Goal: Communication & Community: Answer question/provide support

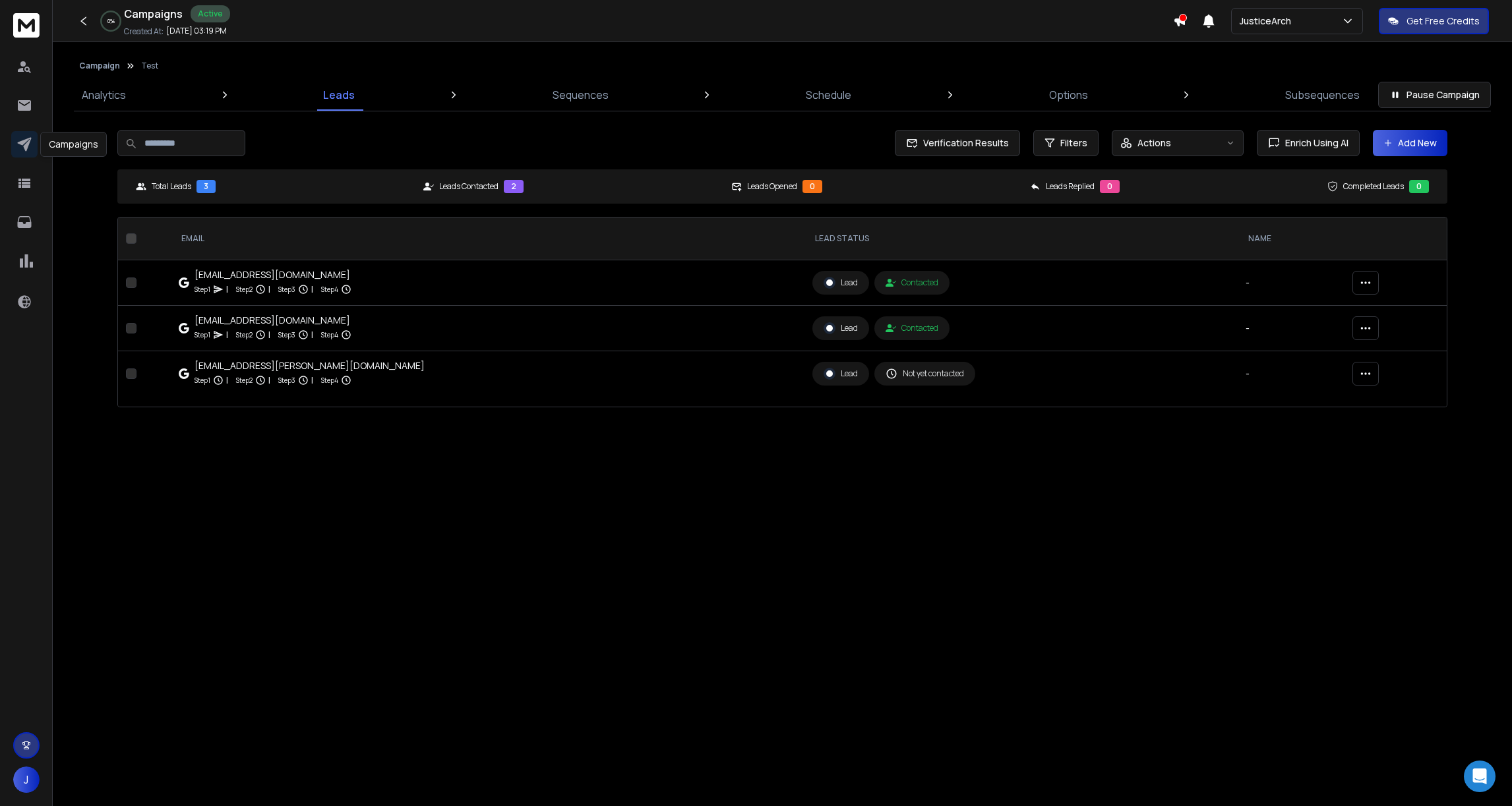
click at [14, 151] on link at bounding box center [24, 143] width 26 height 26
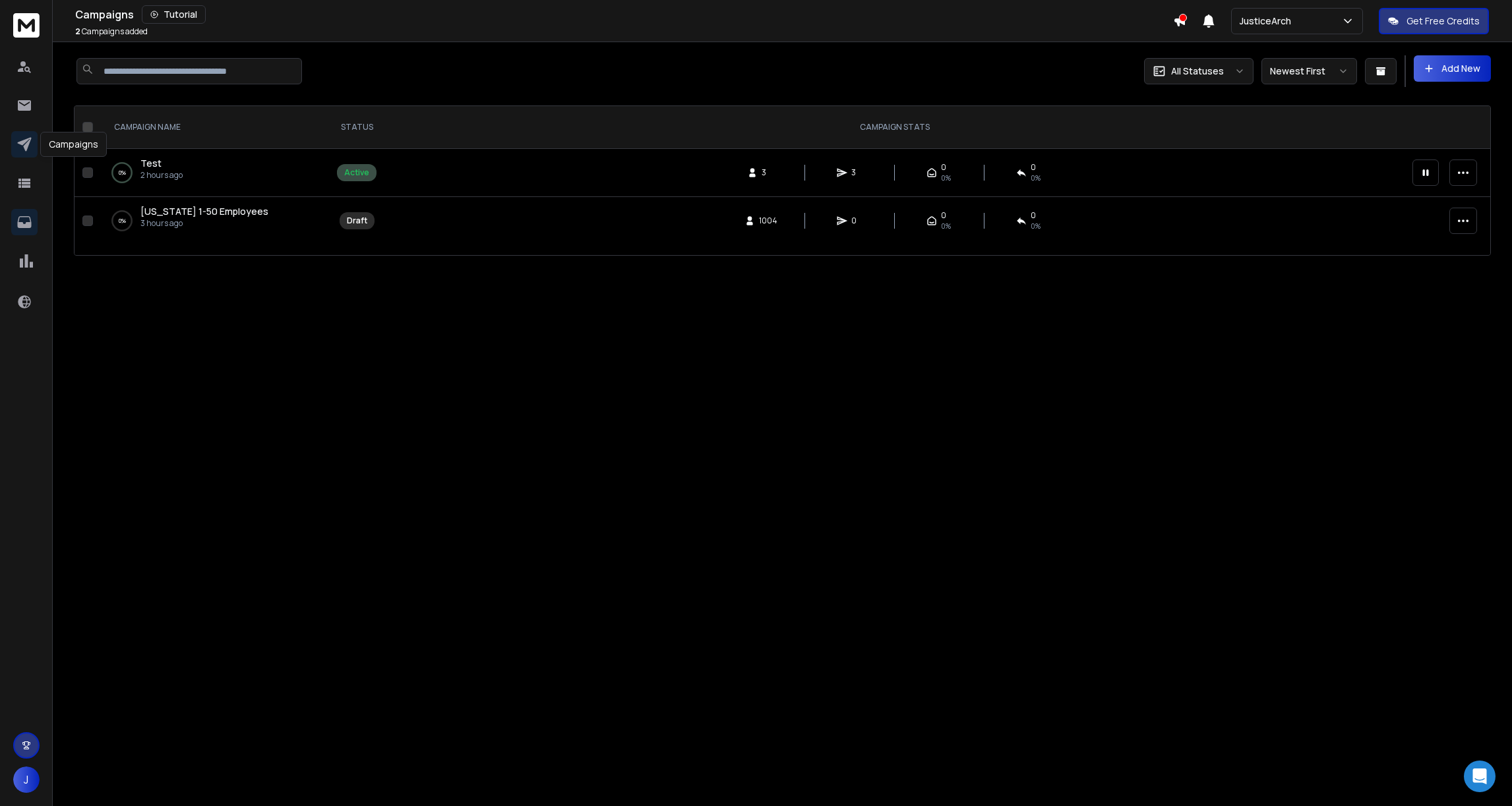
click at [33, 223] on link at bounding box center [24, 222] width 26 height 26
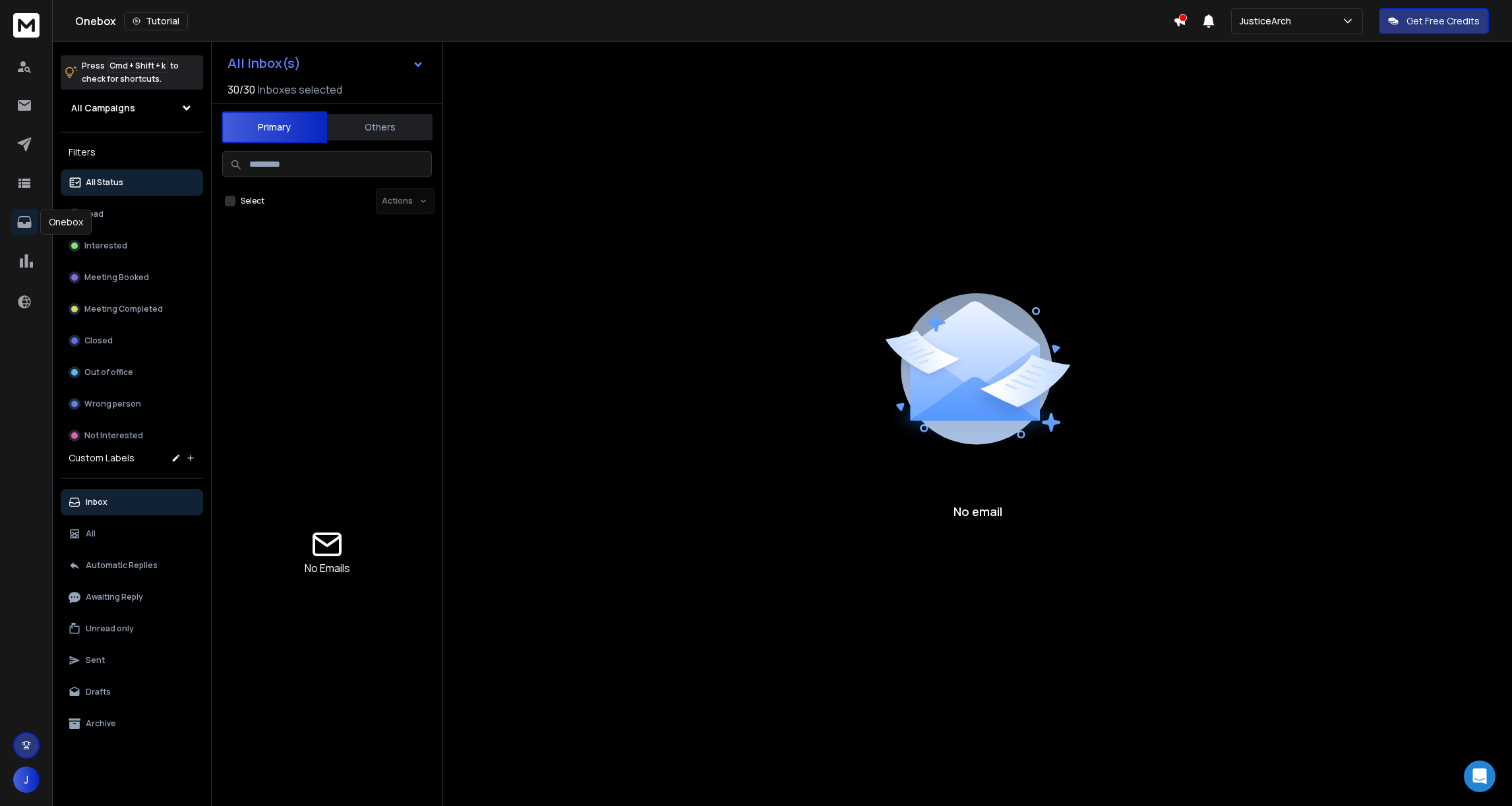
click at [369, 132] on button "Others" at bounding box center [379, 127] width 105 height 29
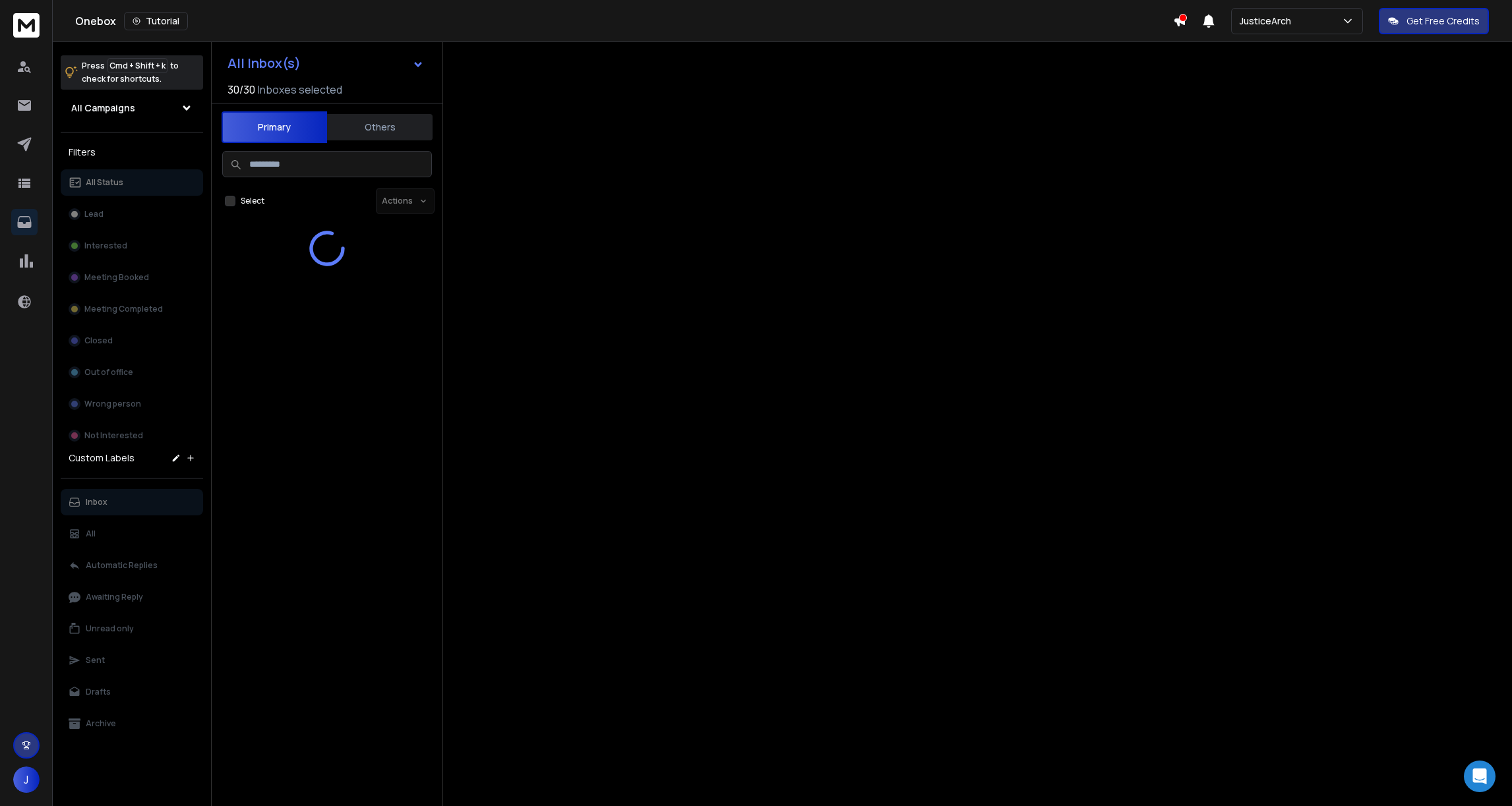
click at [271, 128] on button "Primary" at bounding box center [274, 128] width 105 height 32
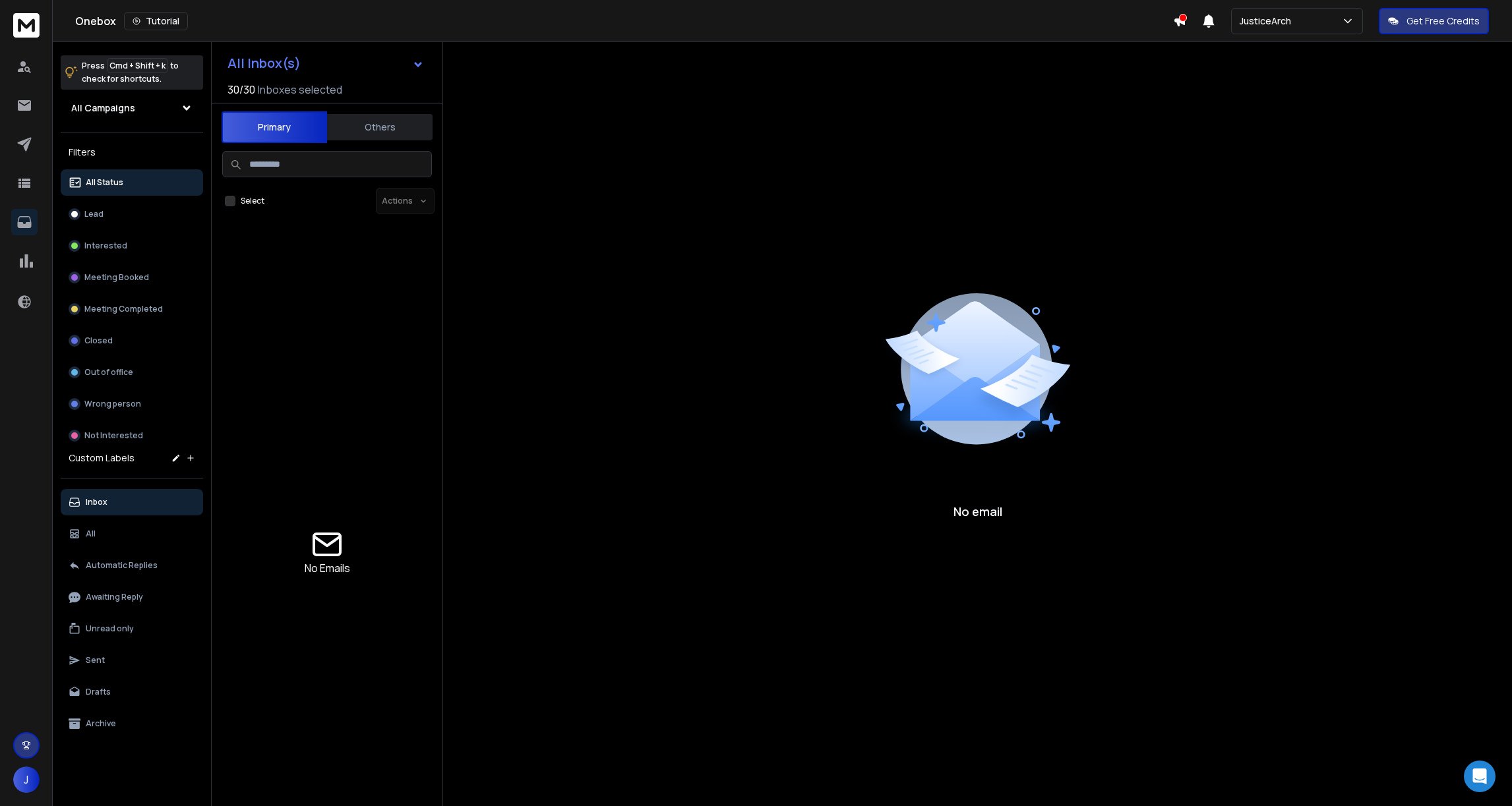
click at [417, 116] on button "Others" at bounding box center [379, 127] width 105 height 29
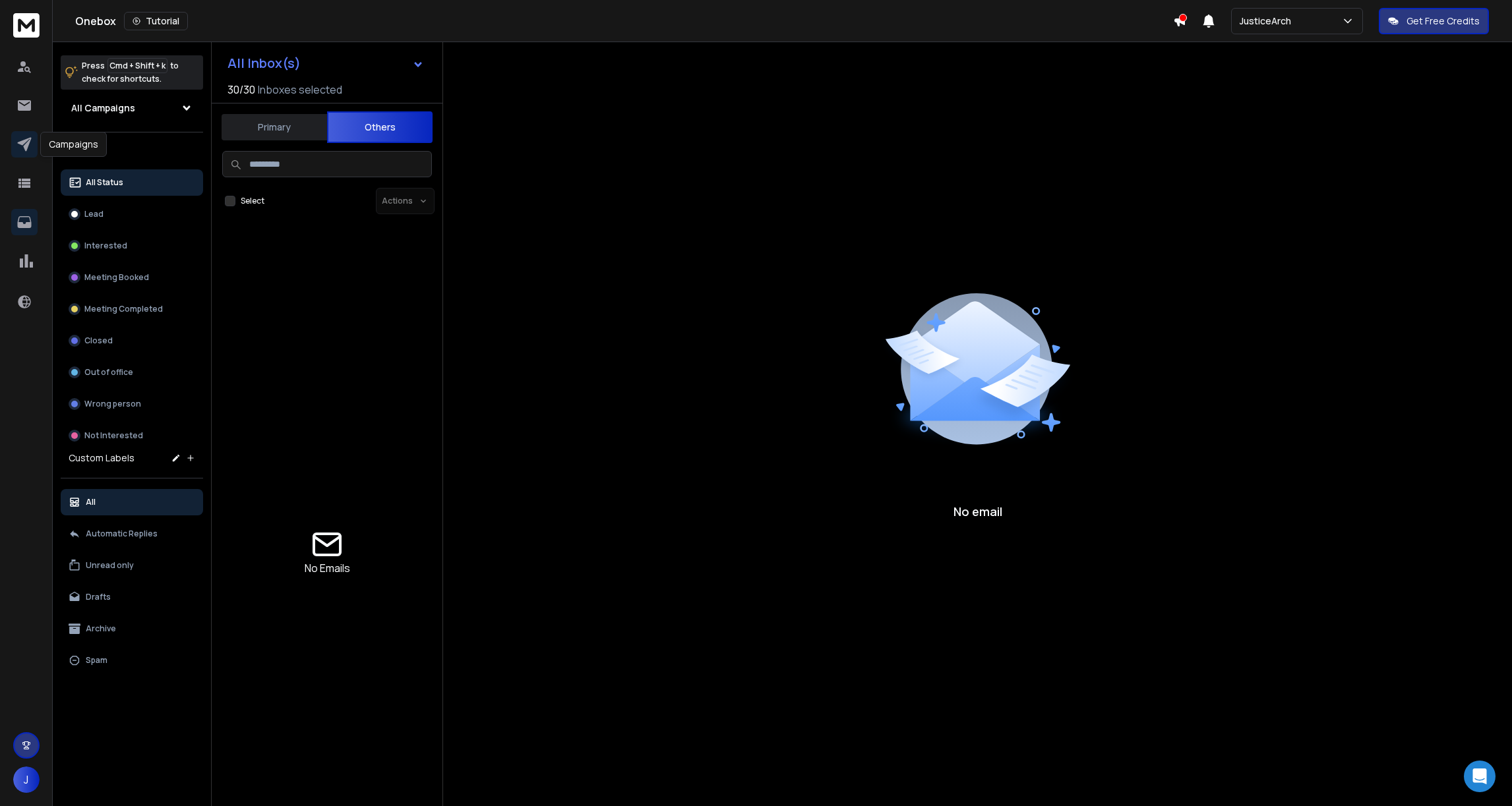
click at [18, 145] on icon at bounding box center [25, 144] width 16 height 16
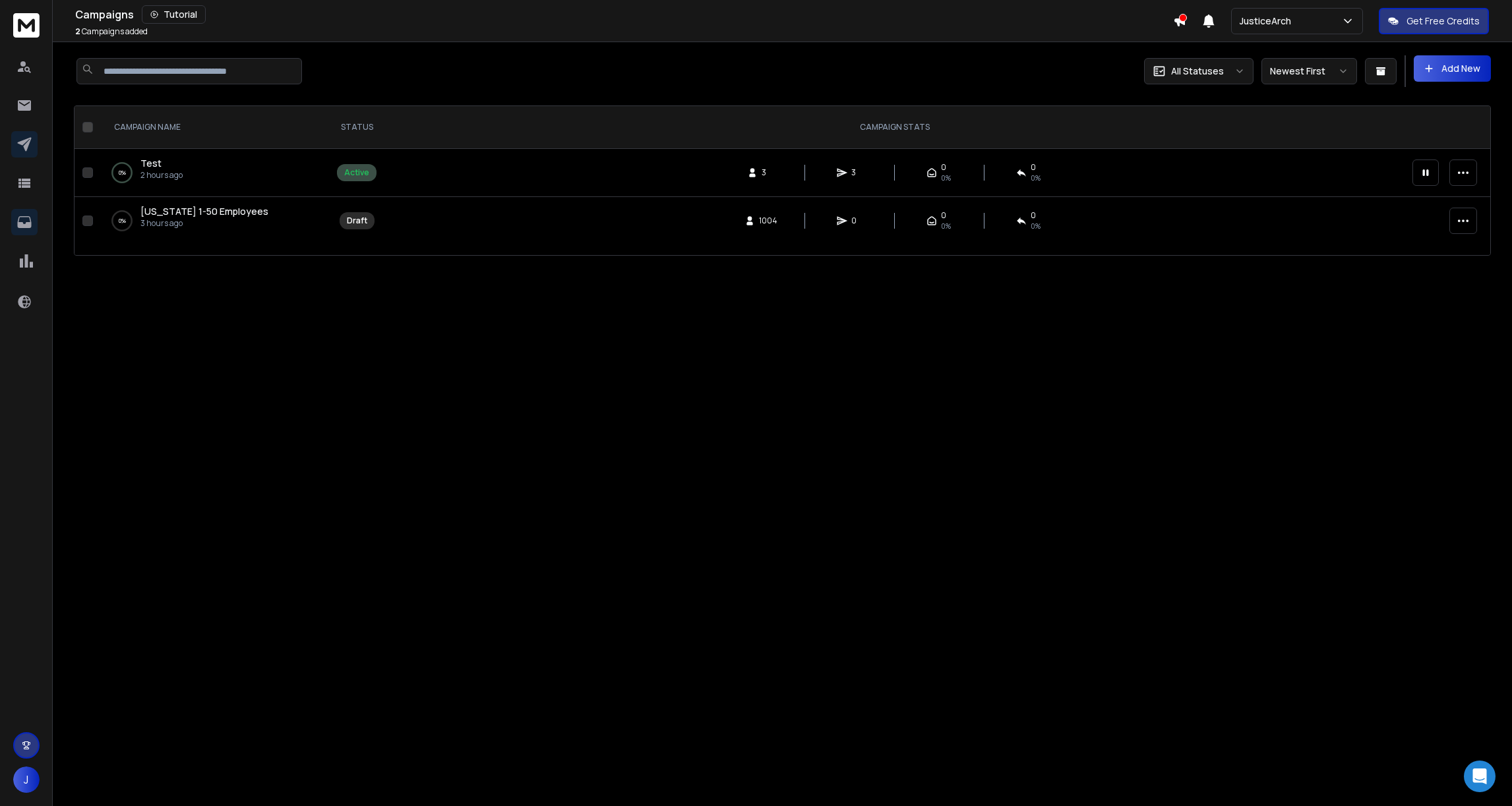
click at [32, 216] on link at bounding box center [24, 222] width 26 height 26
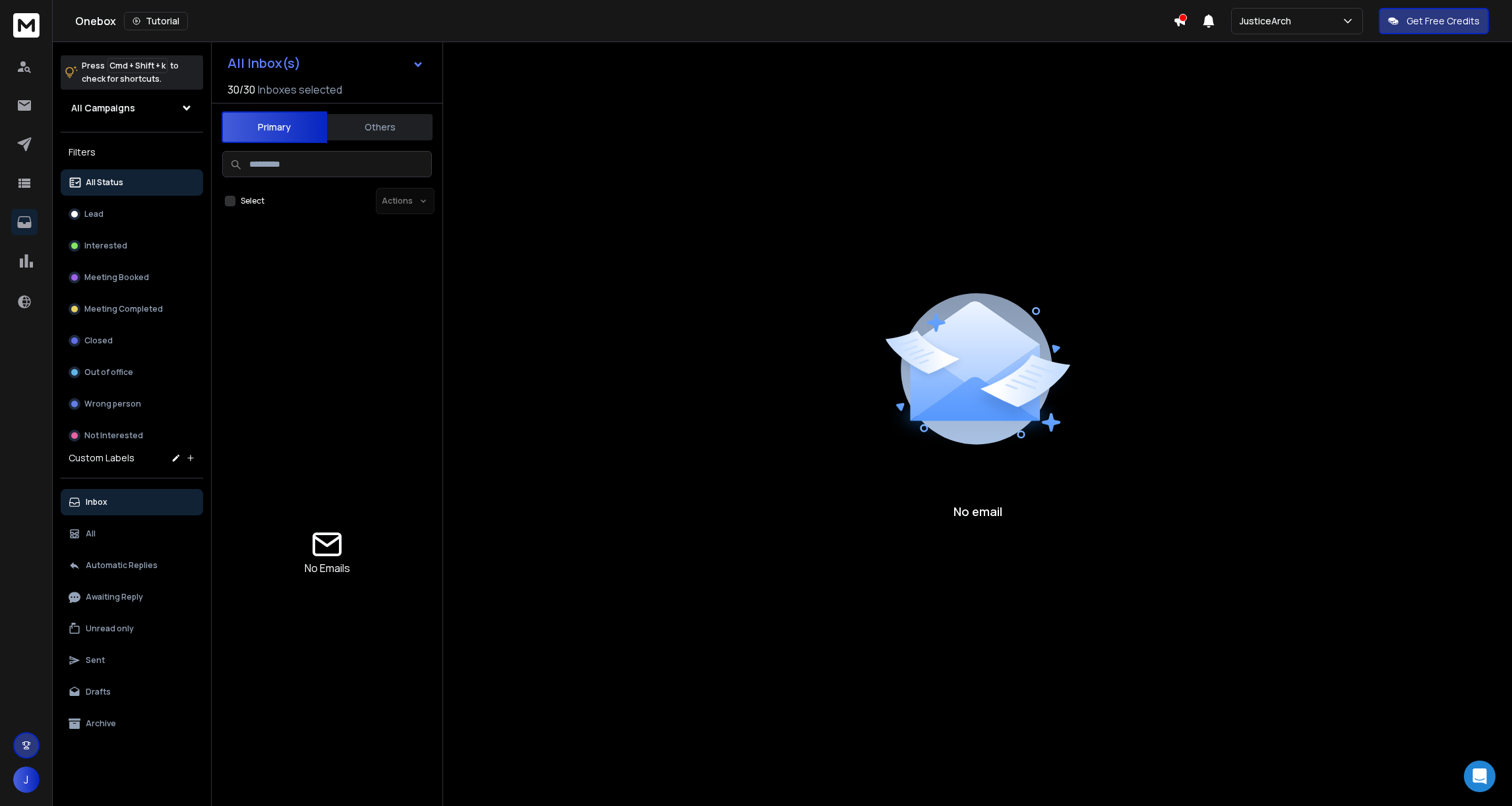
click at [370, 139] on button "Others" at bounding box center [379, 127] width 105 height 29
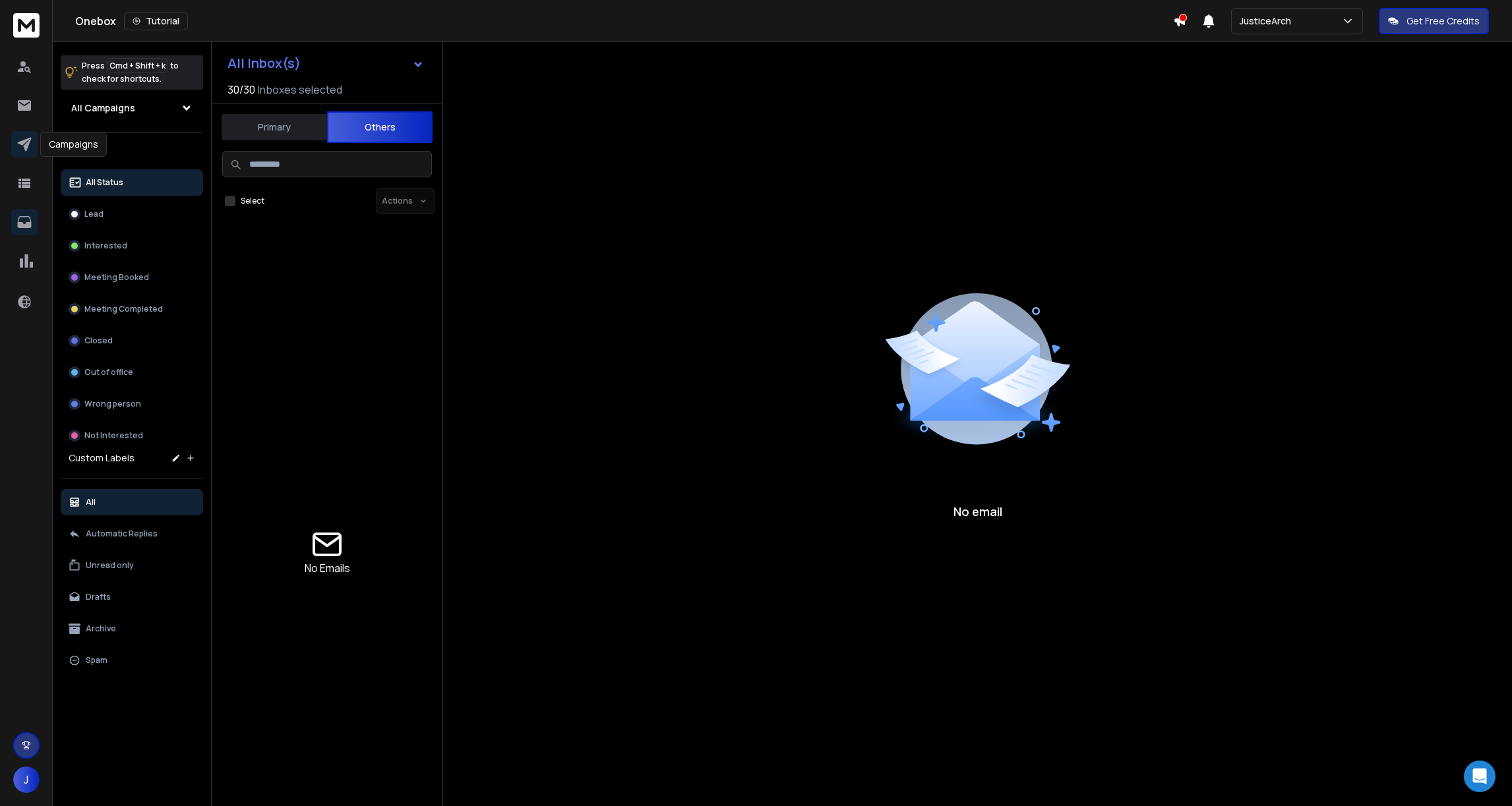
click at [19, 136] on icon at bounding box center [25, 144] width 16 height 16
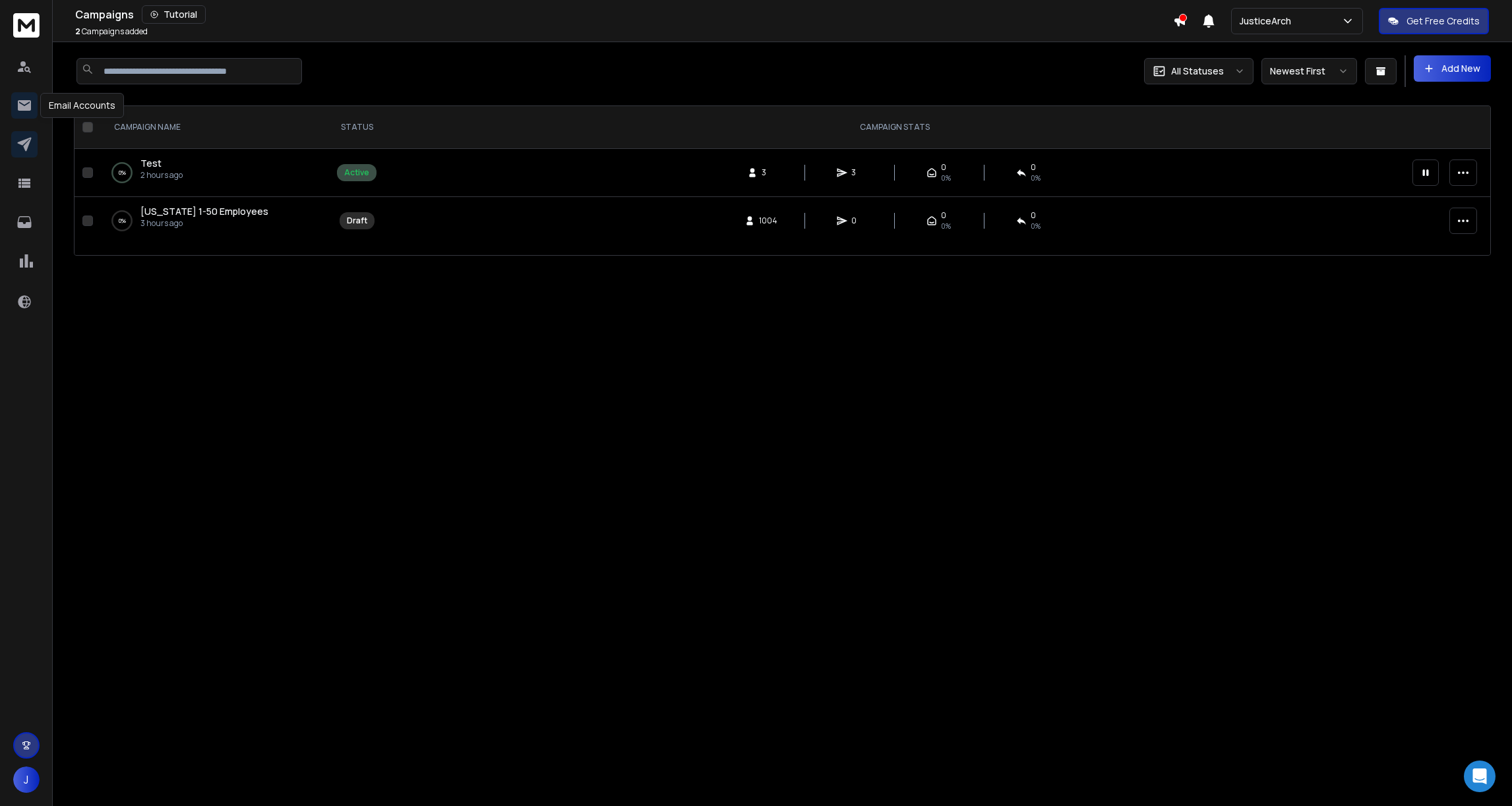
click at [21, 113] on icon at bounding box center [25, 105] width 16 height 16
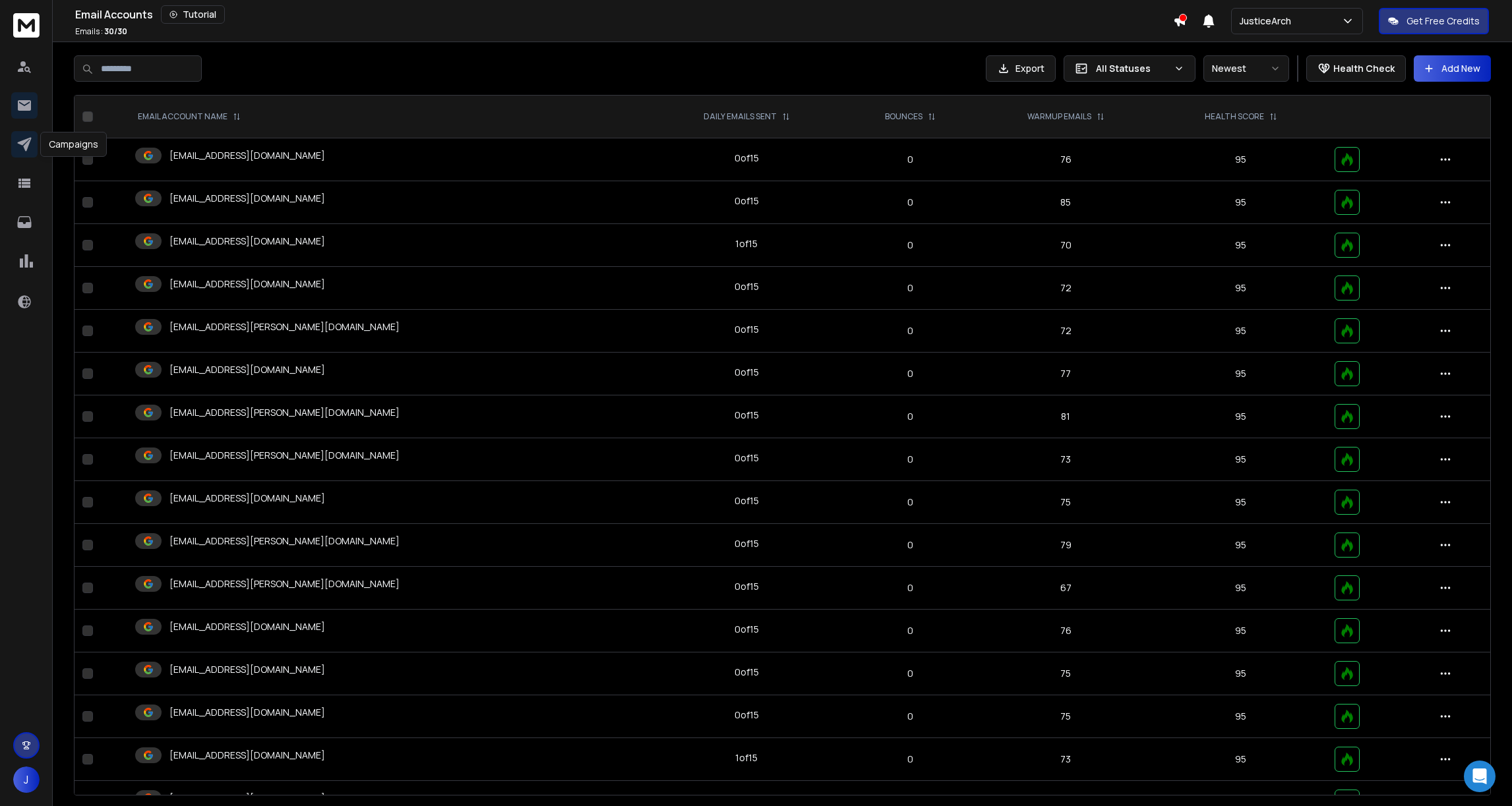
click at [33, 136] on link at bounding box center [24, 143] width 26 height 26
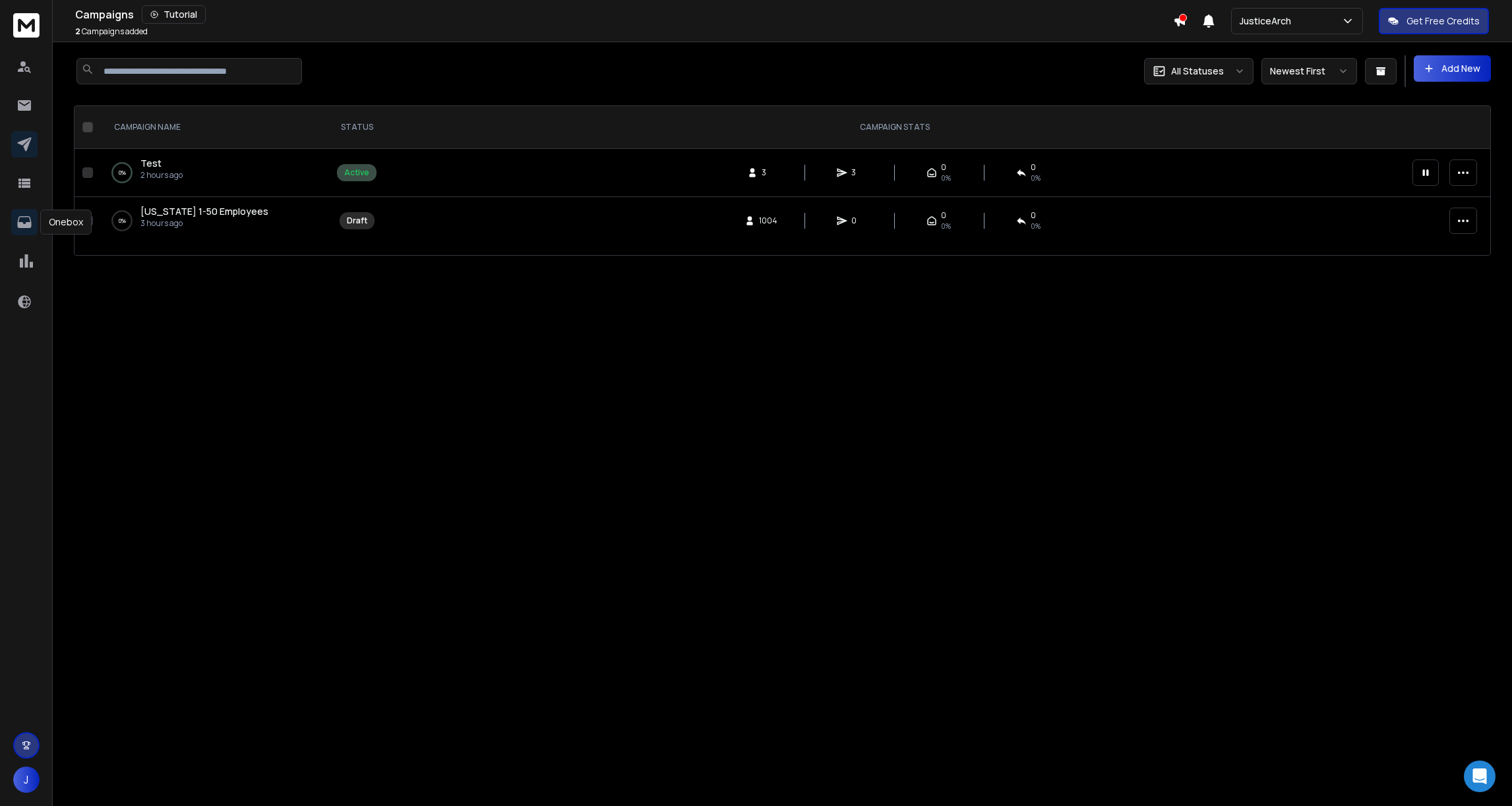
click at [28, 212] on link at bounding box center [24, 222] width 26 height 26
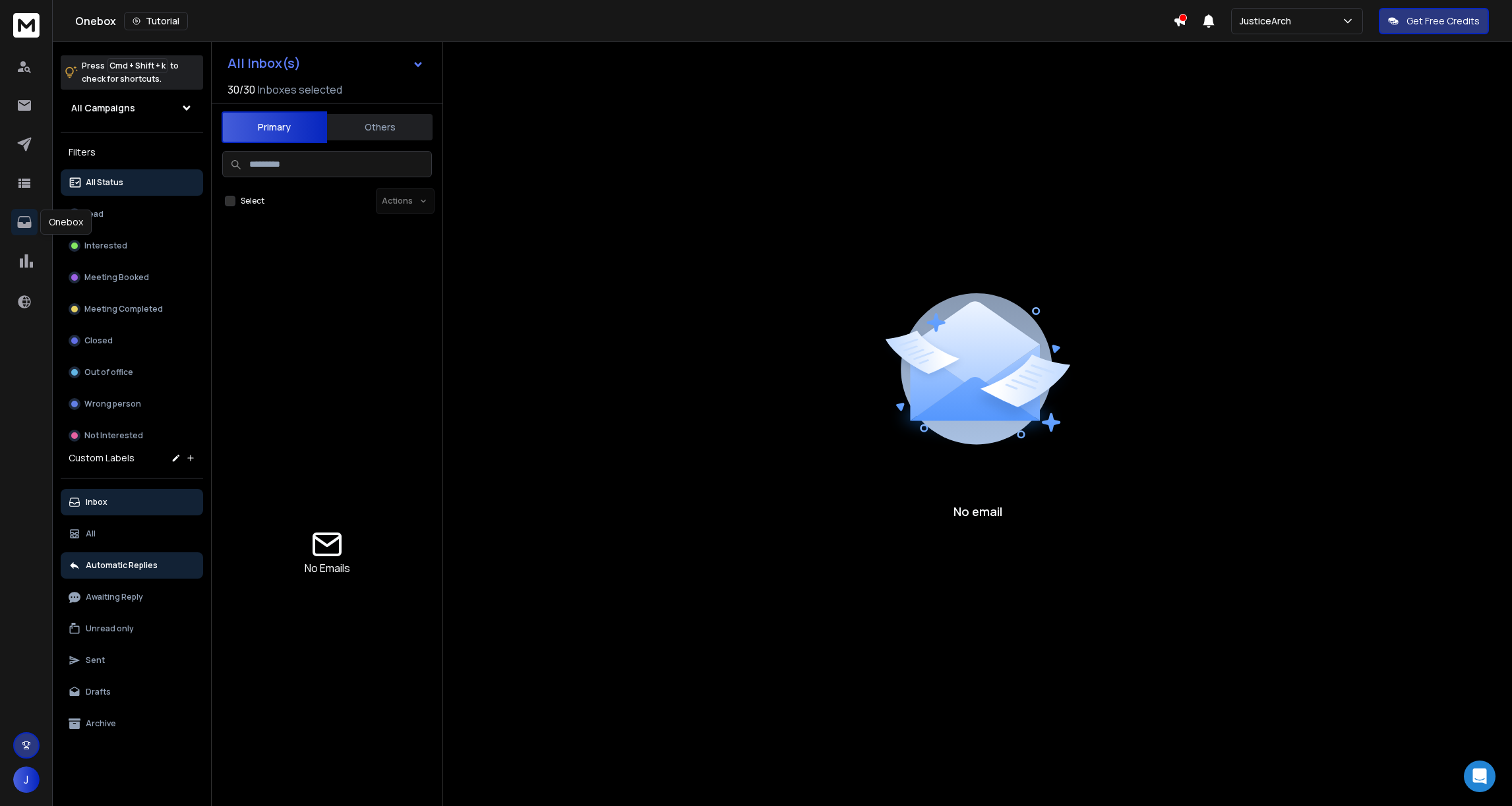
click at [127, 560] on p "Automatic Replies" at bounding box center [121, 565] width 72 height 10
click at [132, 597] on p "Awaiting Reply" at bounding box center [114, 597] width 57 height 10
click at [127, 565] on p "Automatic Replies" at bounding box center [121, 565] width 72 height 10
click at [124, 529] on button "All" at bounding box center [132, 533] width 143 height 26
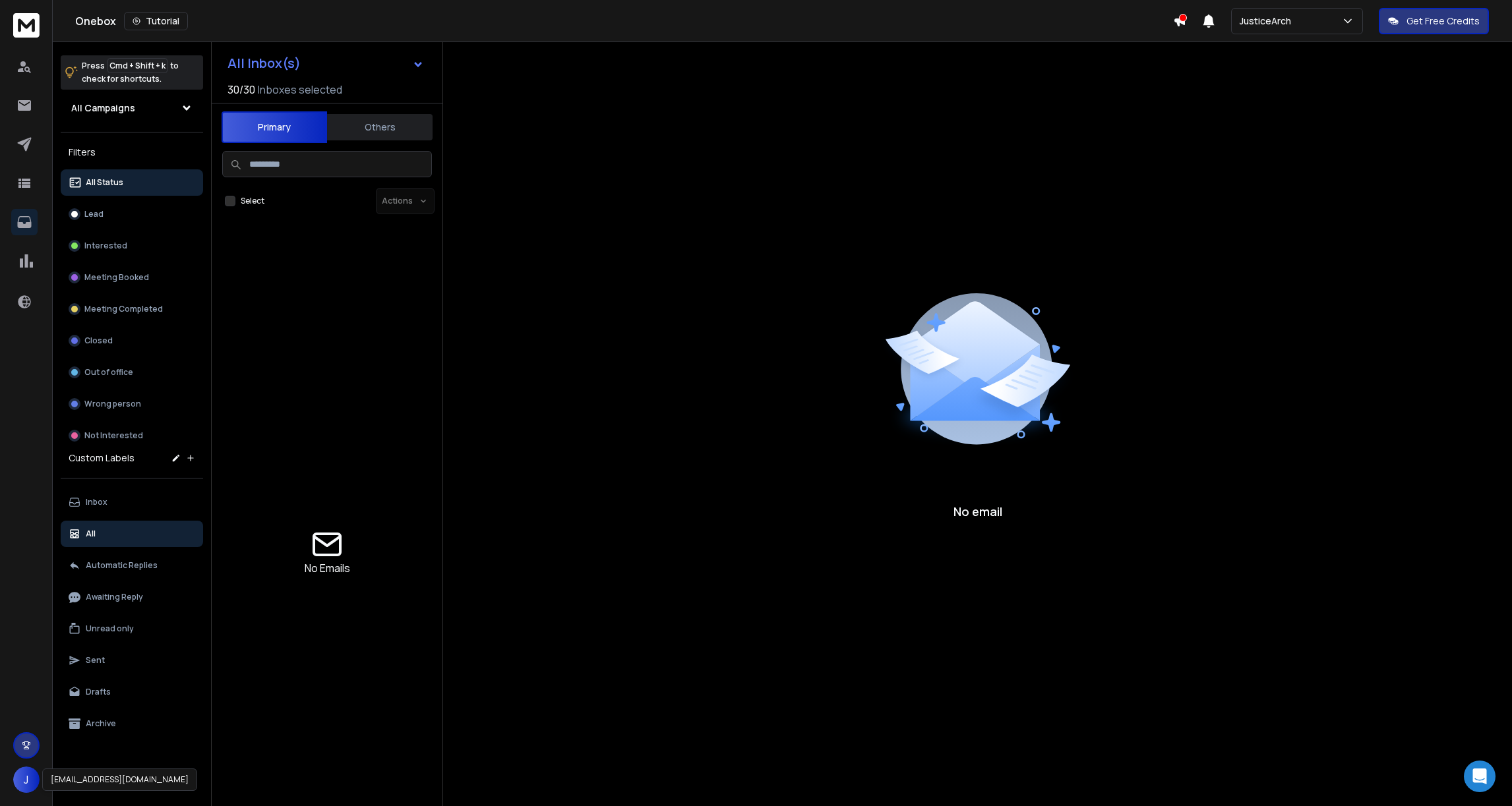
click at [29, 773] on span "J" at bounding box center [26, 779] width 26 height 26
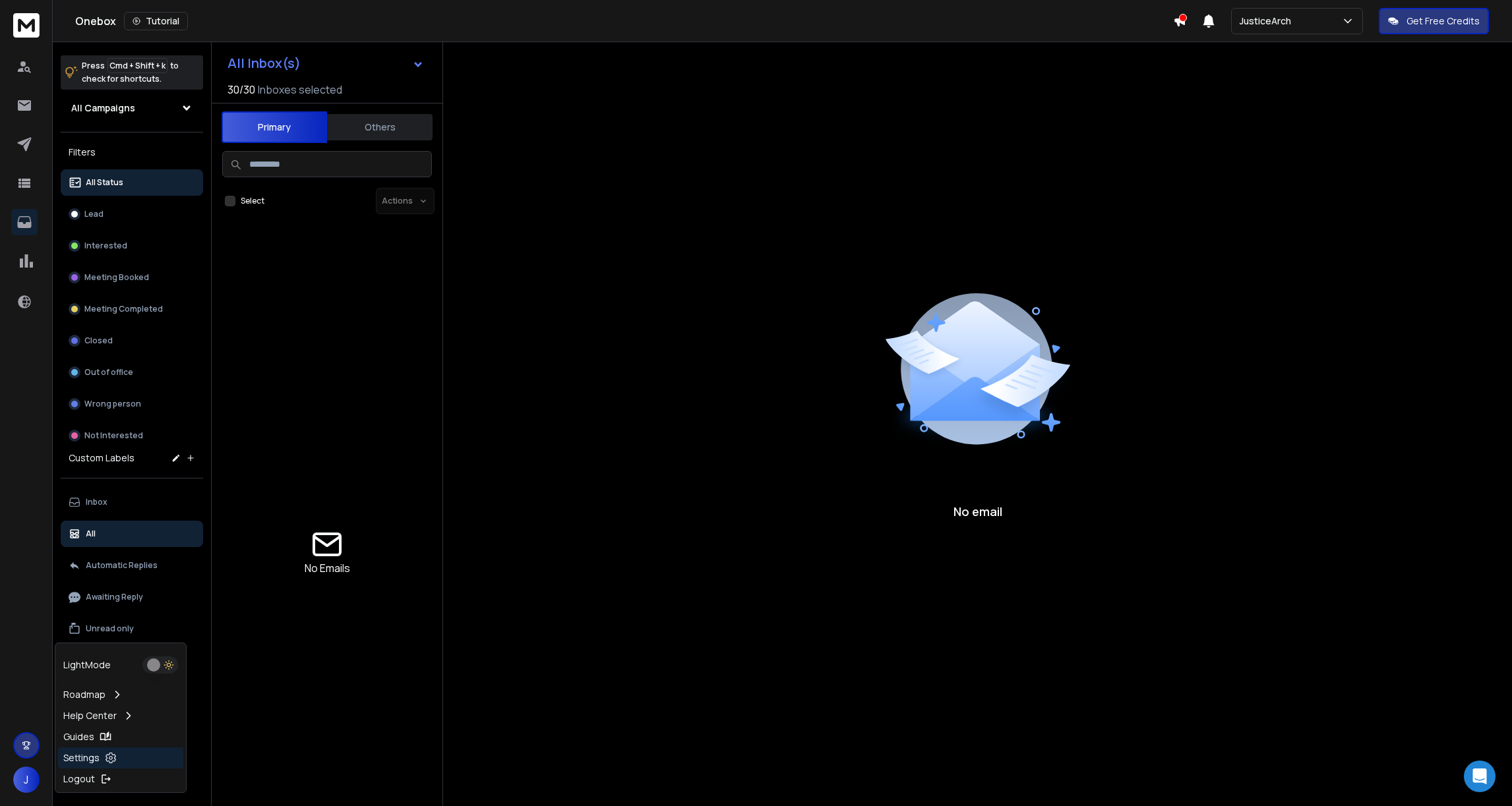
click at [101, 760] on div "Settings" at bounding box center [121, 758] width 125 height 21
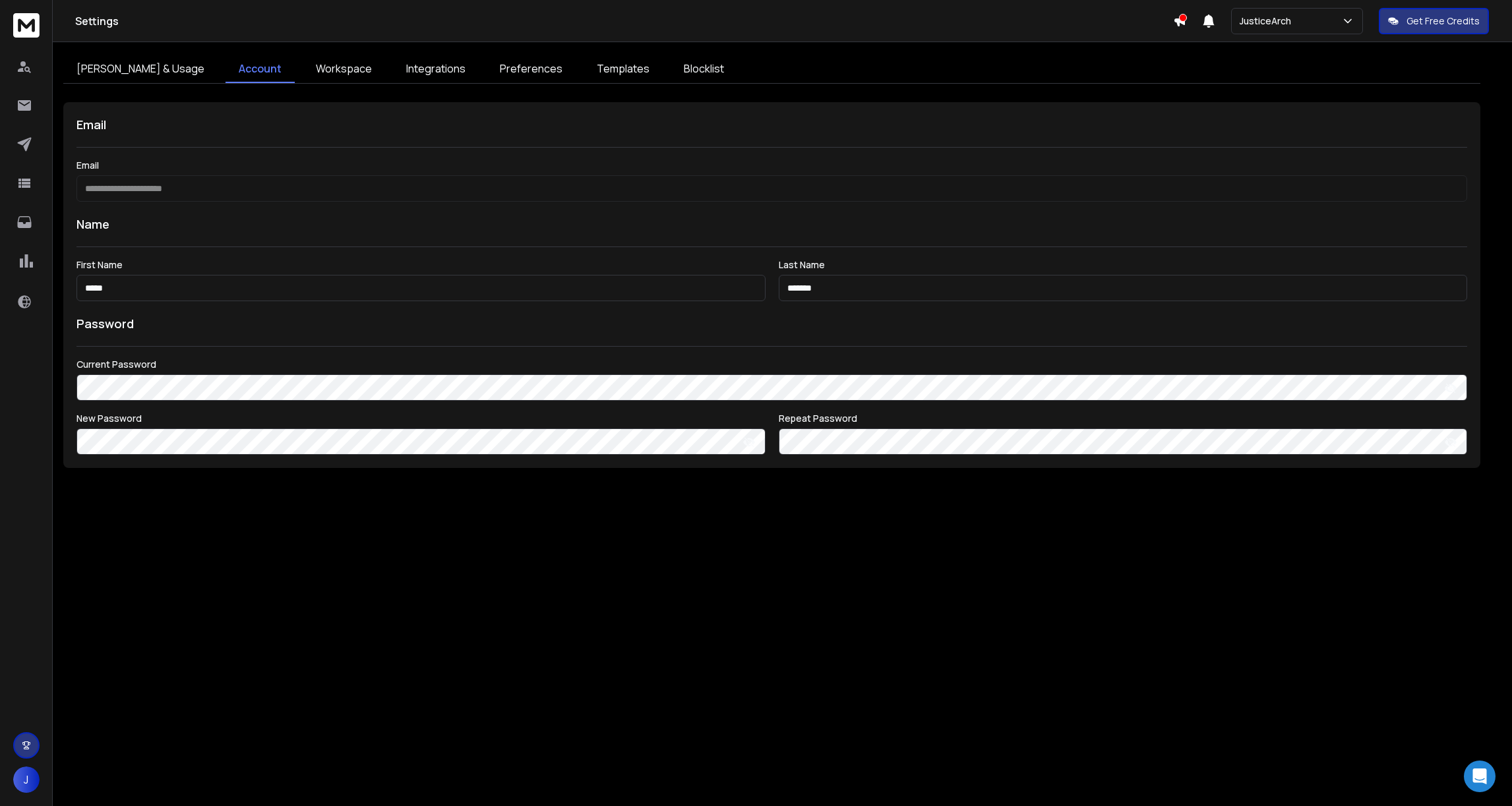
click at [399, 64] on link "Integrations" at bounding box center [436, 69] width 86 height 28
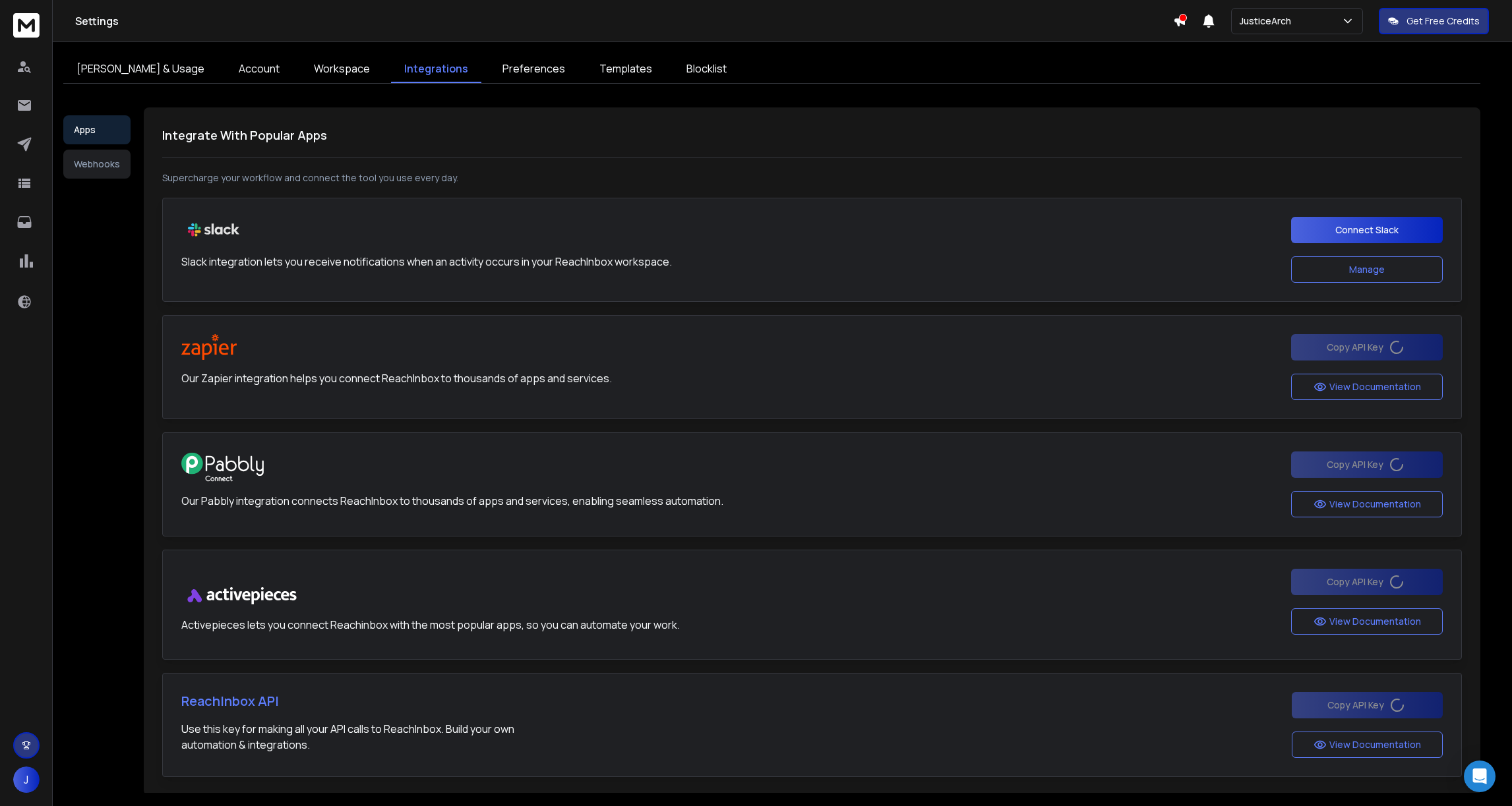
click at [88, 168] on button "Webhooks" at bounding box center [97, 164] width 67 height 29
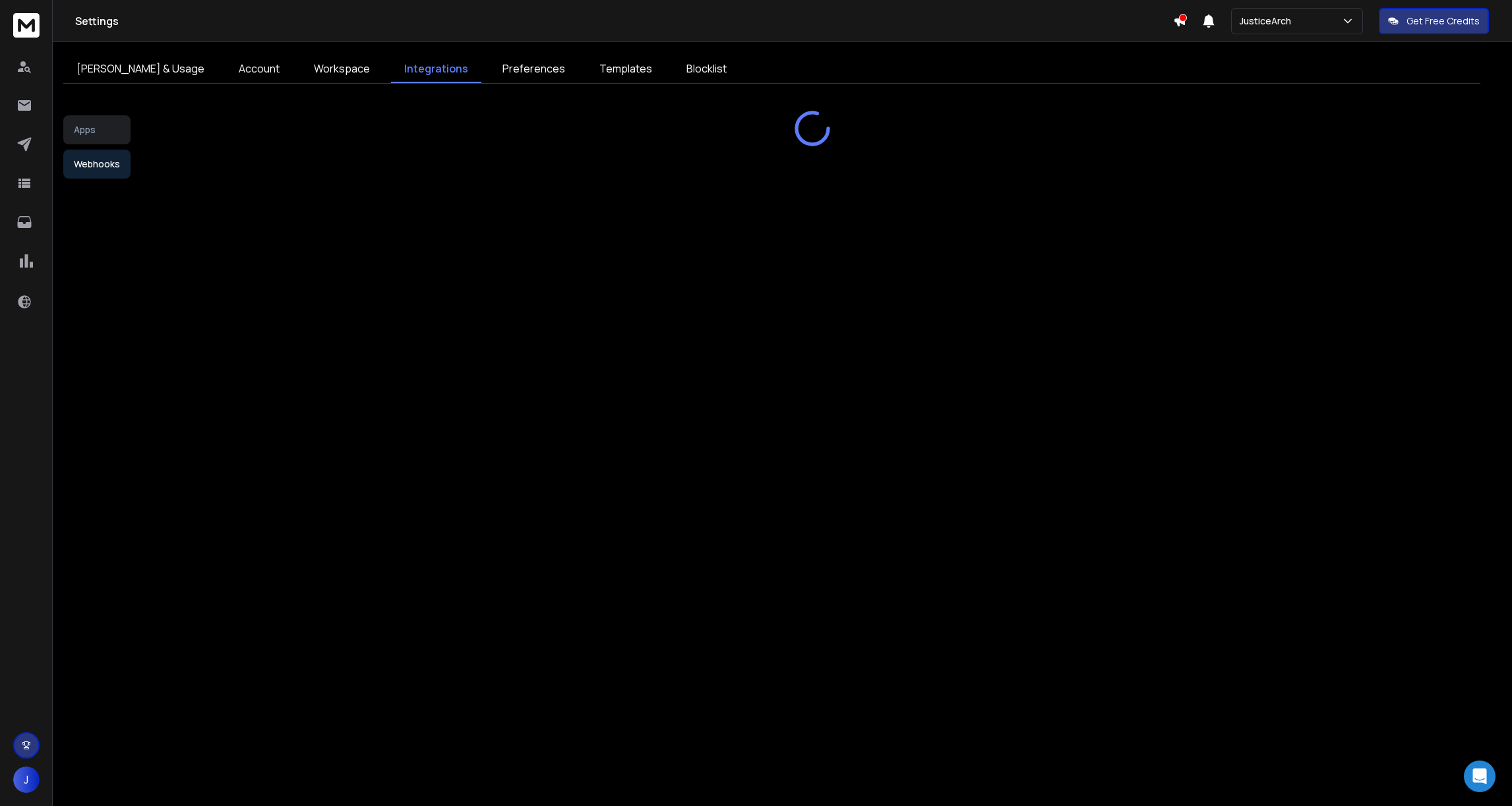
click at [107, 133] on button "Apps" at bounding box center [97, 130] width 67 height 29
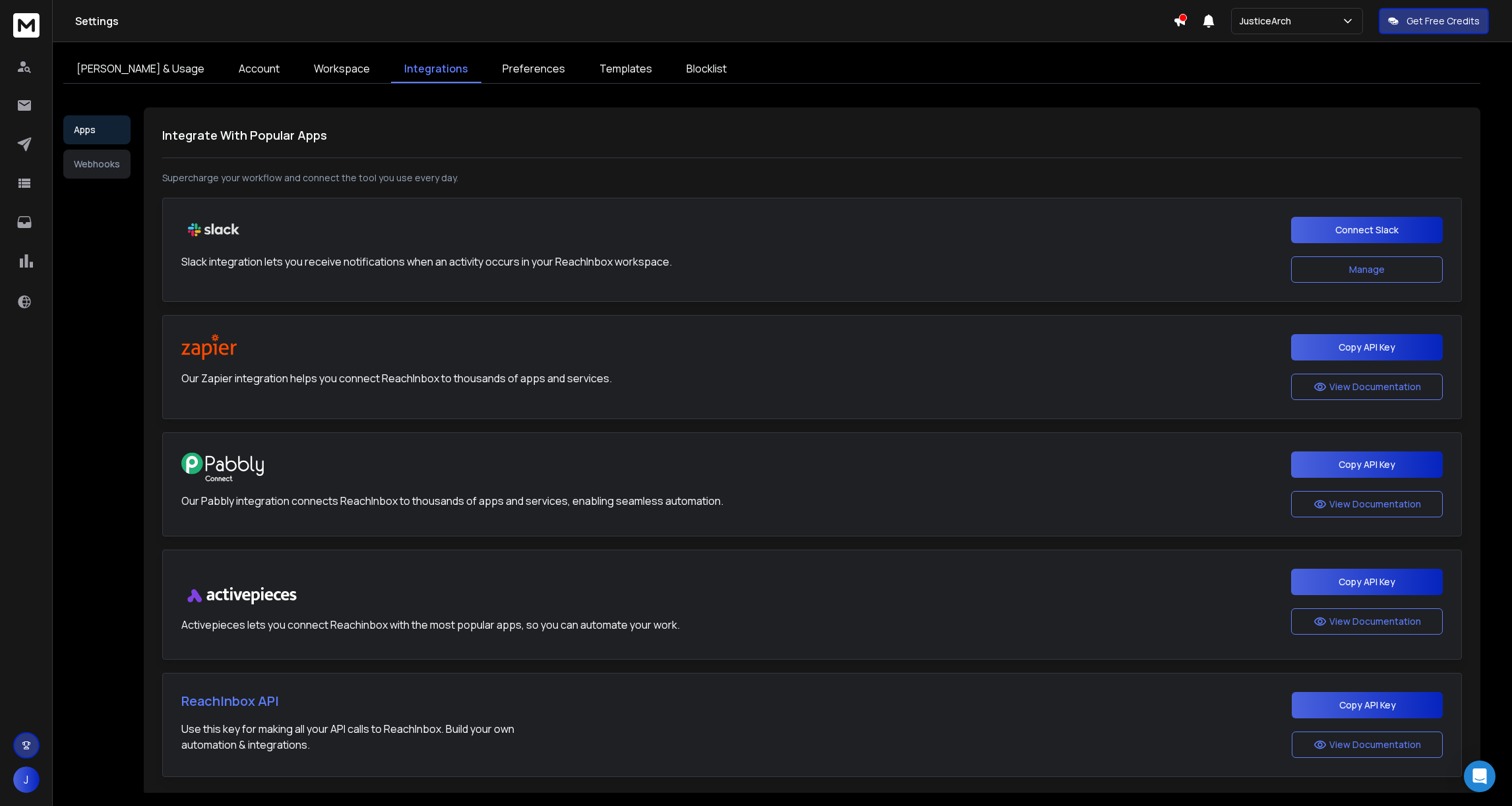
click at [1355, 225] on button "Connect Slack" at bounding box center [1366, 230] width 151 height 26
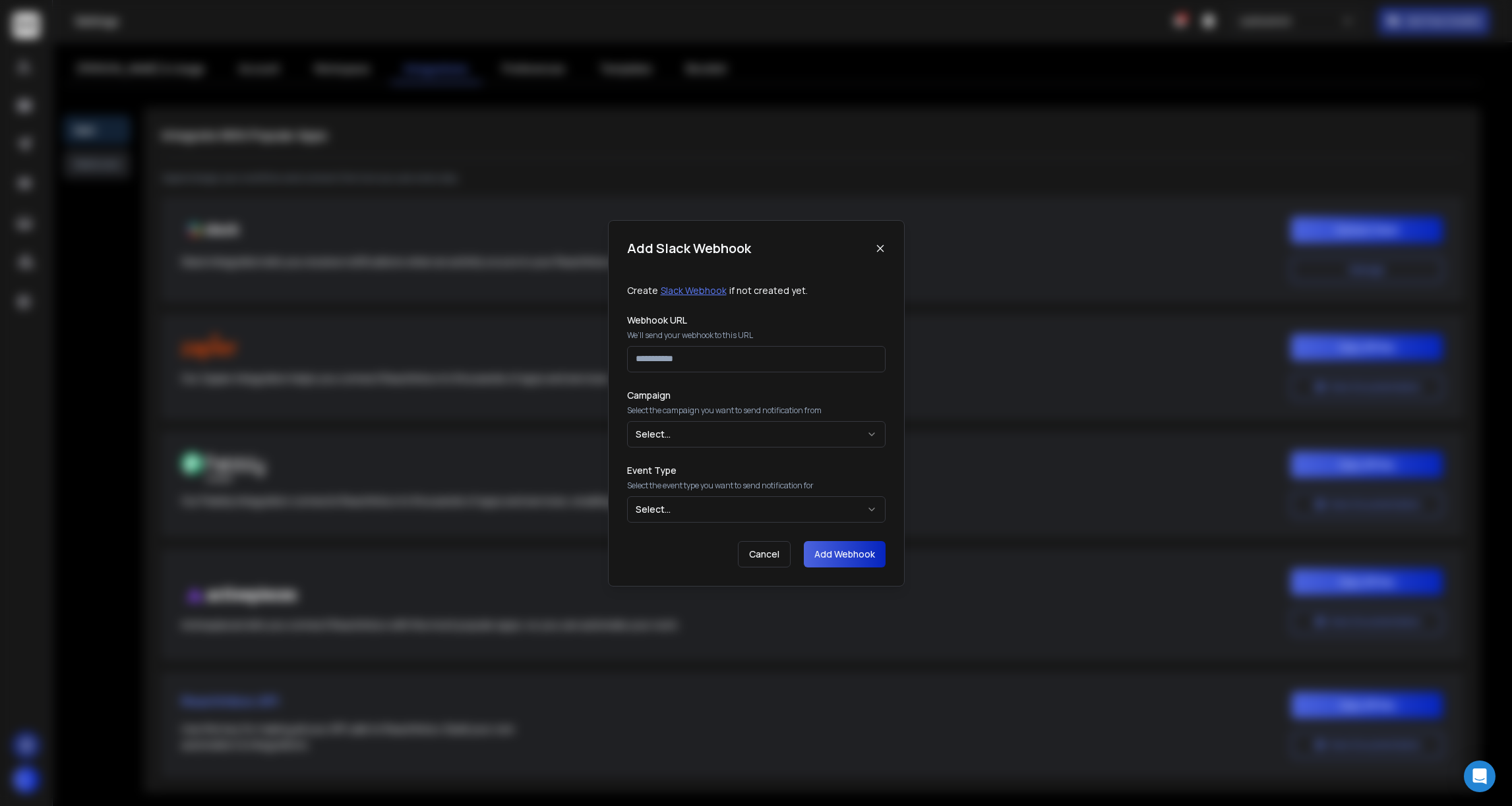
click at [790, 346] on input at bounding box center [756, 359] width 258 height 26
click at [717, 292] on link "Slack Webhook" at bounding box center [693, 290] width 66 height 13
click at [782, 361] on input at bounding box center [756, 359] width 258 height 26
paste input "**********"
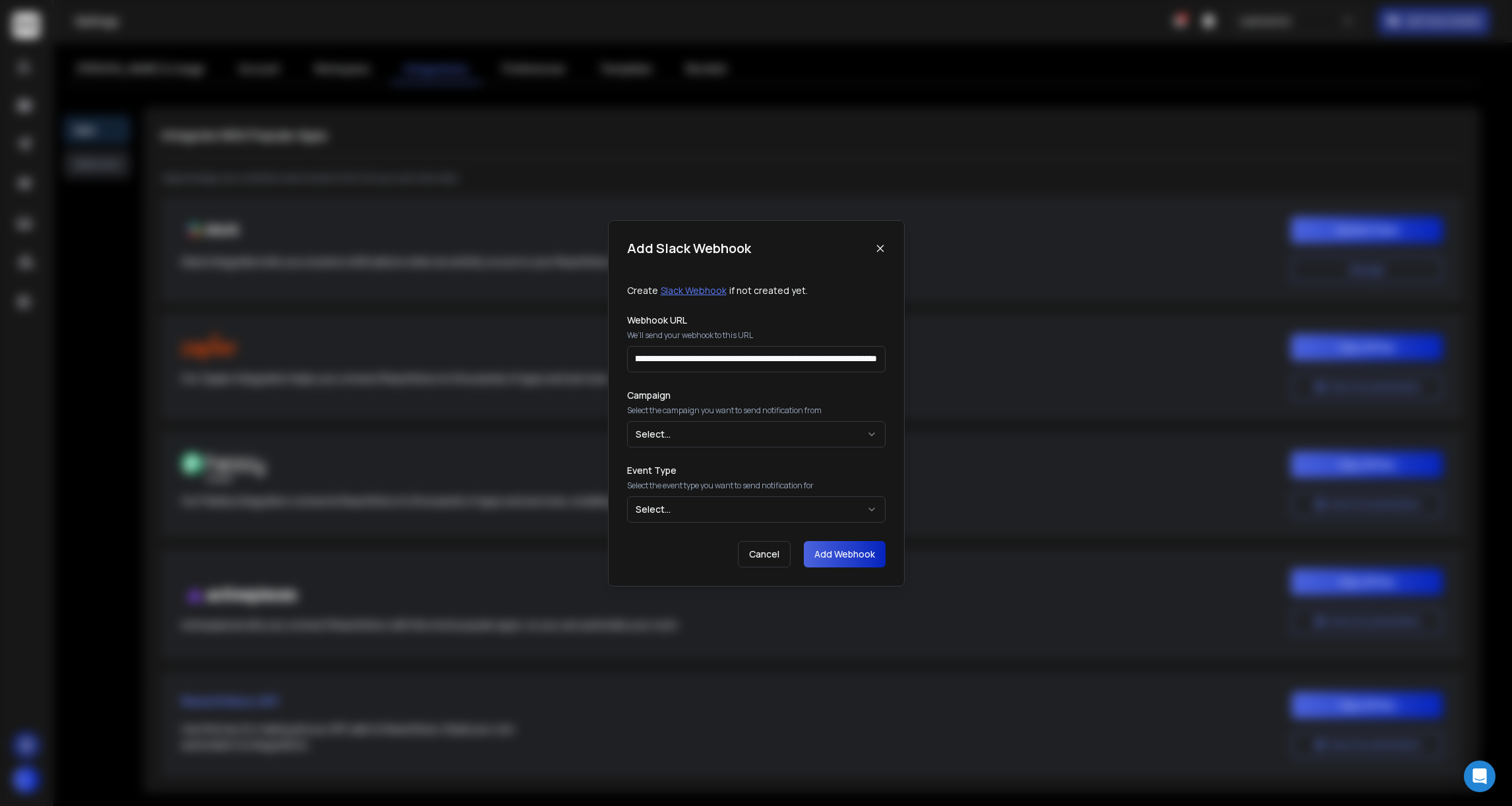
type input "**********"
click at [664, 435] on button "Select..." at bounding box center [756, 434] width 258 height 26
drag, startPoint x: 670, startPoint y: 460, endPoint x: 677, endPoint y: 460, distance: 7.0
drag, startPoint x: 695, startPoint y: 528, endPoint x: 695, endPoint y: 510, distance: 18.0
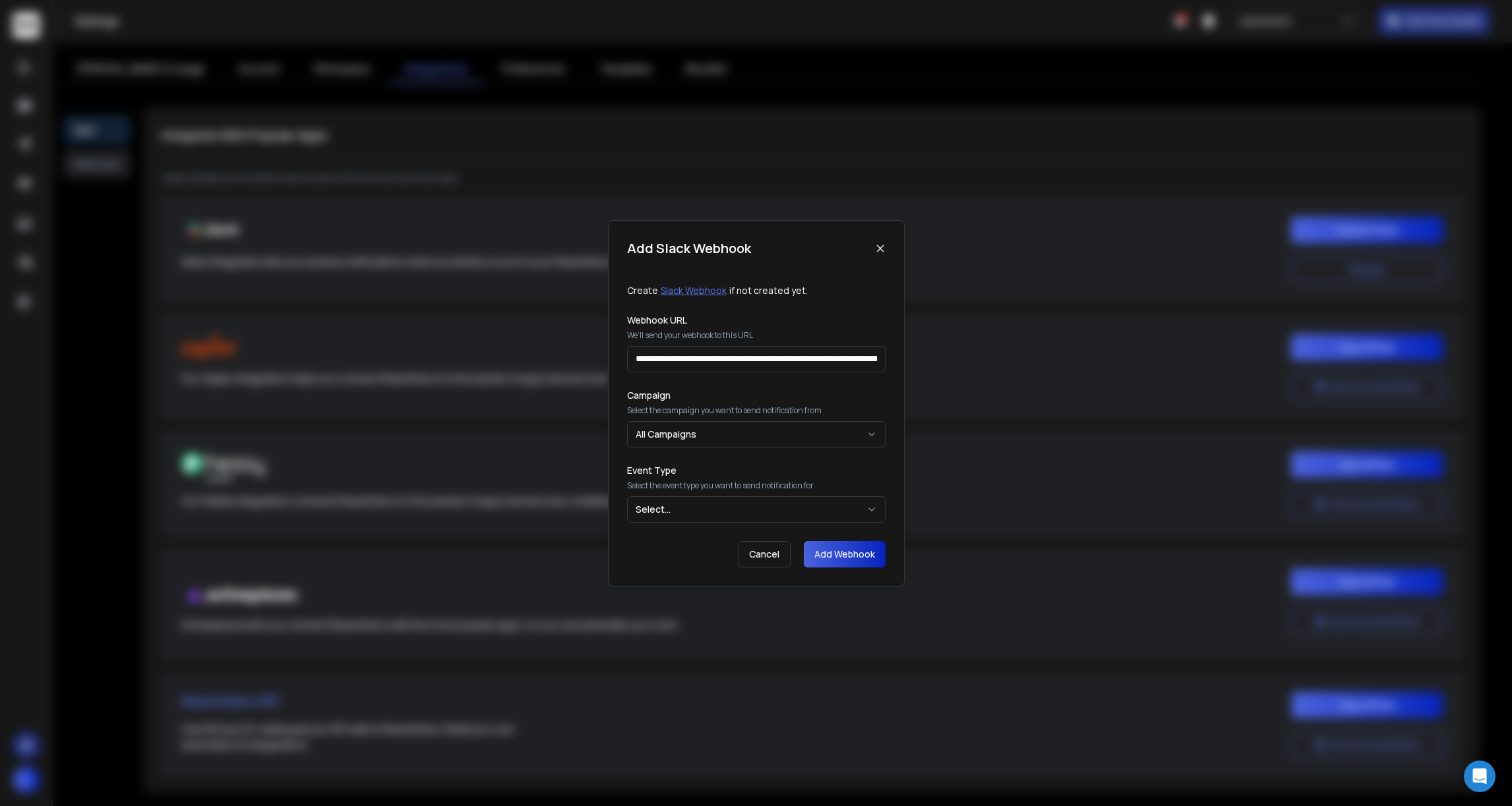
click at [695, 528] on div "**********" at bounding box center [756, 426] width 258 height 284
click at [694, 510] on button "Select..." at bounding box center [756, 509] width 258 height 26
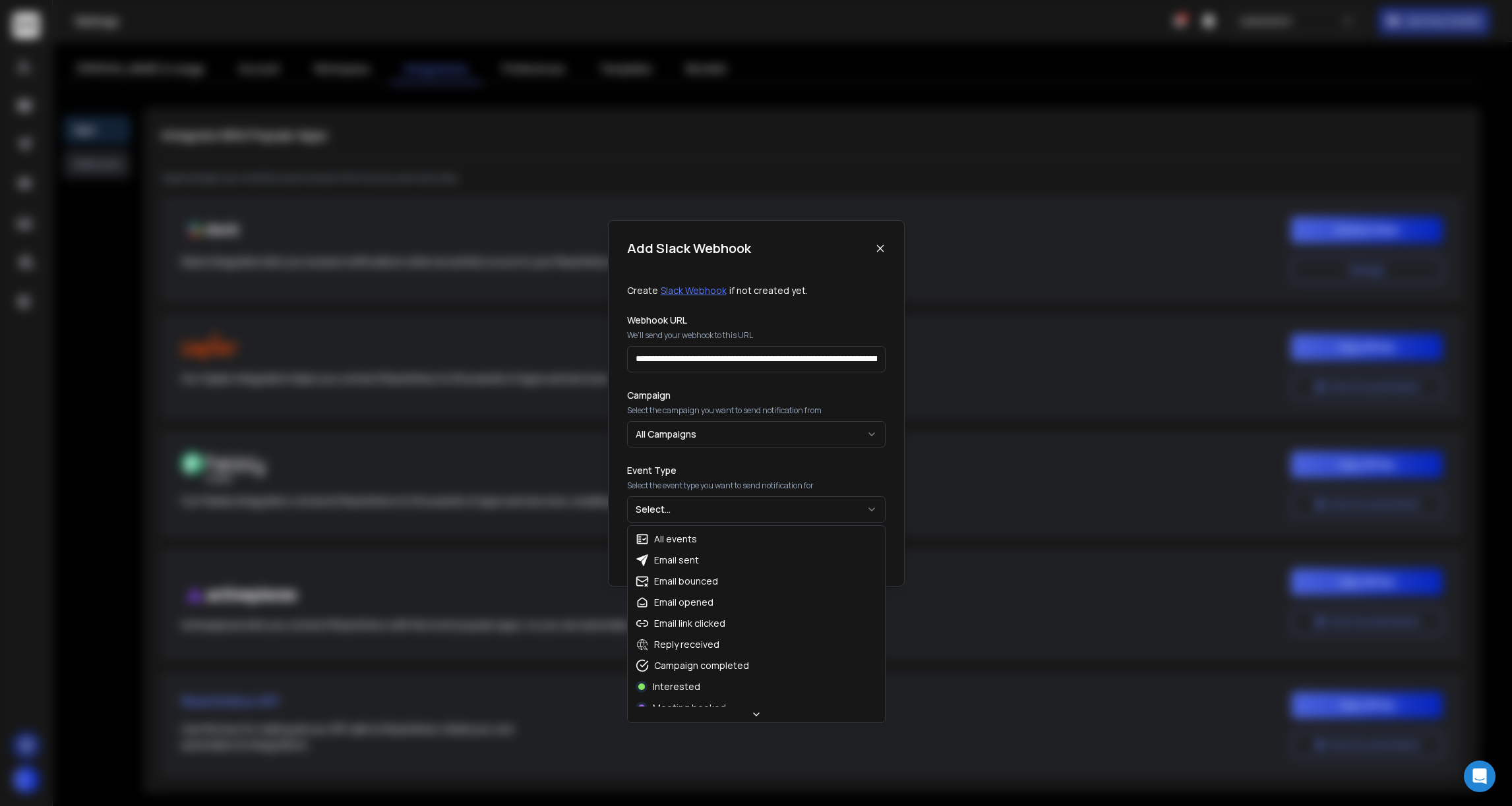
select select "**********"
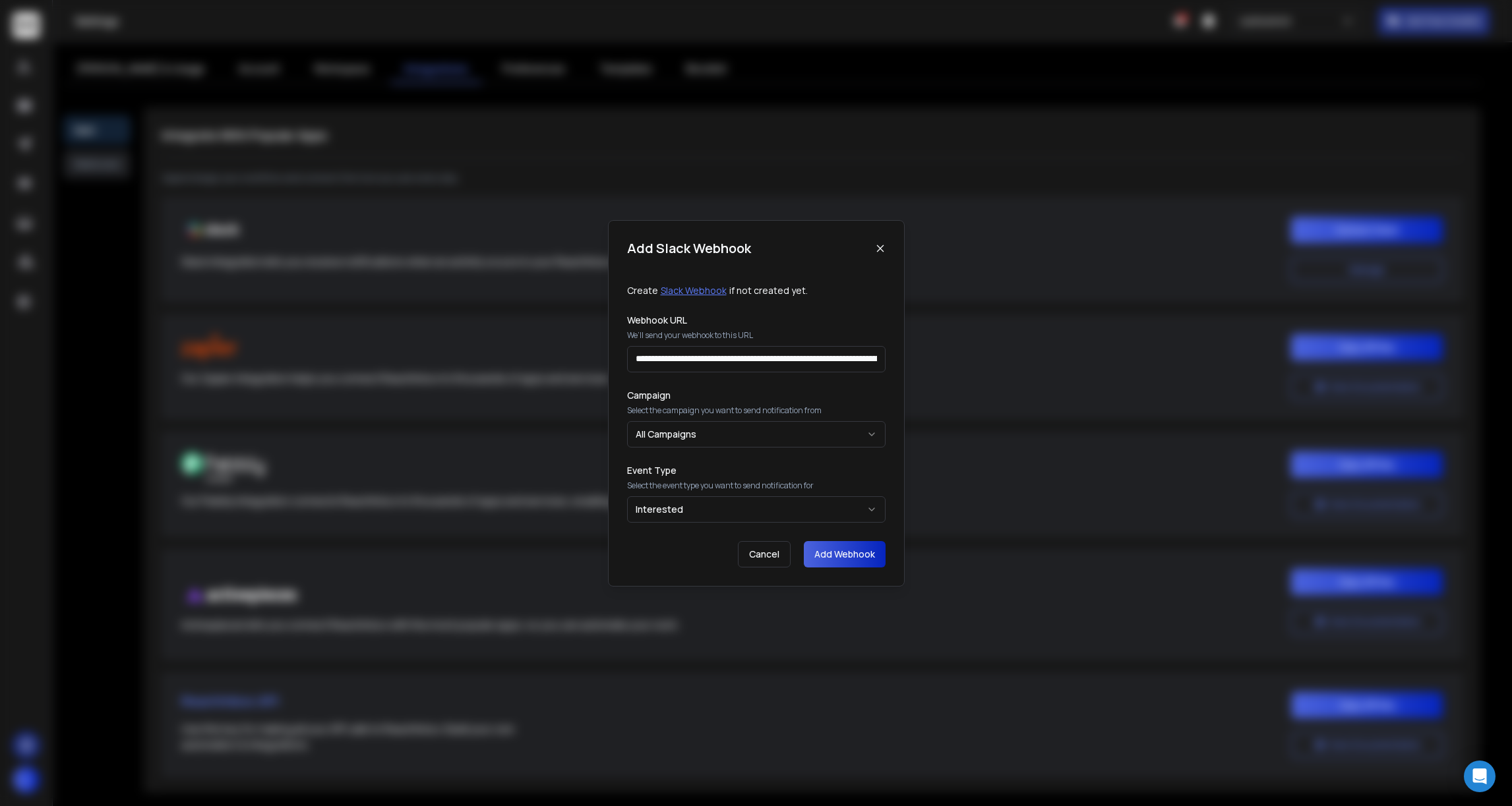
click at [847, 557] on button "Add Webhook" at bounding box center [844, 554] width 82 height 26
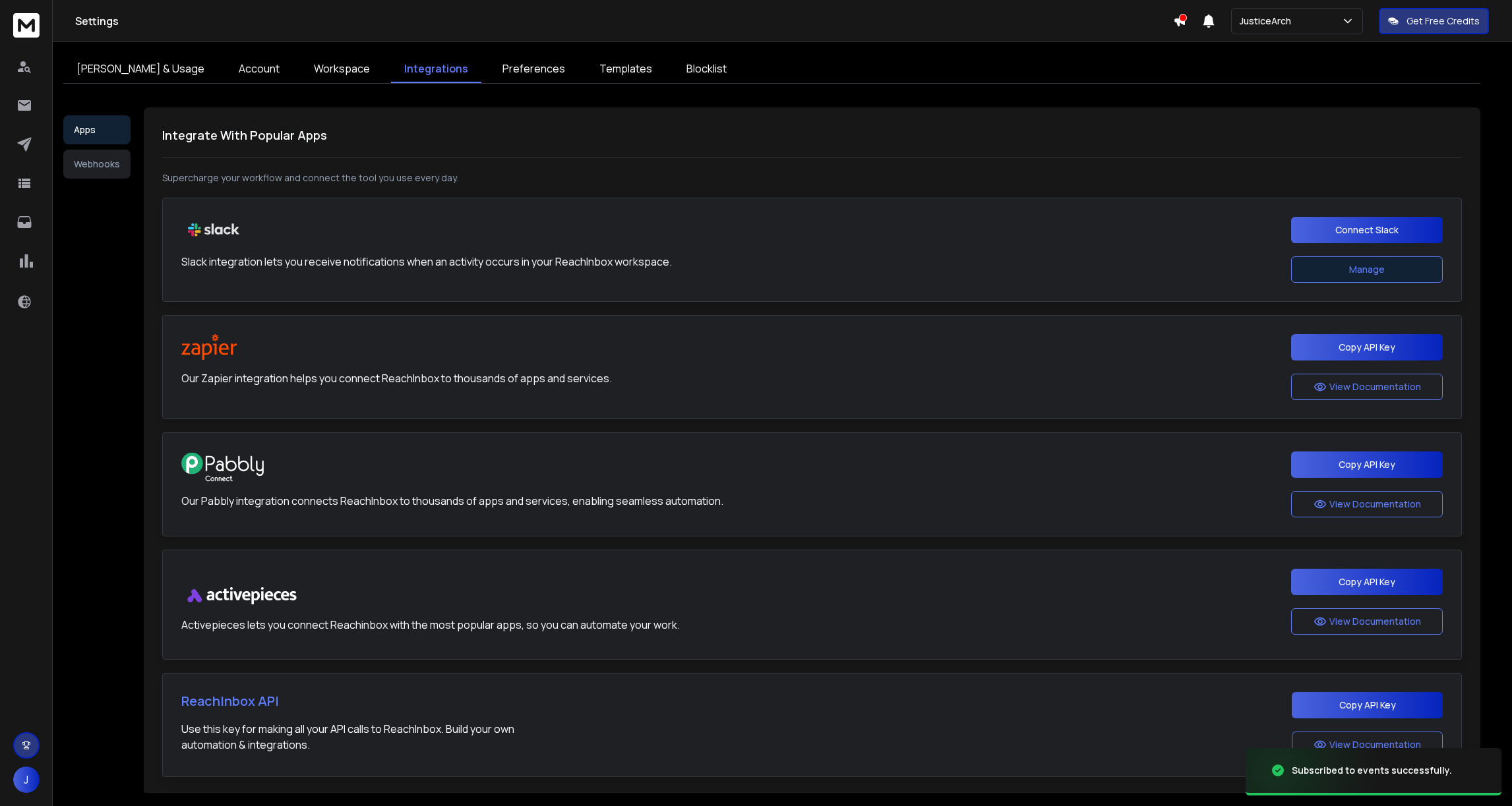
click at [1315, 277] on button "Manage" at bounding box center [1366, 269] width 151 height 26
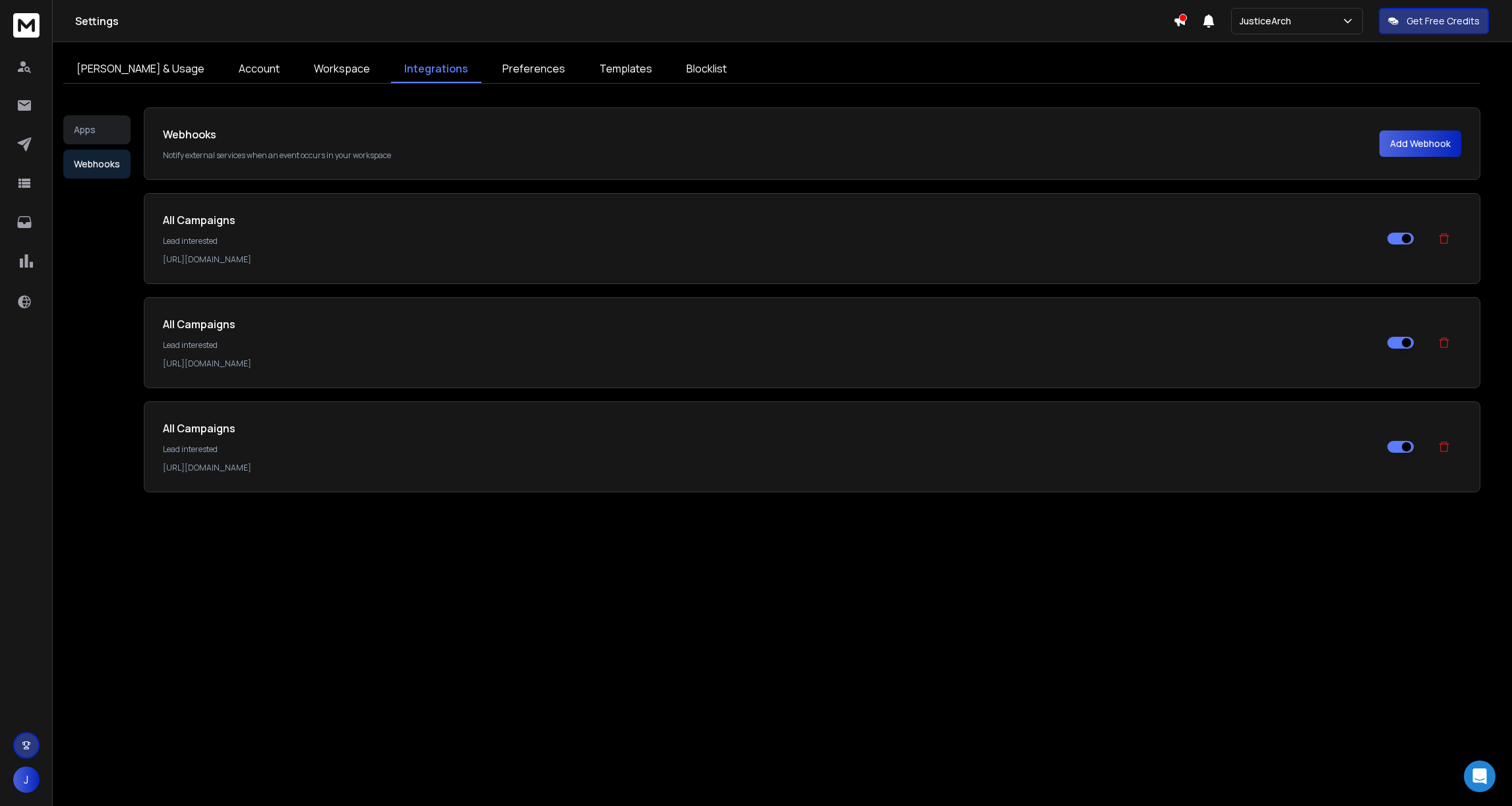
click at [538, 560] on div "Apps Webhooks Webhooks Notify external services when an event occurs in your wo…" at bounding box center [771, 442] width 1417 height 680
click at [1442, 240] on icon at bounding box center [1444, 239] width 13 height 13
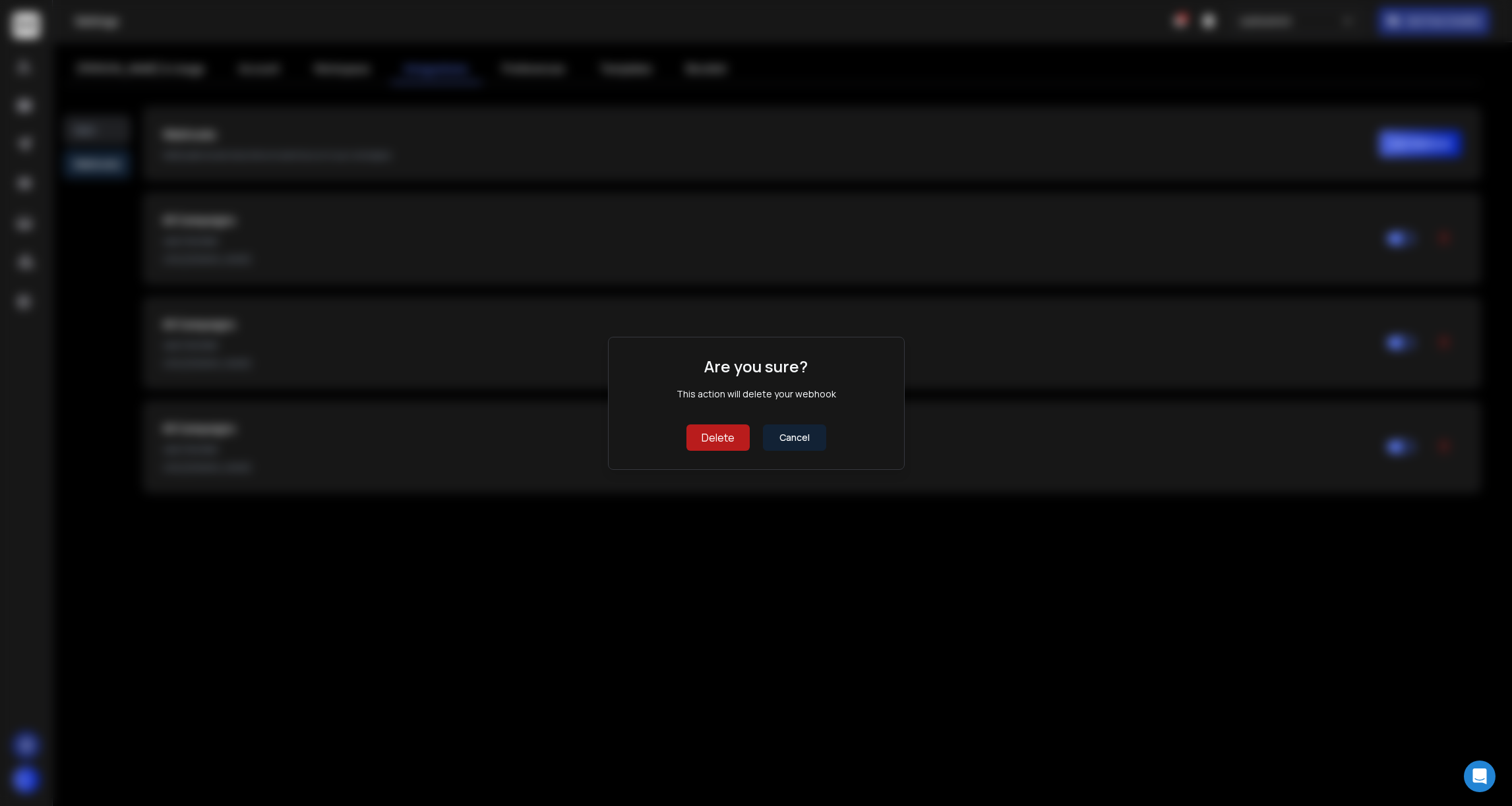
click at [720, 437] on button "Delete" at bounding box center [718, 437] width 63 height 26
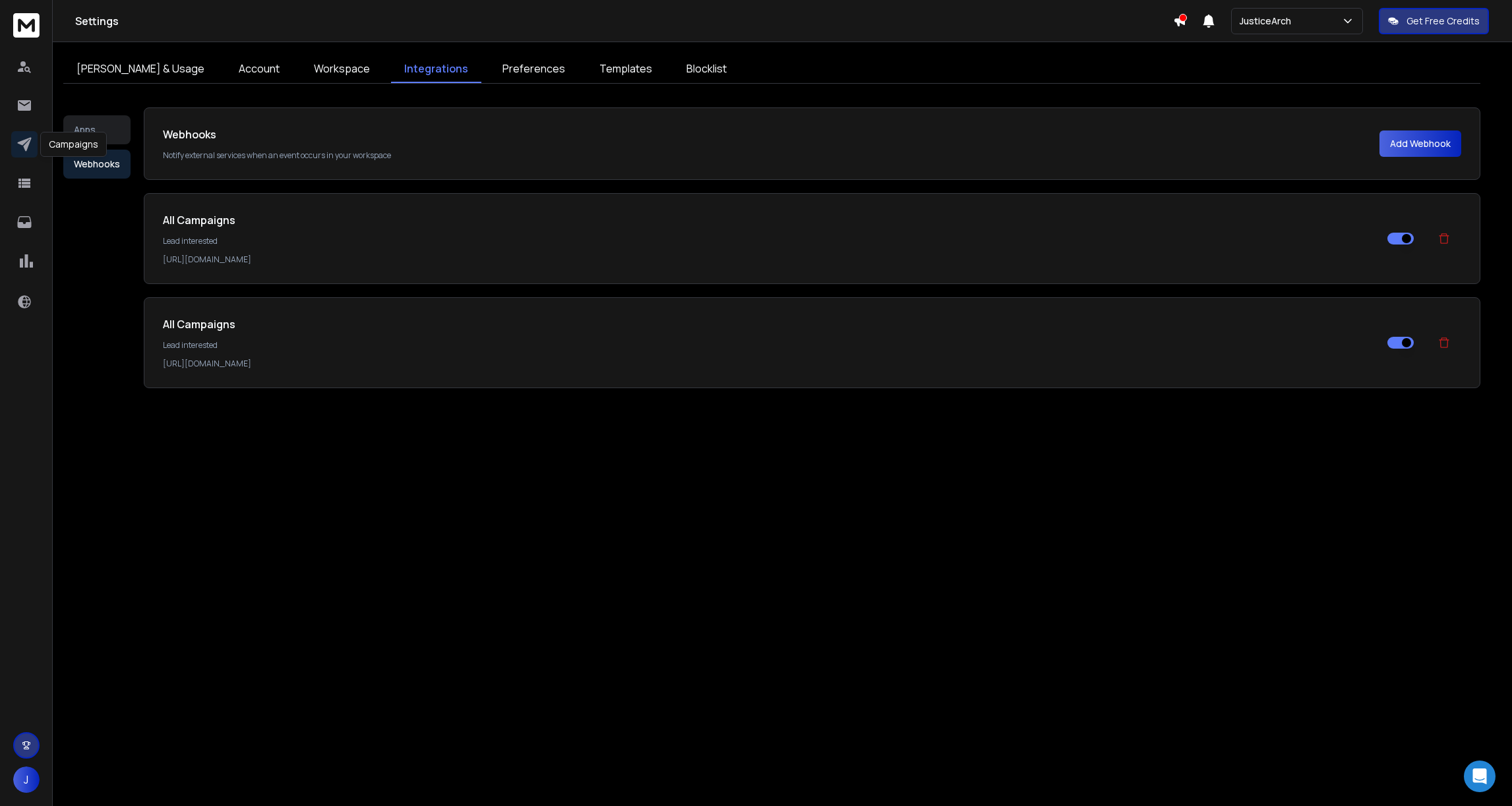
click at [32, 151] on icon at bounding box center [25, 144] width 16 height 16
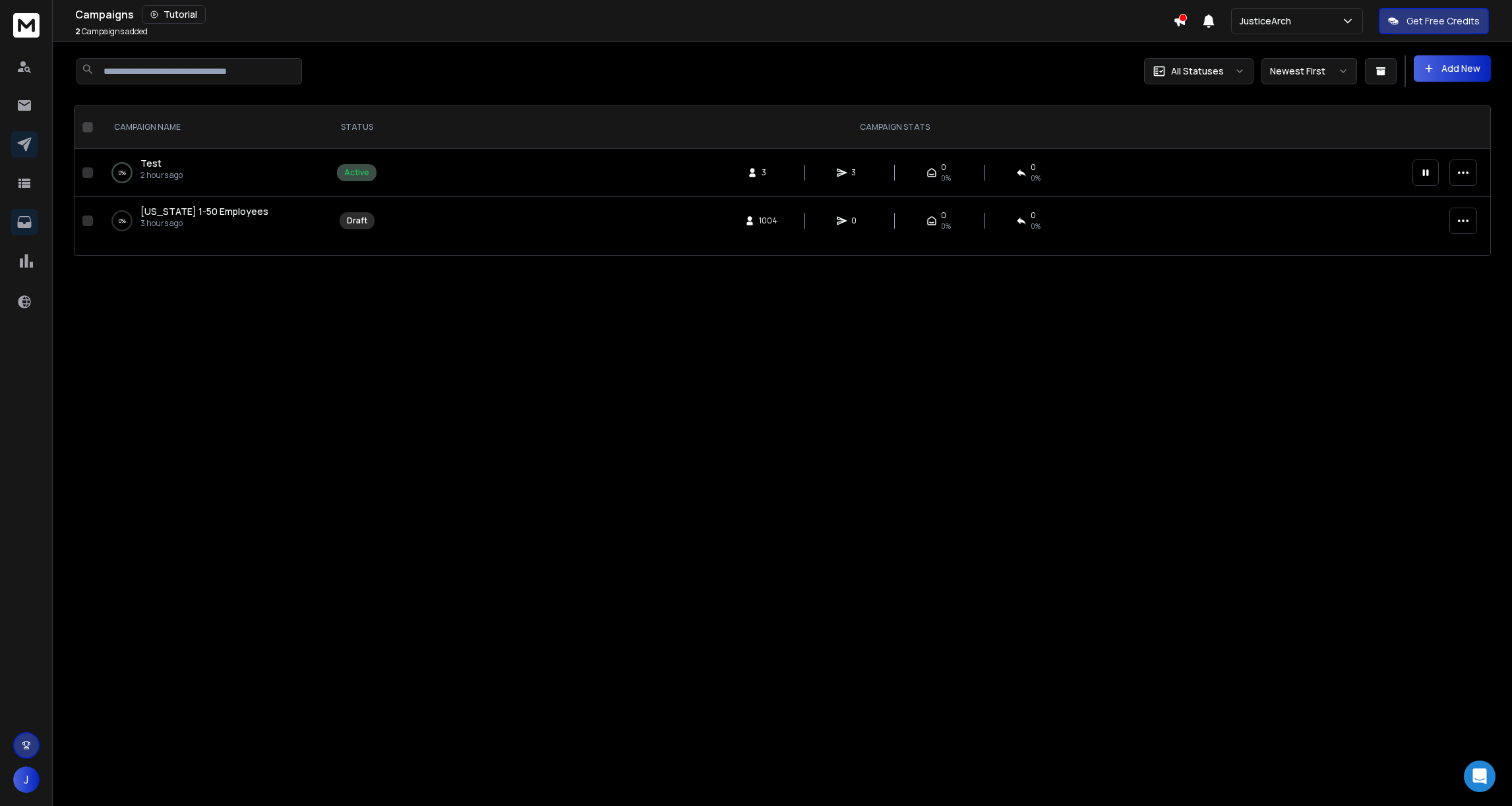
click at [35, 219] on link at bounding box center [24, 222] width 26 height 26
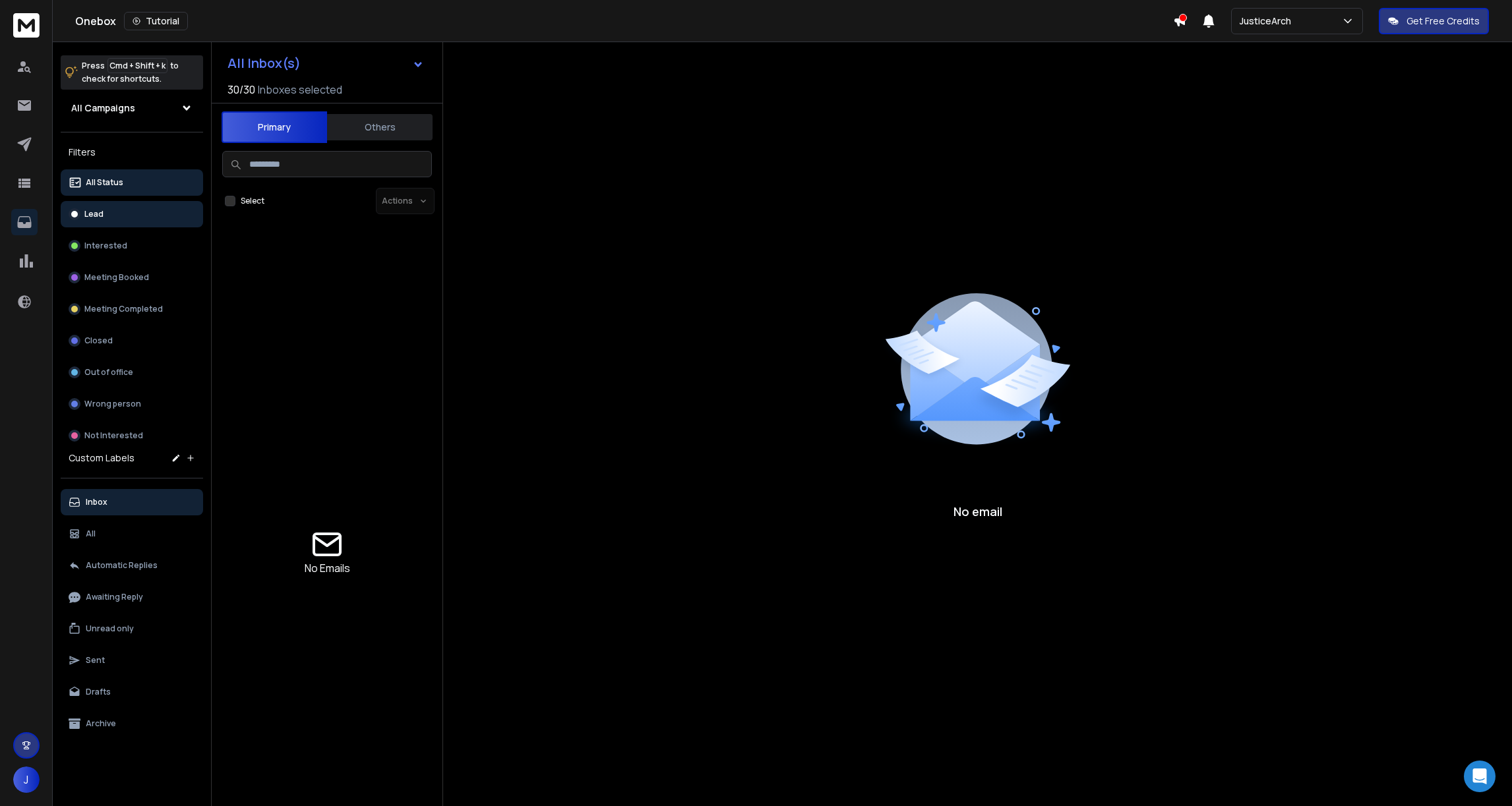
click at [148, 215] on button "Lead" at bounding box center [132, 214] width 143 height 26
click at [146, 237] on button "Interested" at bounding box center [132, 246] width 143 height 26
click at [143, 178] on button "All Status" at bounding box center [132, 182] width 143 height 26
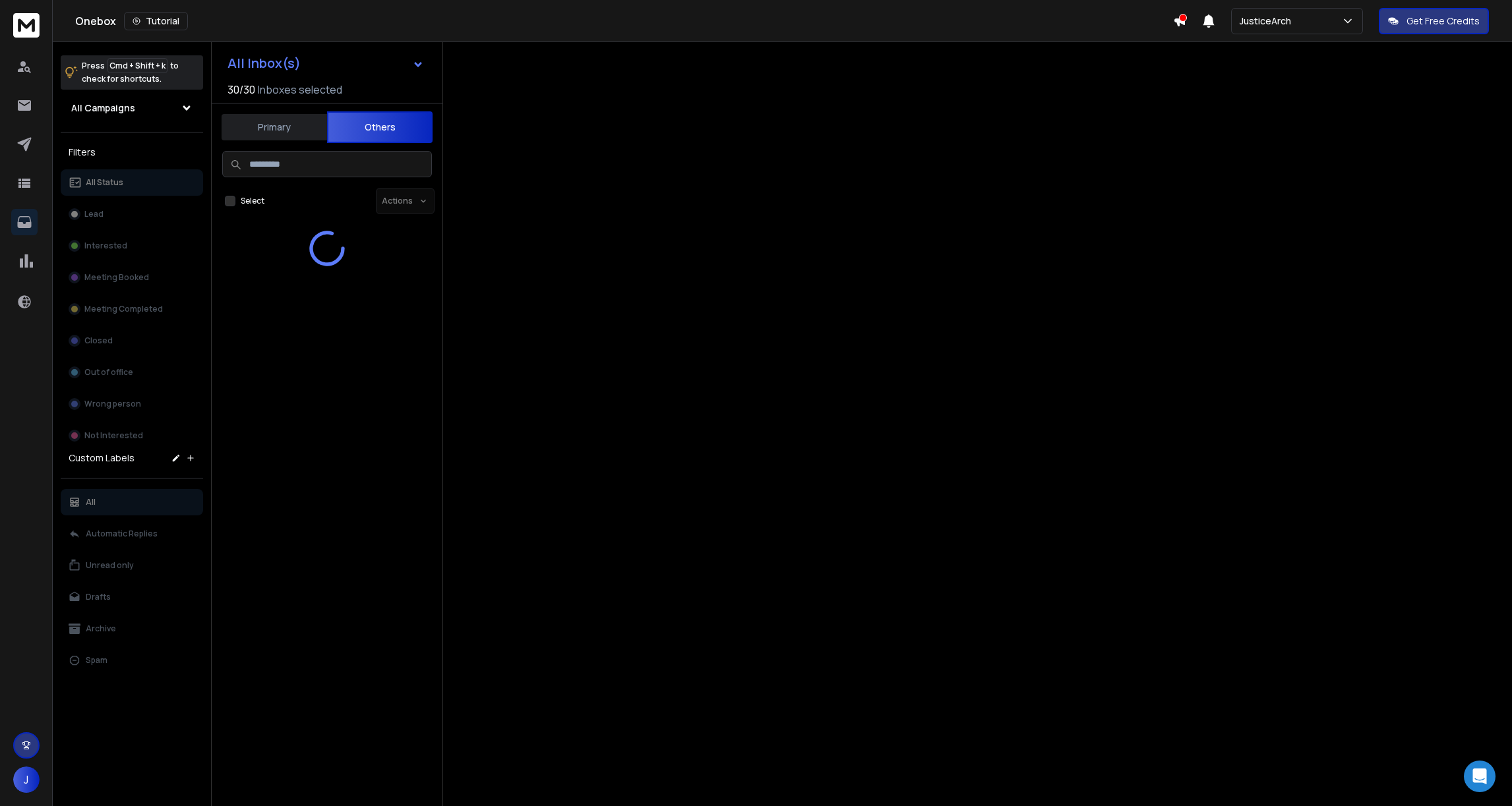
click at [358, 119] on button "Others" at bounding box center [379, 128] width 105 height 32
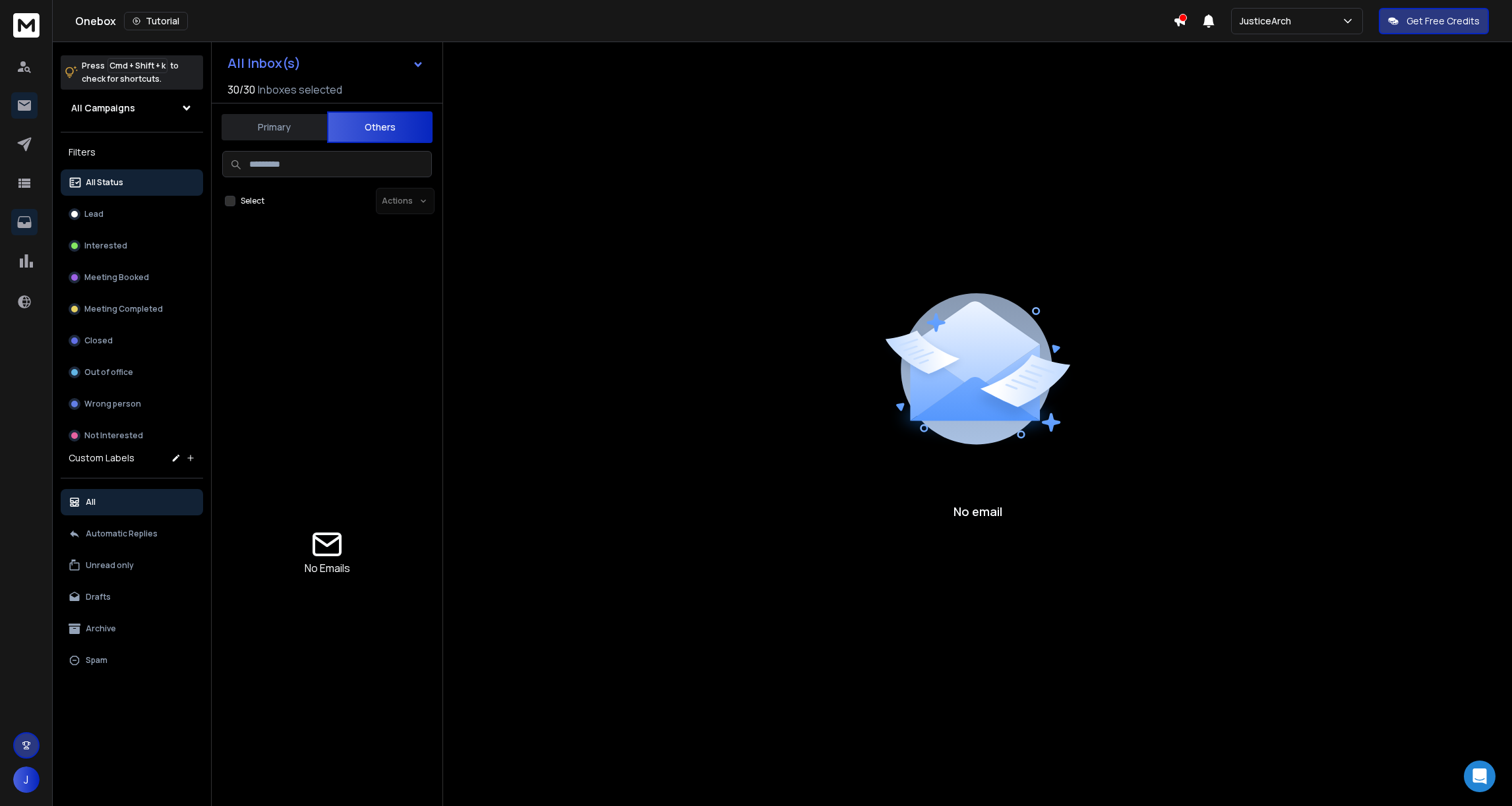
click at [37, 105] on link at bounding box center [24, 105] width 26 height 26
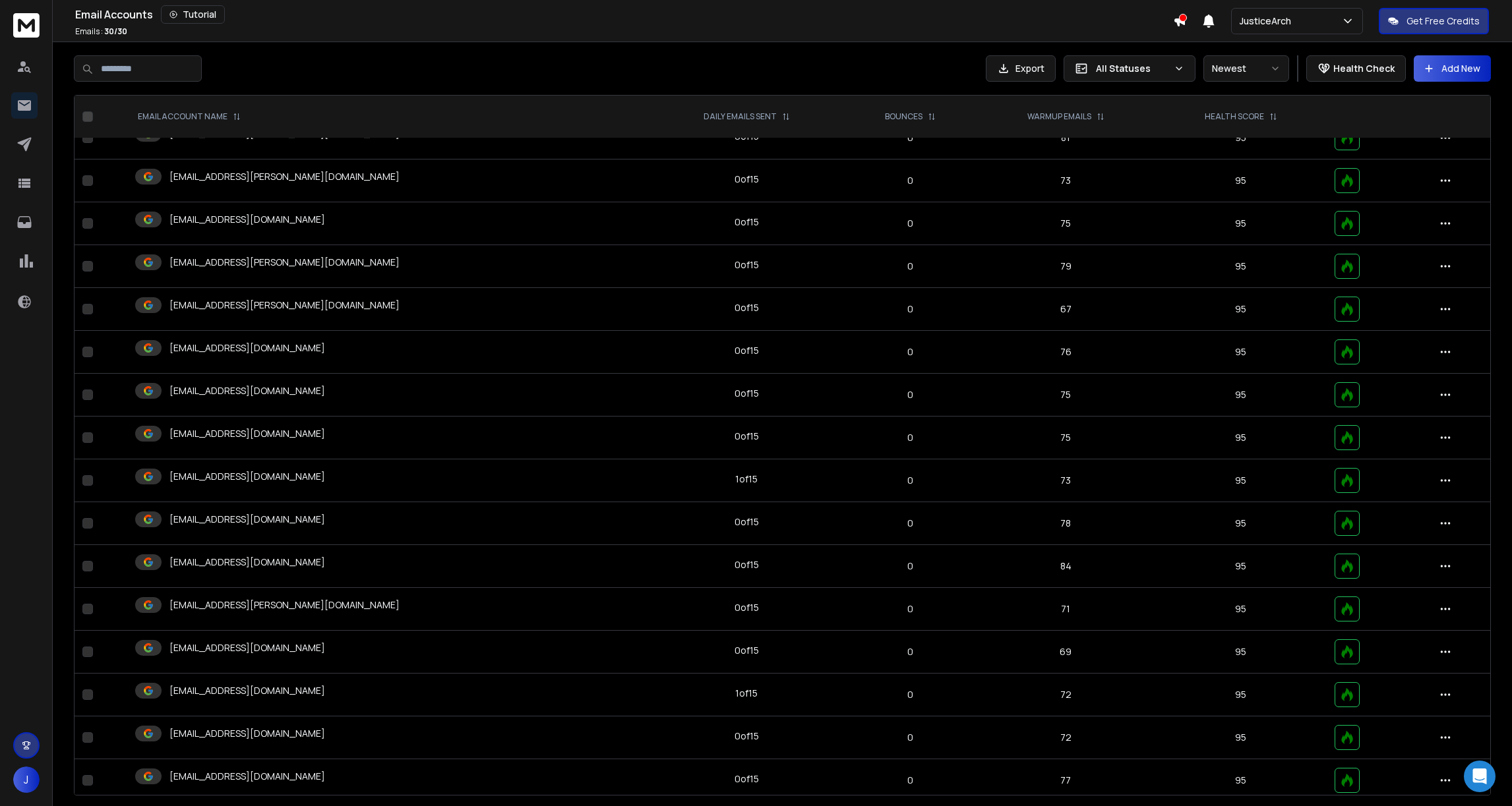
scroll to position [639, 0]
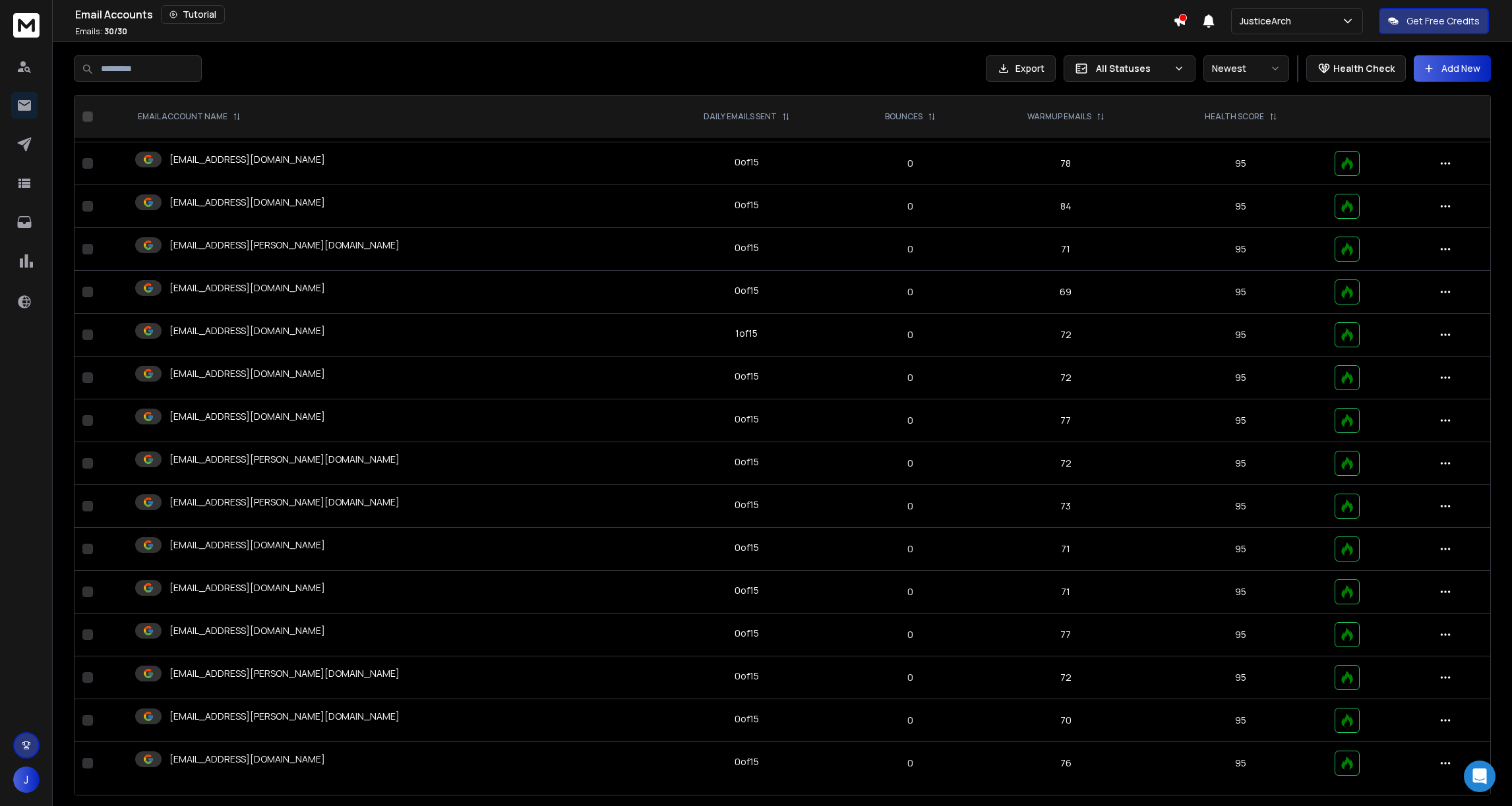
click at [368, 280] on div "[EMAIL_ADDRESS][DOMAIN_NAME]" at bounding box center [388, 288] width 506 height 16
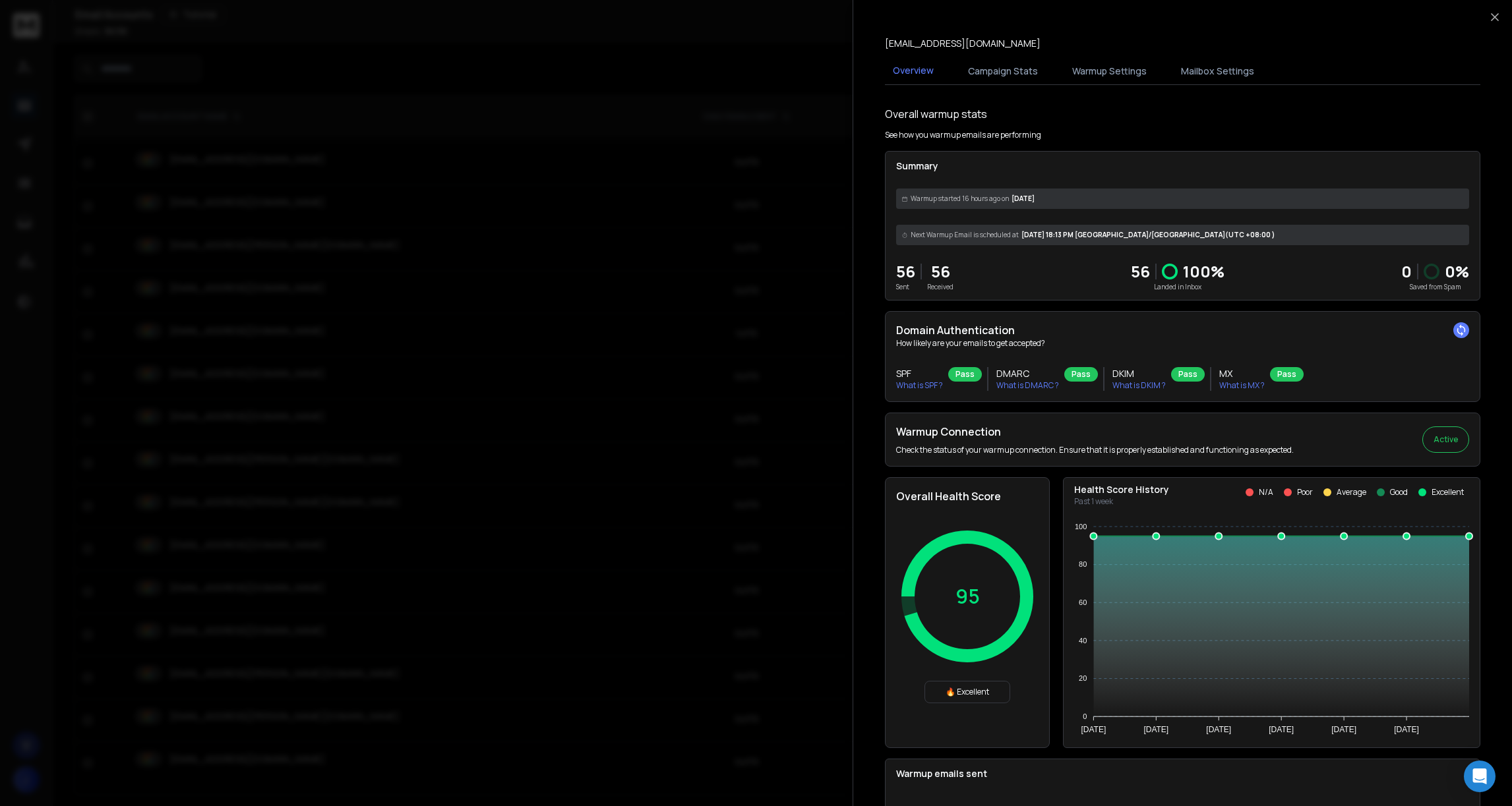
click at [367, 277] on div at bounding box center [756, 403] width 1512 height 806
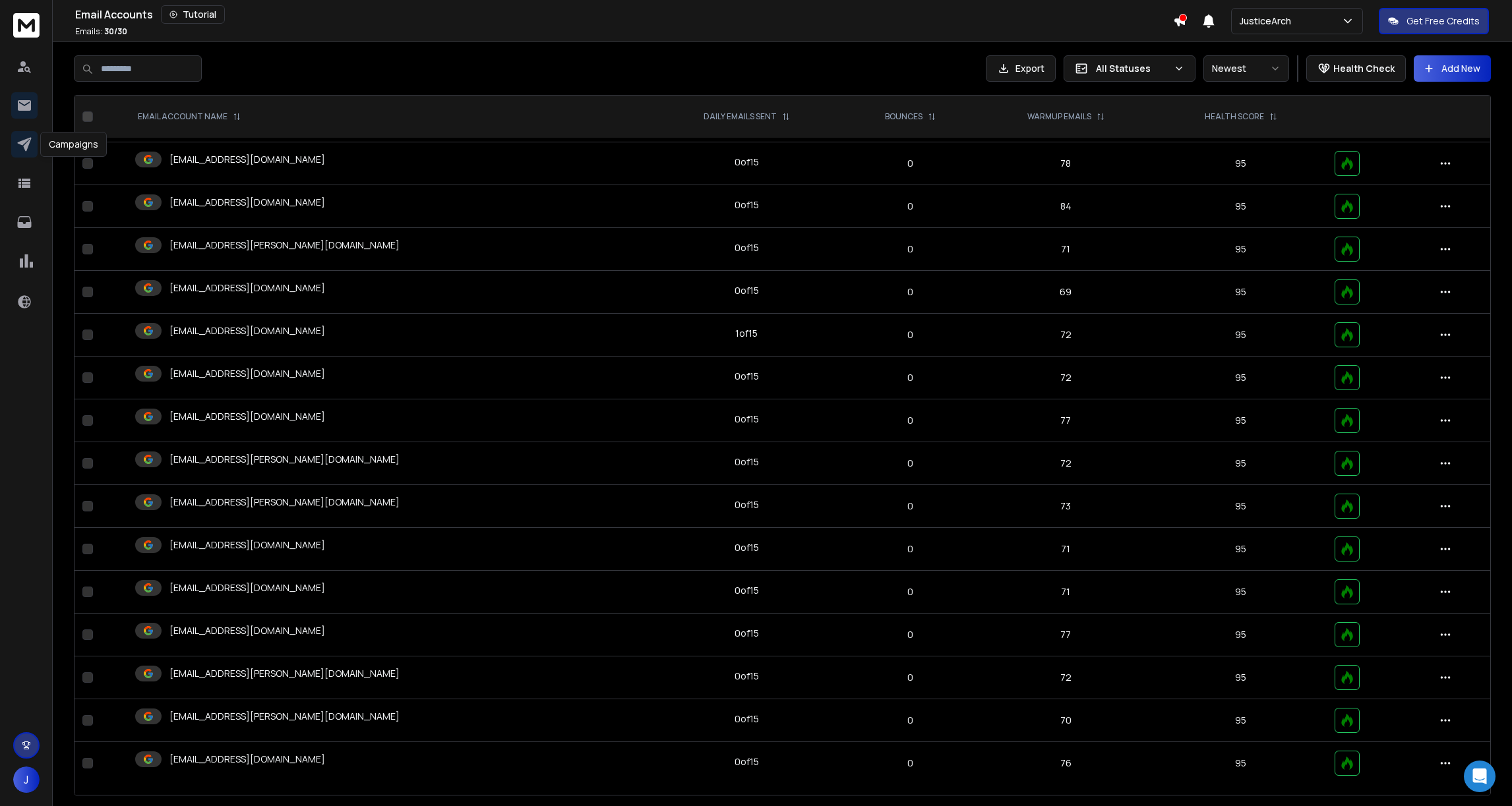
click at [25, 144] on icon at bounding box center [24, 144] width 13 height 13
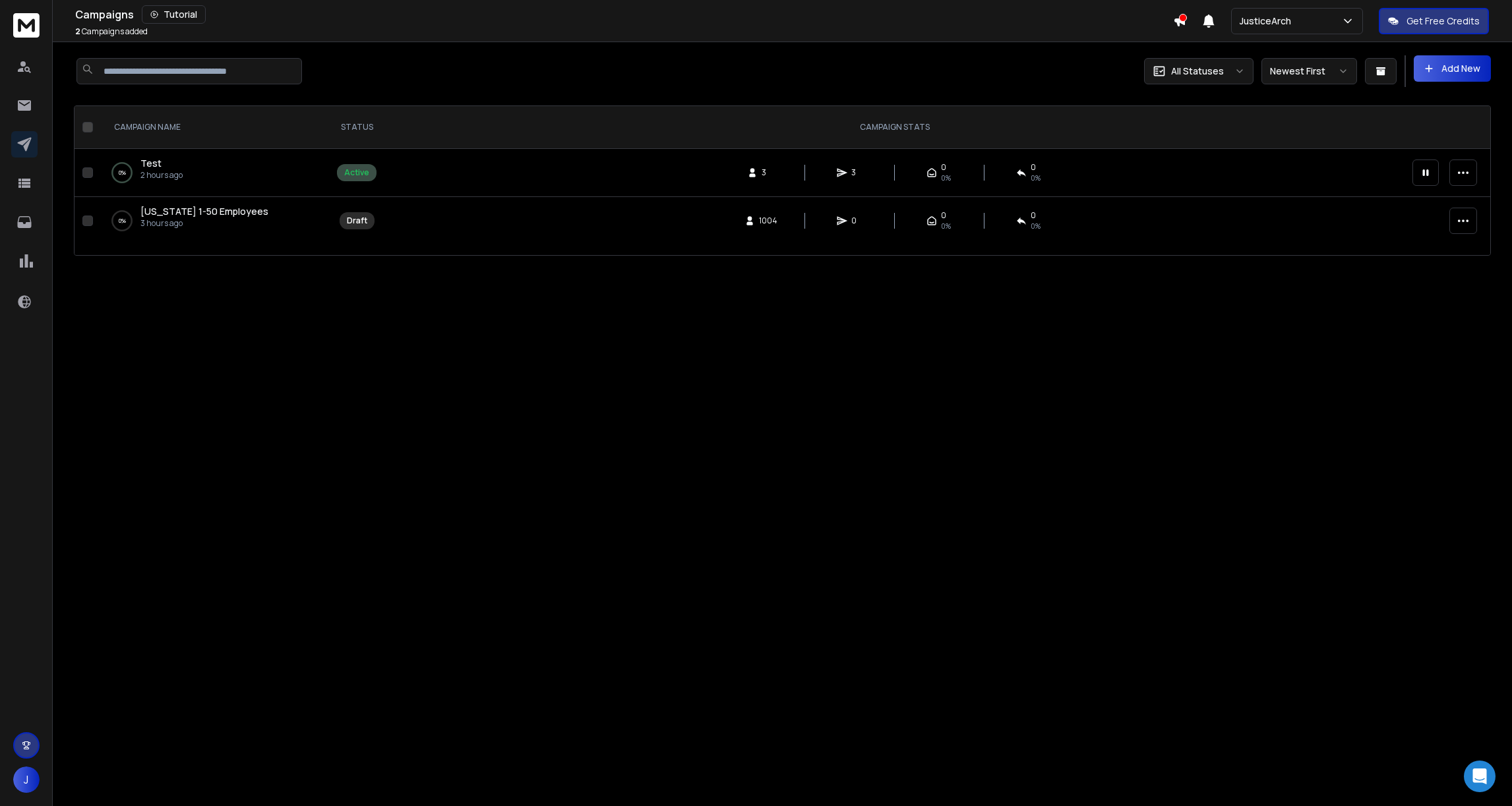
click at [189, 171] on div "0 % Test 2 hours ago" at bounding box center [214, 173] width 205 height 32
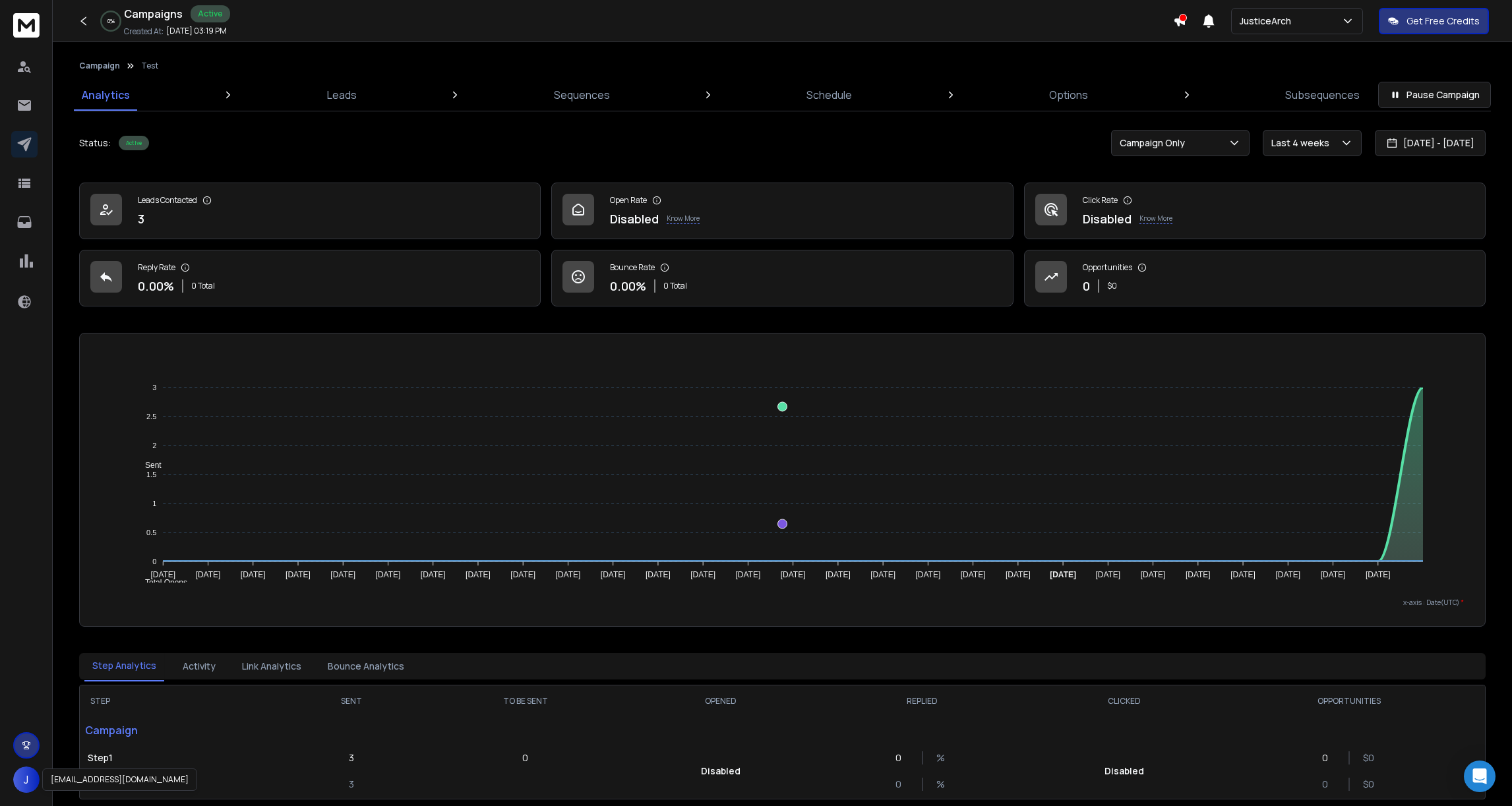
drag, startPoint x: 29, startPoint y: 788, endPoint x: 44, endPoint y: 782, distance: 16.2
click at [29, 789] on span "J" at bounding box center [26, 779] width 26 height 26
click at [88, 758] on p "Settings" at bounding box center [82, 758] width 36 height 13
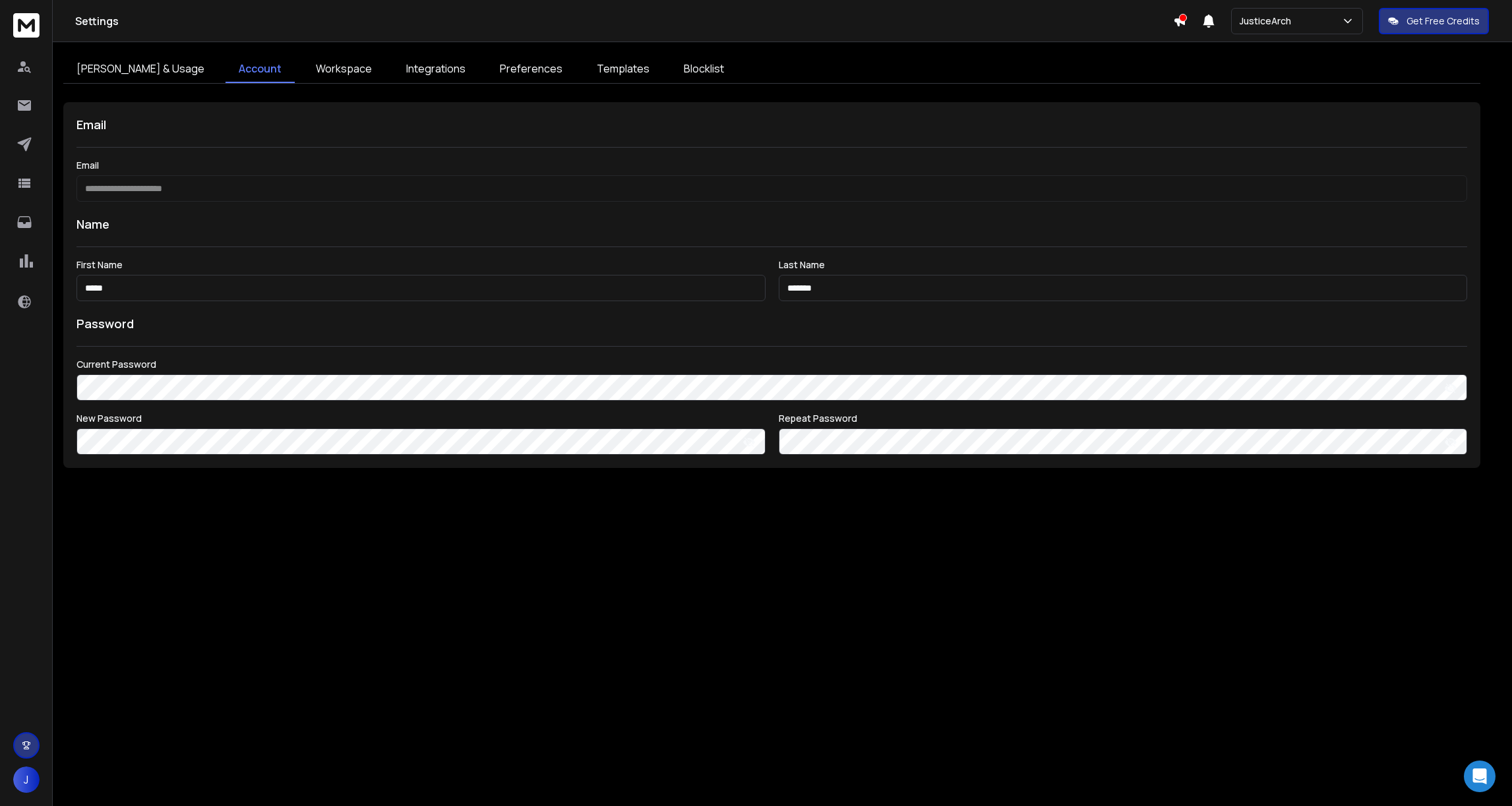
click at [410, 66] on link "Integrations" at bounding box center [436, 69] width 86 height 28
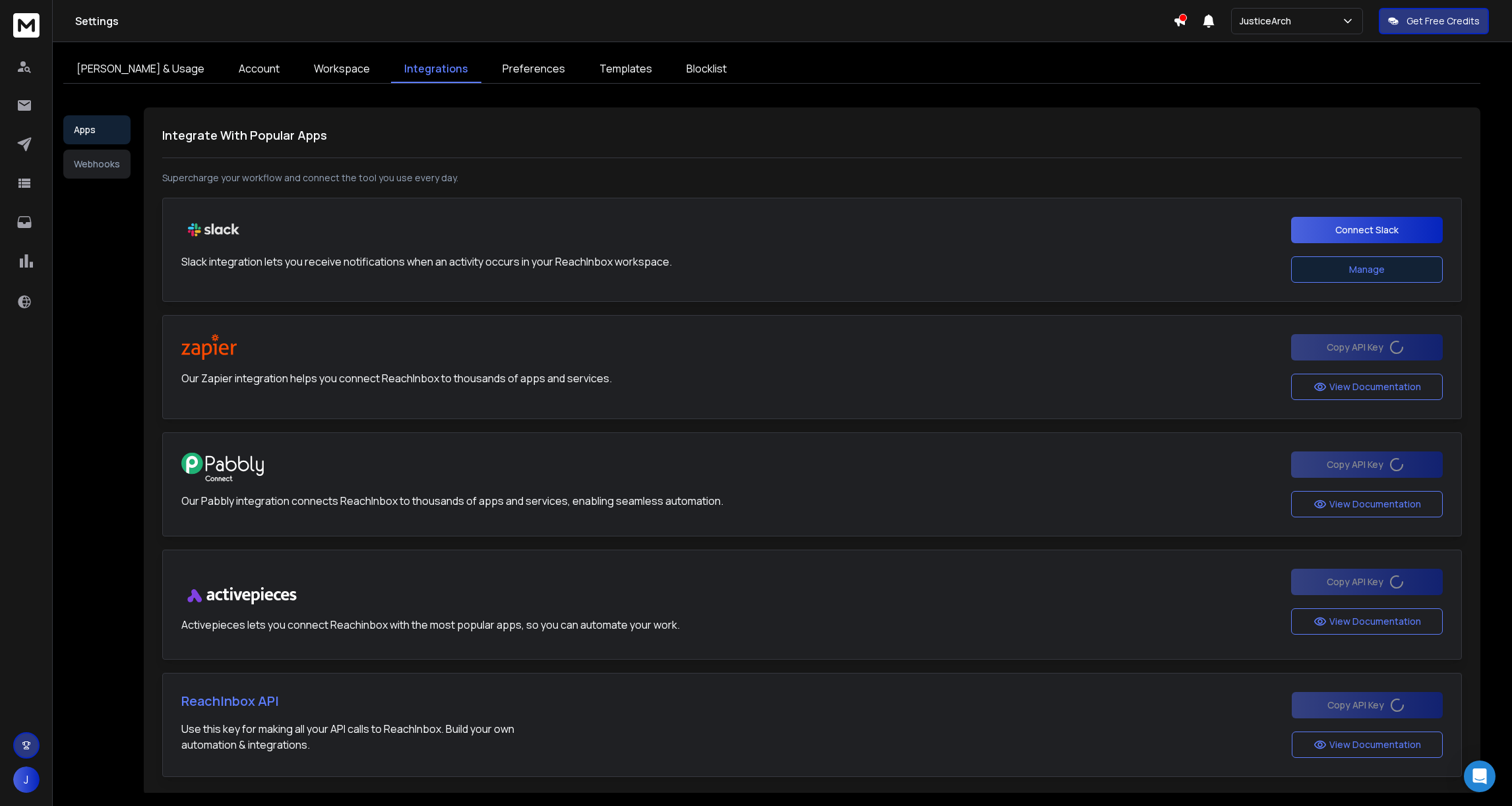
click at [1403, 275] on button "Manage" at bounding box center [1366, 269] width 151 height 26
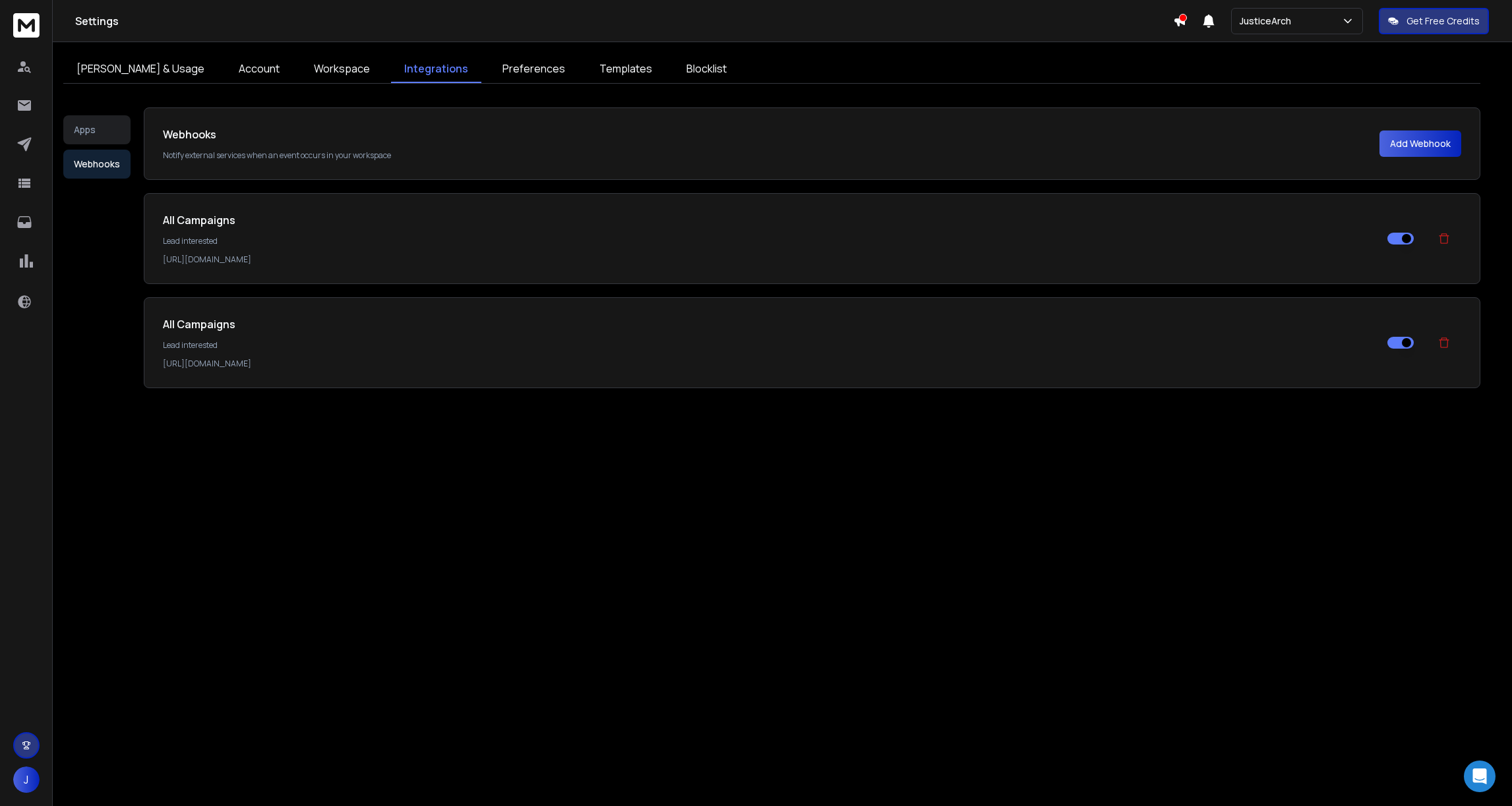
click at [653, 518] on div "Apps Webhooks Webhooks Notify external services when an event occurs in your wo…" at bounding box center [771, 442] width 1417 height 680
click at [1446, 348] on icon at bounding box center [1444, 342] width 13 height 13
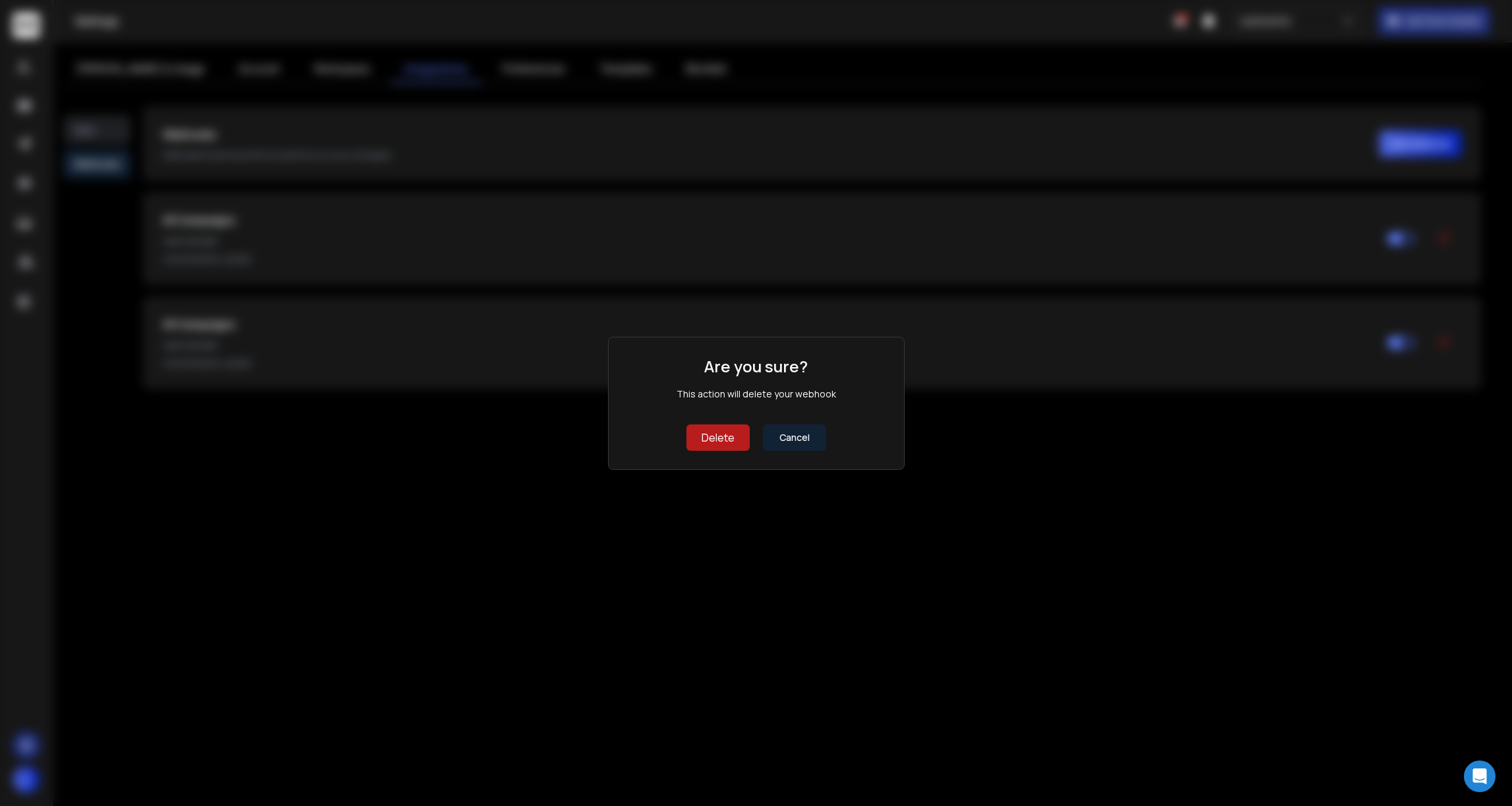
click at [710, 444] on button "Delete" at bounding box center [718, 437] width 63 height 26
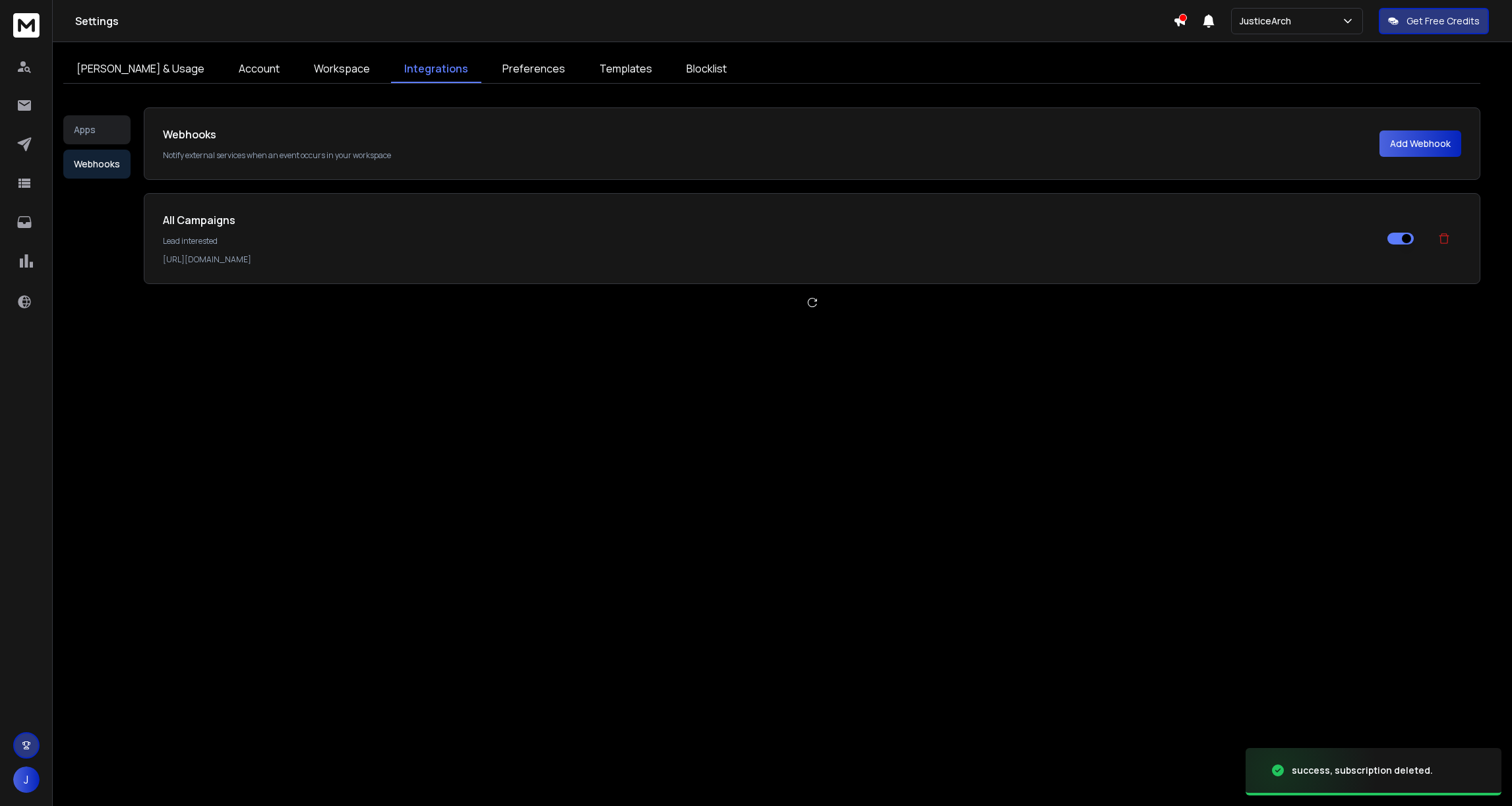
click at [454, 328] on div "Apps Webhooks Webhooks Notify external services when an event occurs in your wo…" at bounding box center [771, 442] width 1417 height 680
click at [36, 220] on link at bounding box center [24, 222] width 26 height 26
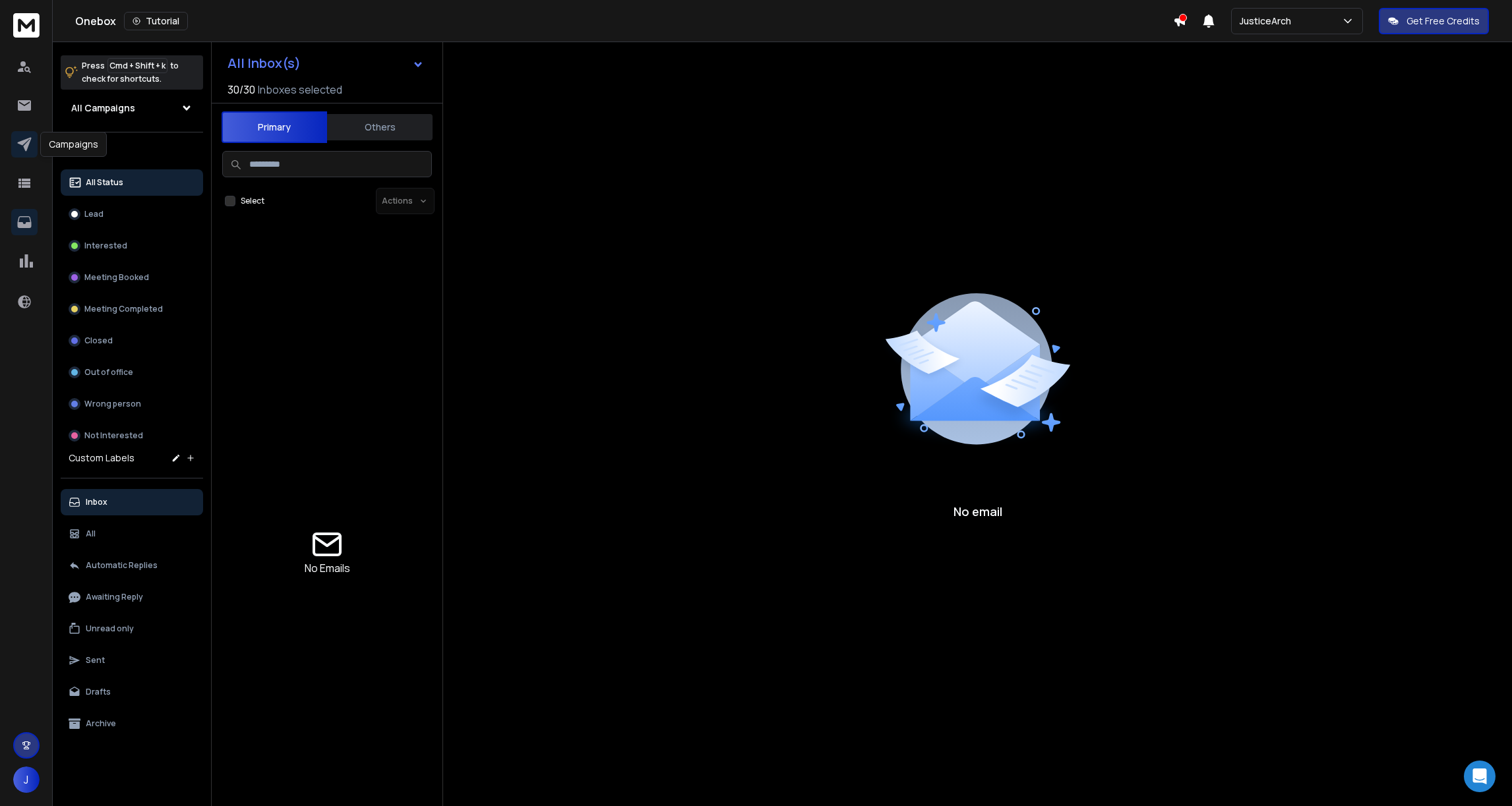
click at [33, 136] on link at bounding box center [24, 143] width 26 height 26
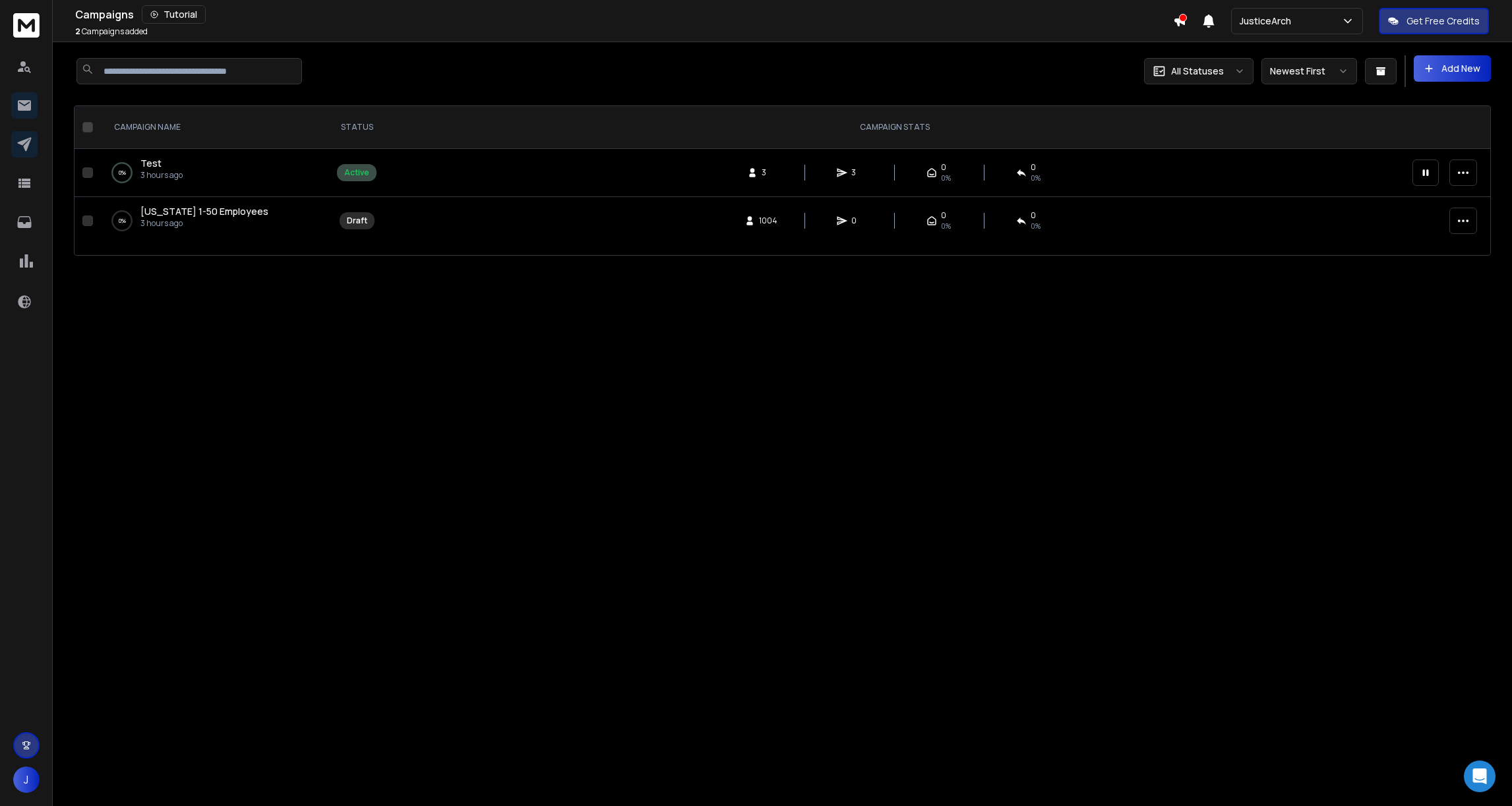
click at [31, 111] on icon at bounding box center [25, 105] width 16 height 16
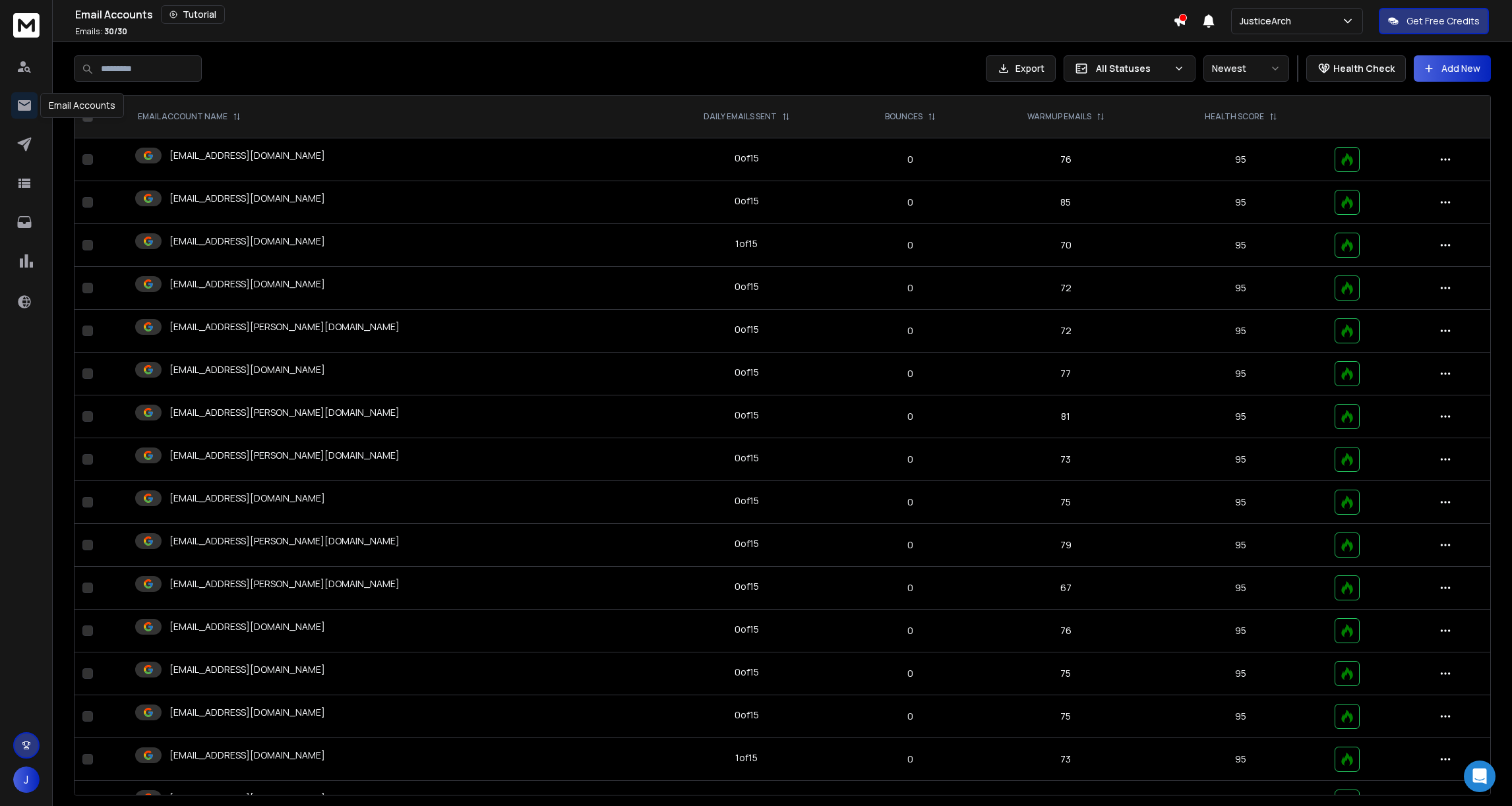
click at [542, 169] on td "[EMAIL_ADDRESS][DOMAIN_NAME]" at bounding box center [388, 160] width 522 height 43
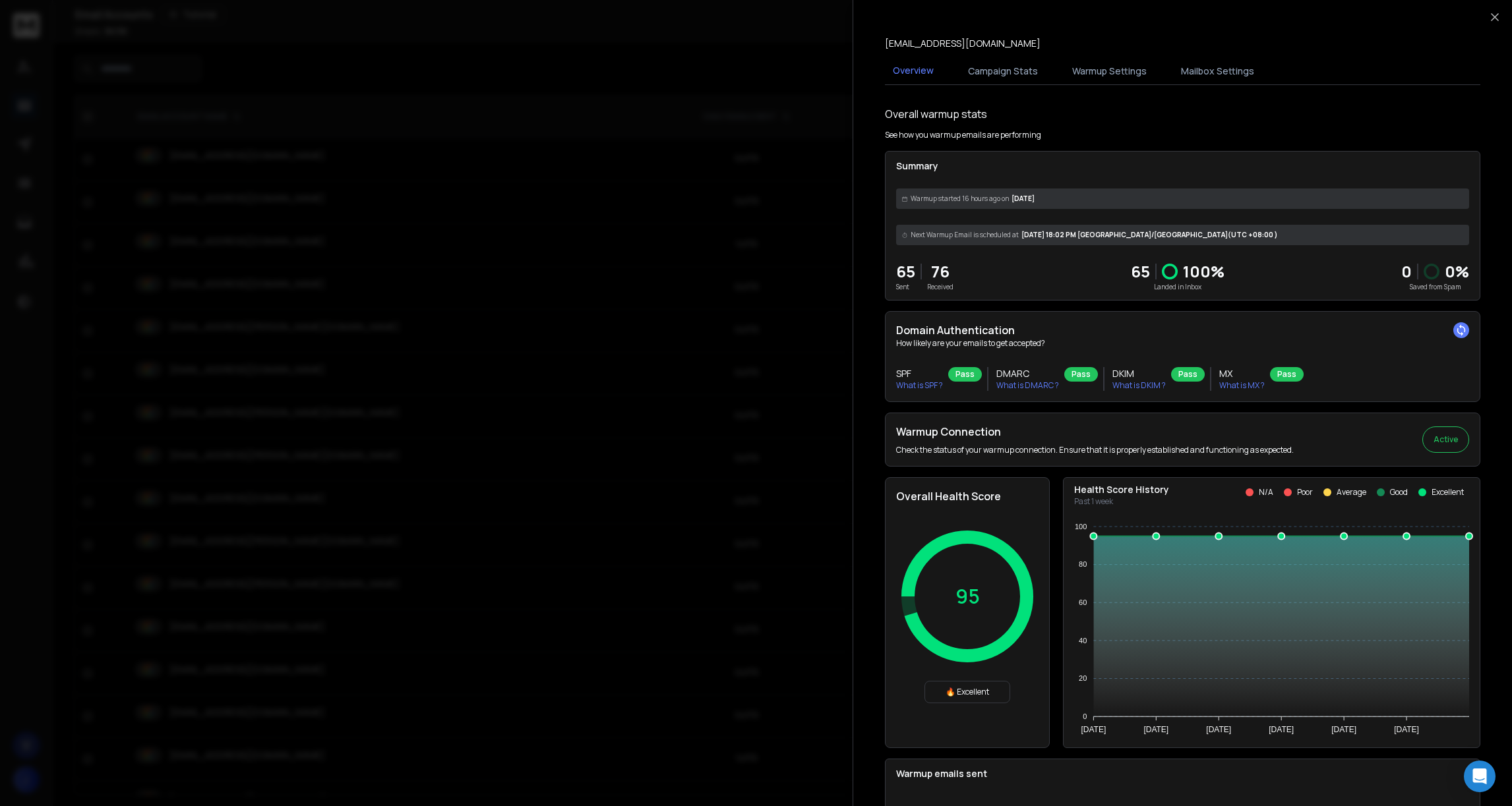
click at [656, 280] on div at bounding box center [756, 403] width 1512 height 806
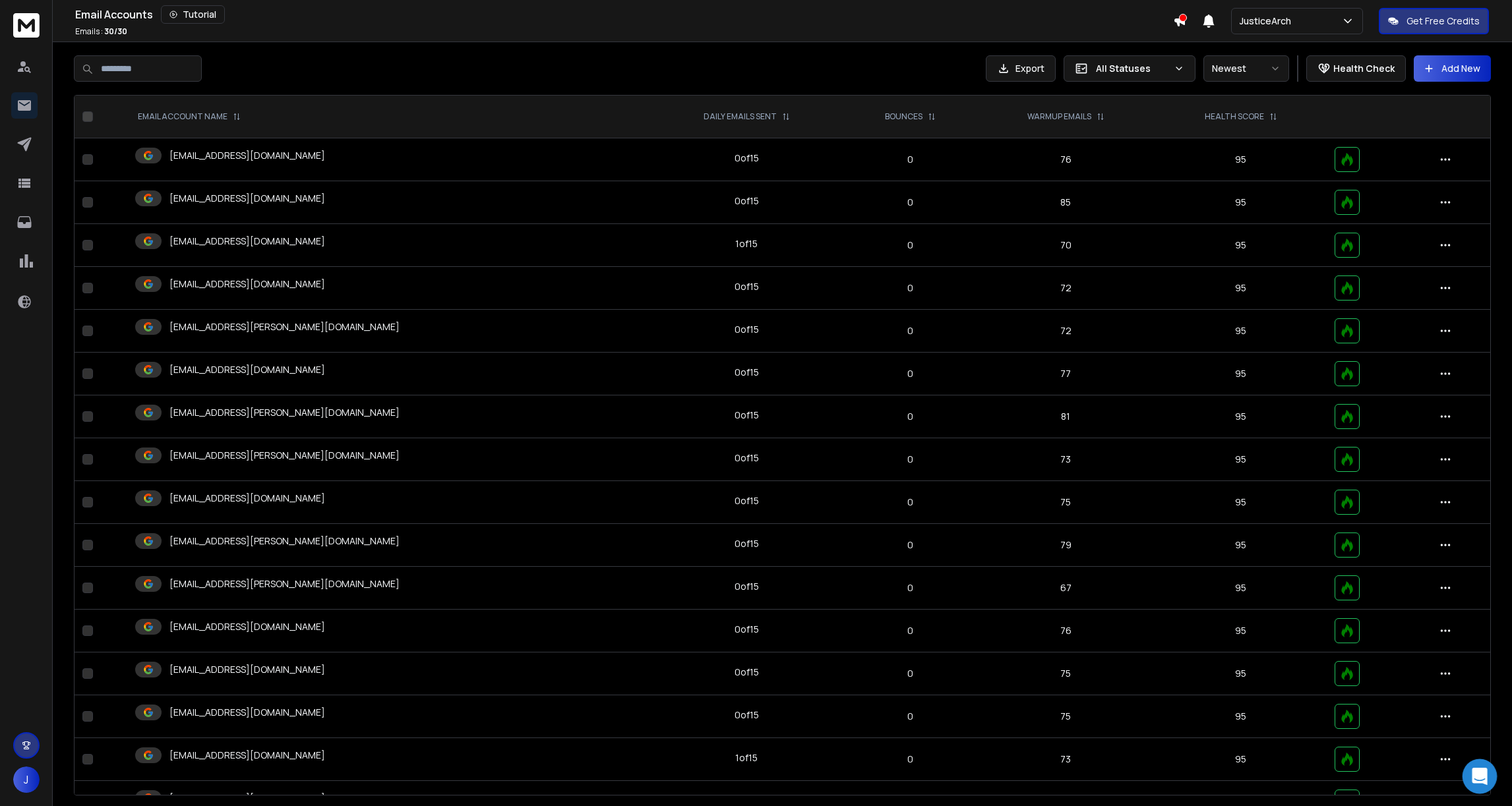
click at [1487, 773] on div "Open Intercom Messenger" at bounding box center [1479, 777] width 35 height 35
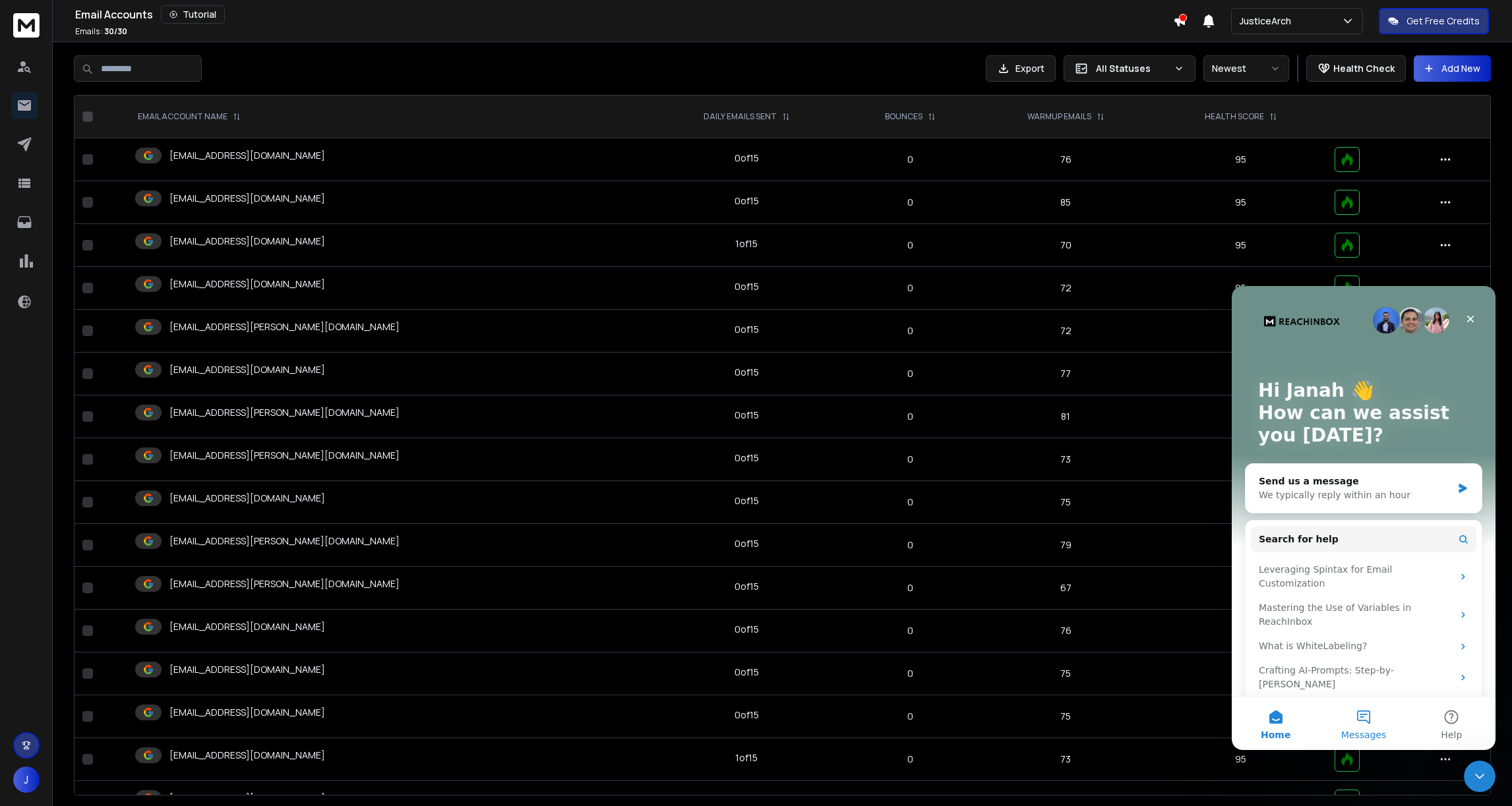
click at [1361, 718] on button "Messages" at bounding box center [1363, 724] width 88 height 53
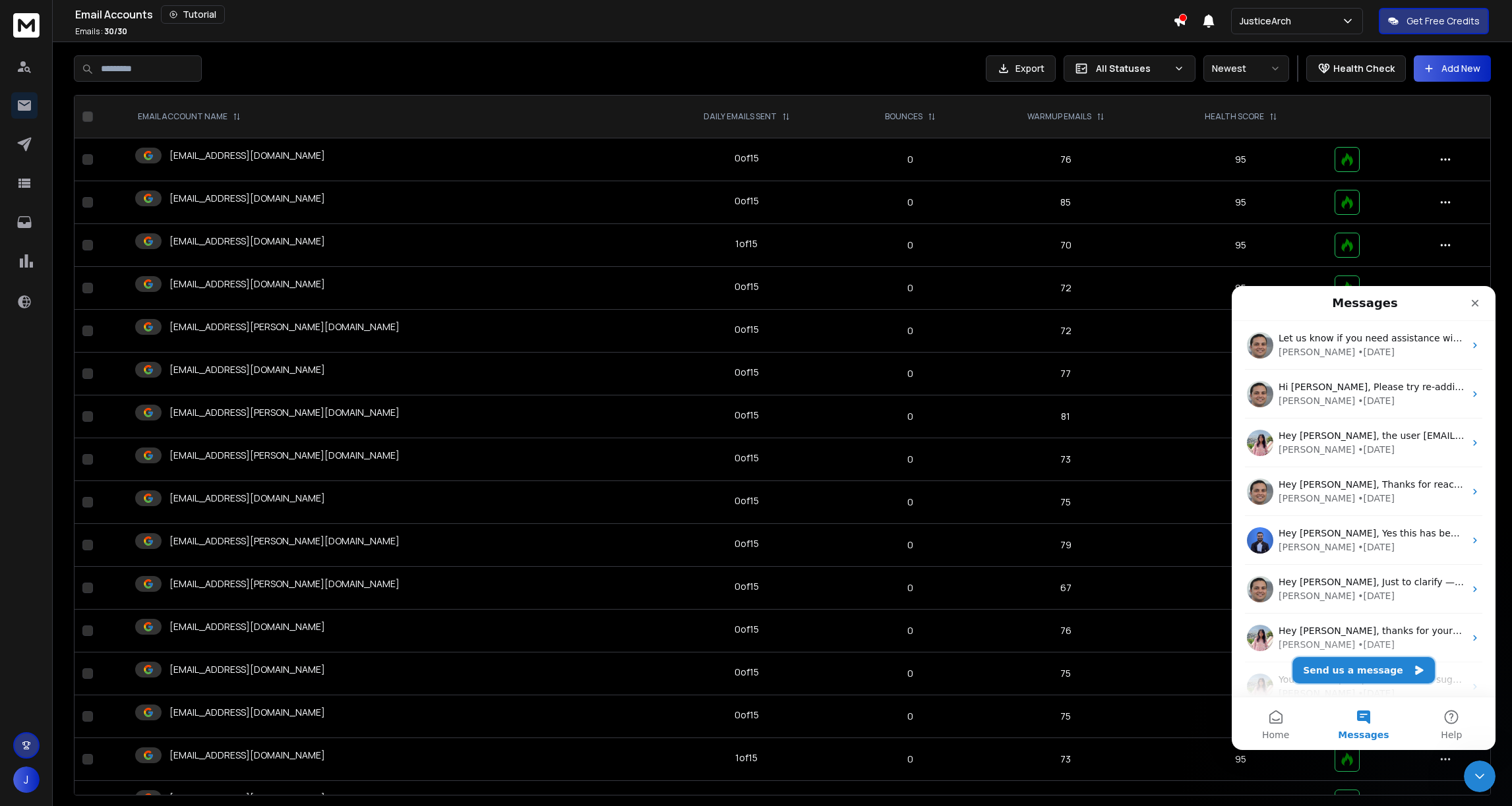
click at [1349, 668] on button "Send us a message" at bounding box center [1364, 670] width 143 height 26
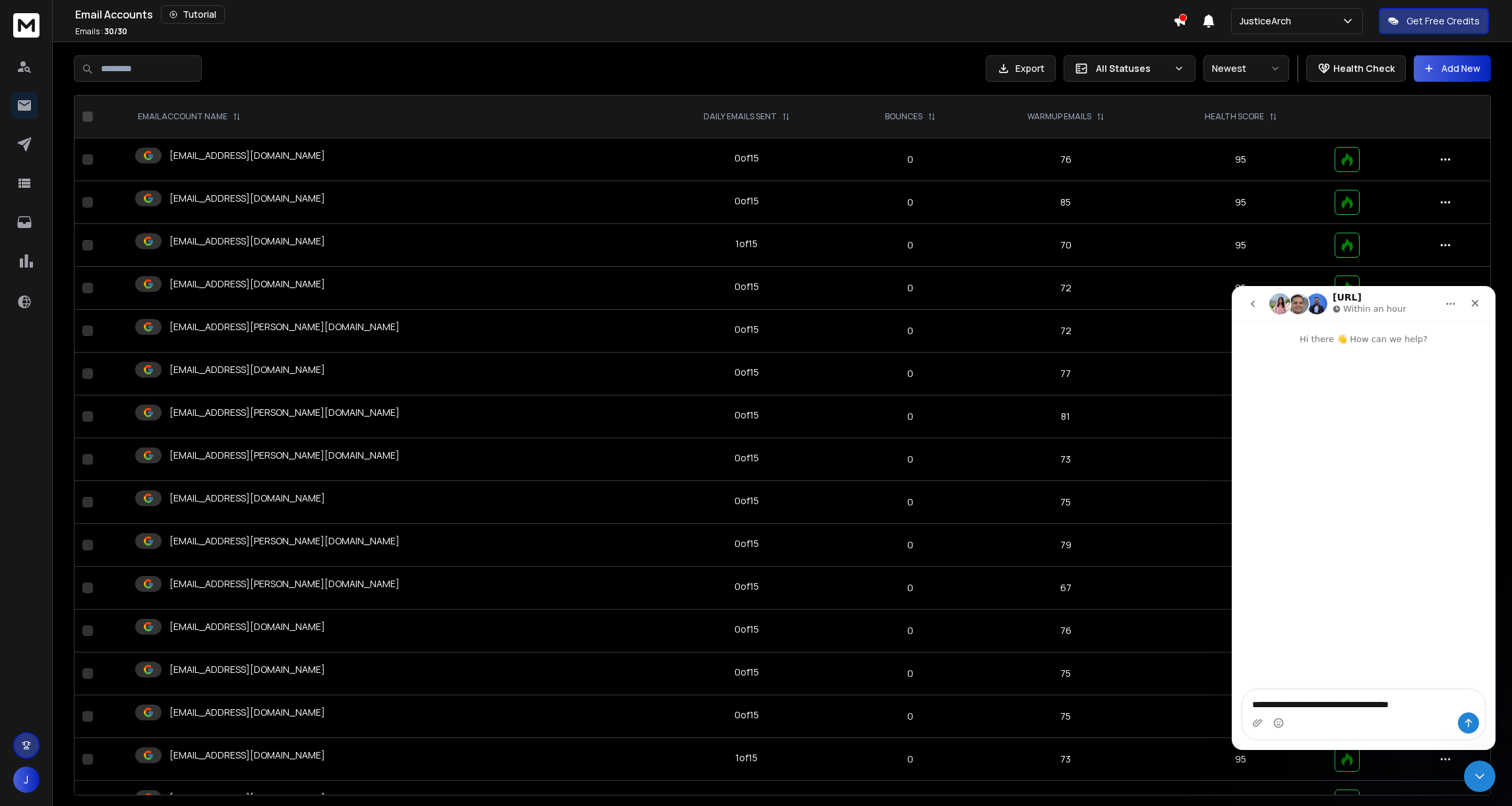
type textarea "**********"
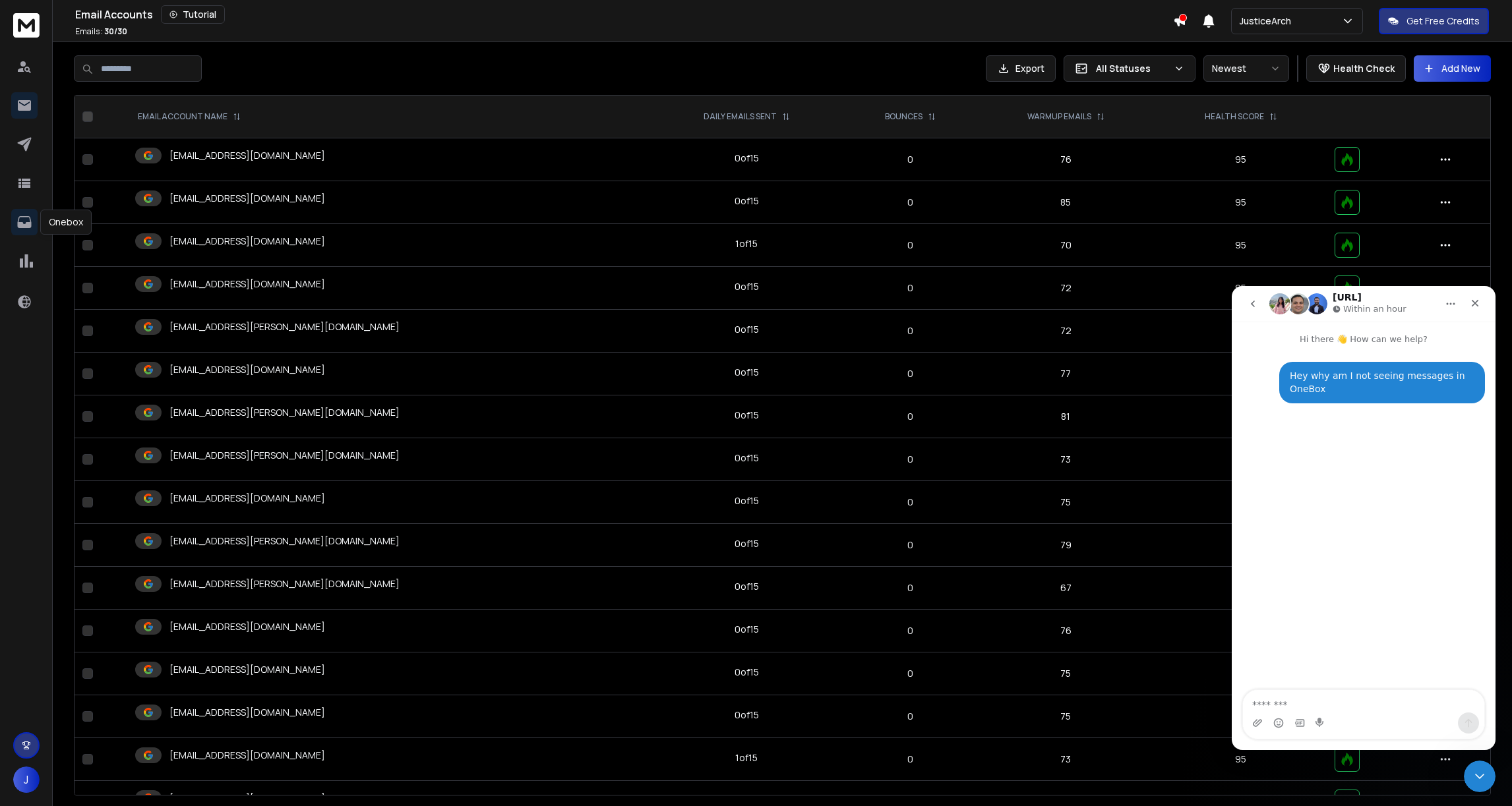
click at [33, 217] on link at bounding box center [24, 222] width 26 height 26
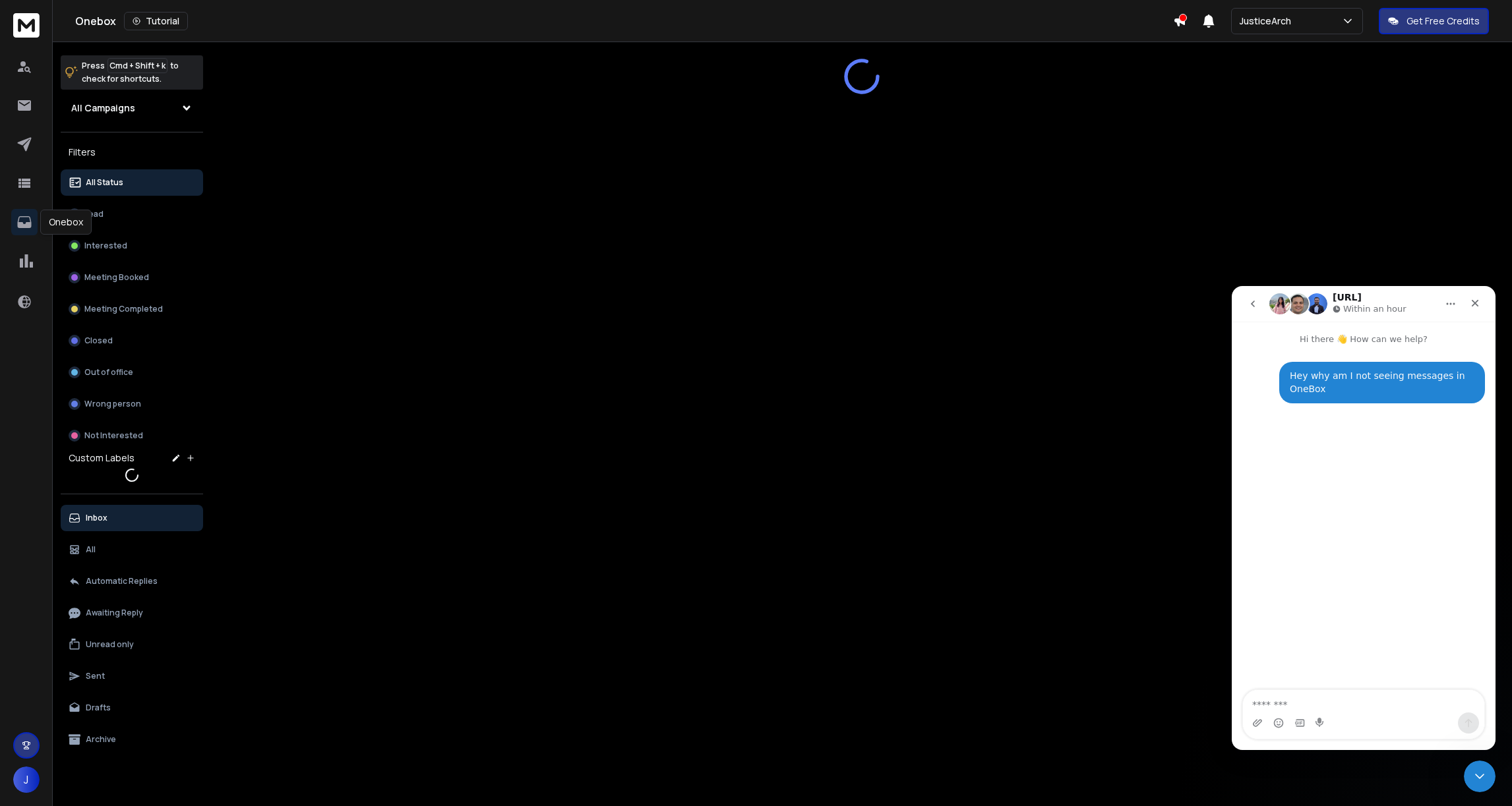
click at [32, 220] on icon at bounding box center [25, 222] width 16 height 16
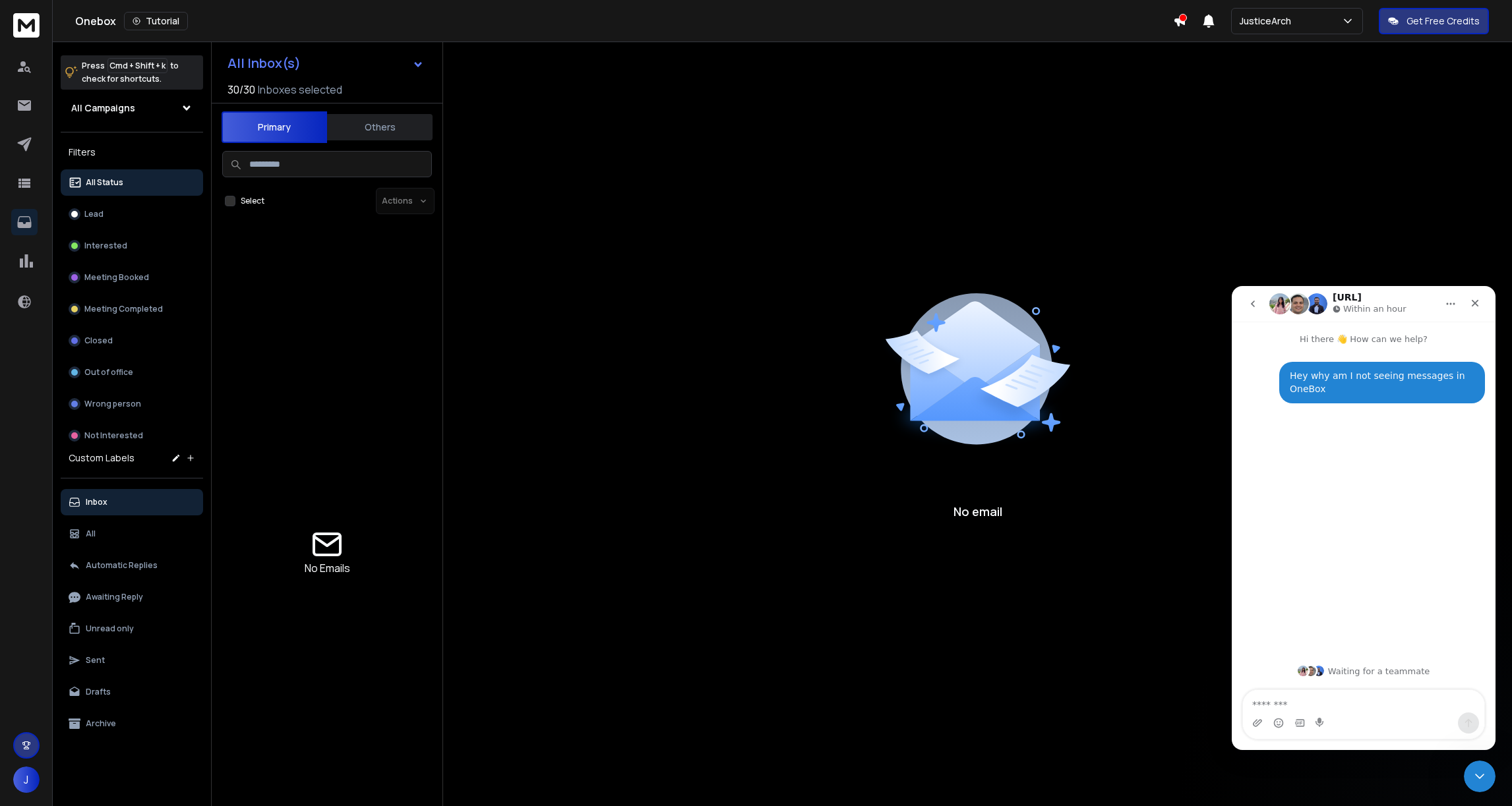
click at [1372, 698] on textarea "Message…" at bounding box center [1364, 701] width 241 height 22
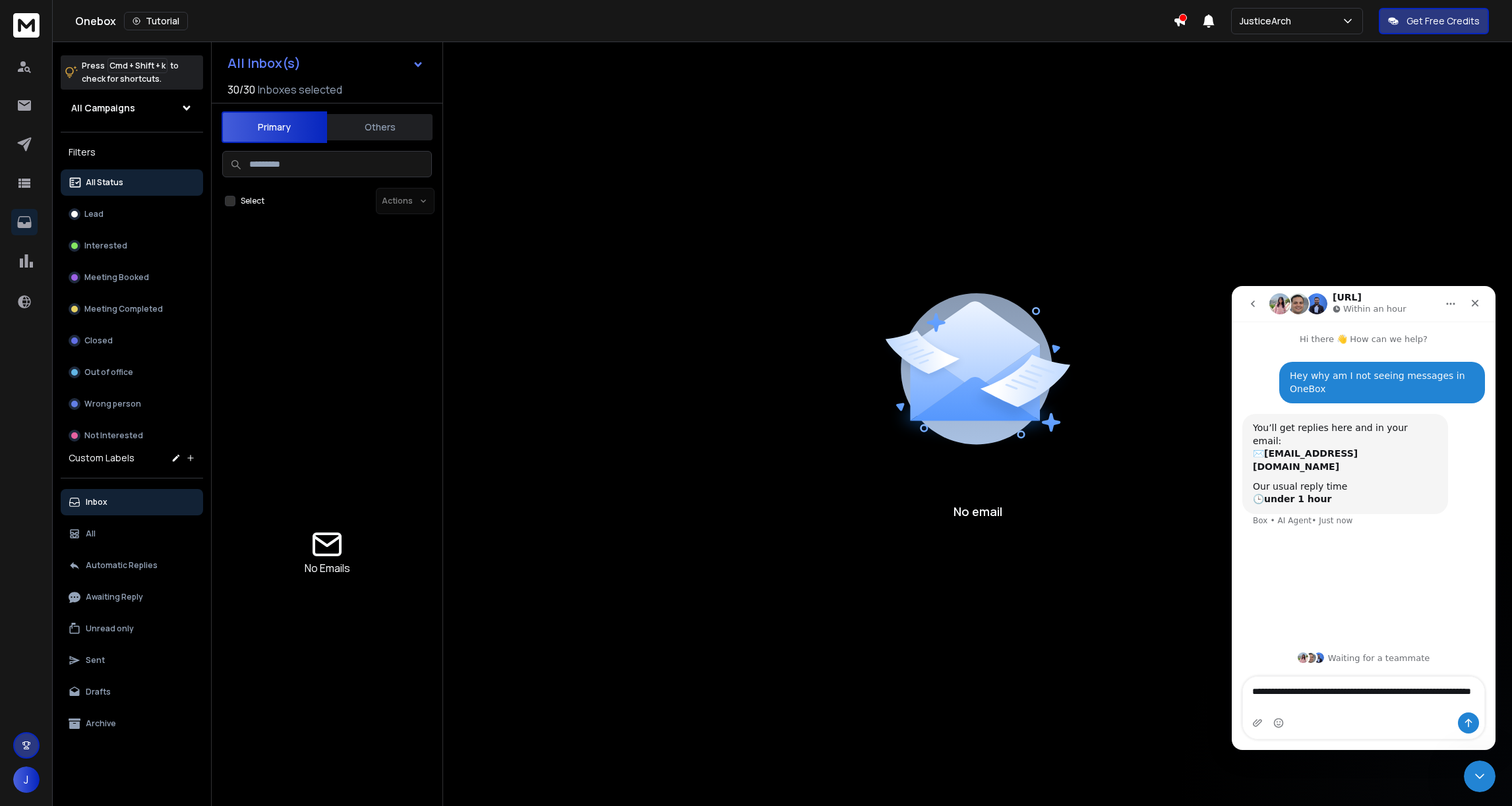
type textarea "**********"
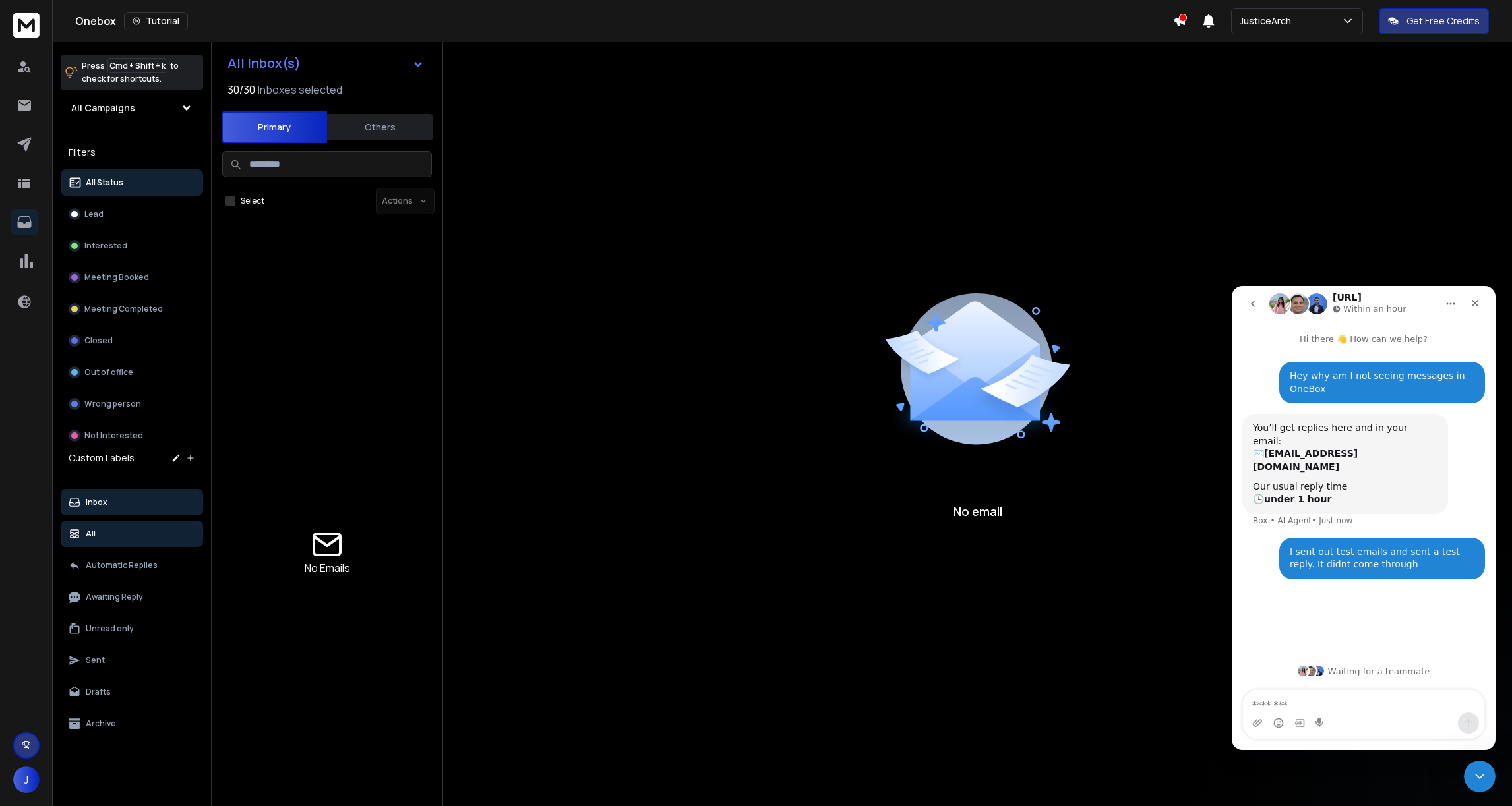
click at [110, 533] on button "All" at bounding box center [132, 533] width 143 height 26
click at [128, 566] on p "Automatic Replies" at bounding box center [121, 565] width 72 height 10
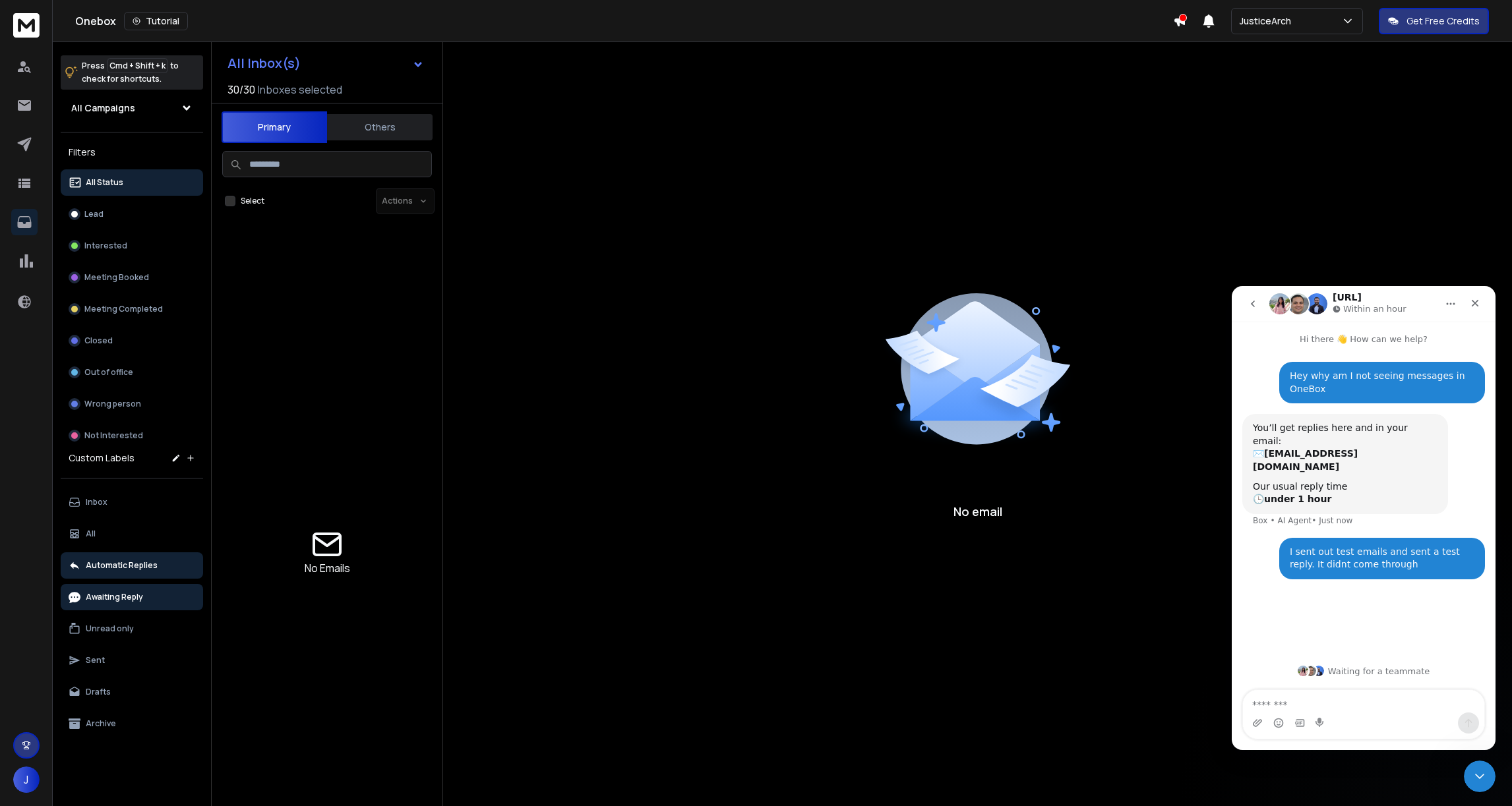
click at [127, 598] on p "Awaiting Reply" at bounding box center [114, 597] width 57 height 10
click at [126, 625] on p "Unread only" at bounding box center [109, 628] width 48 height 10
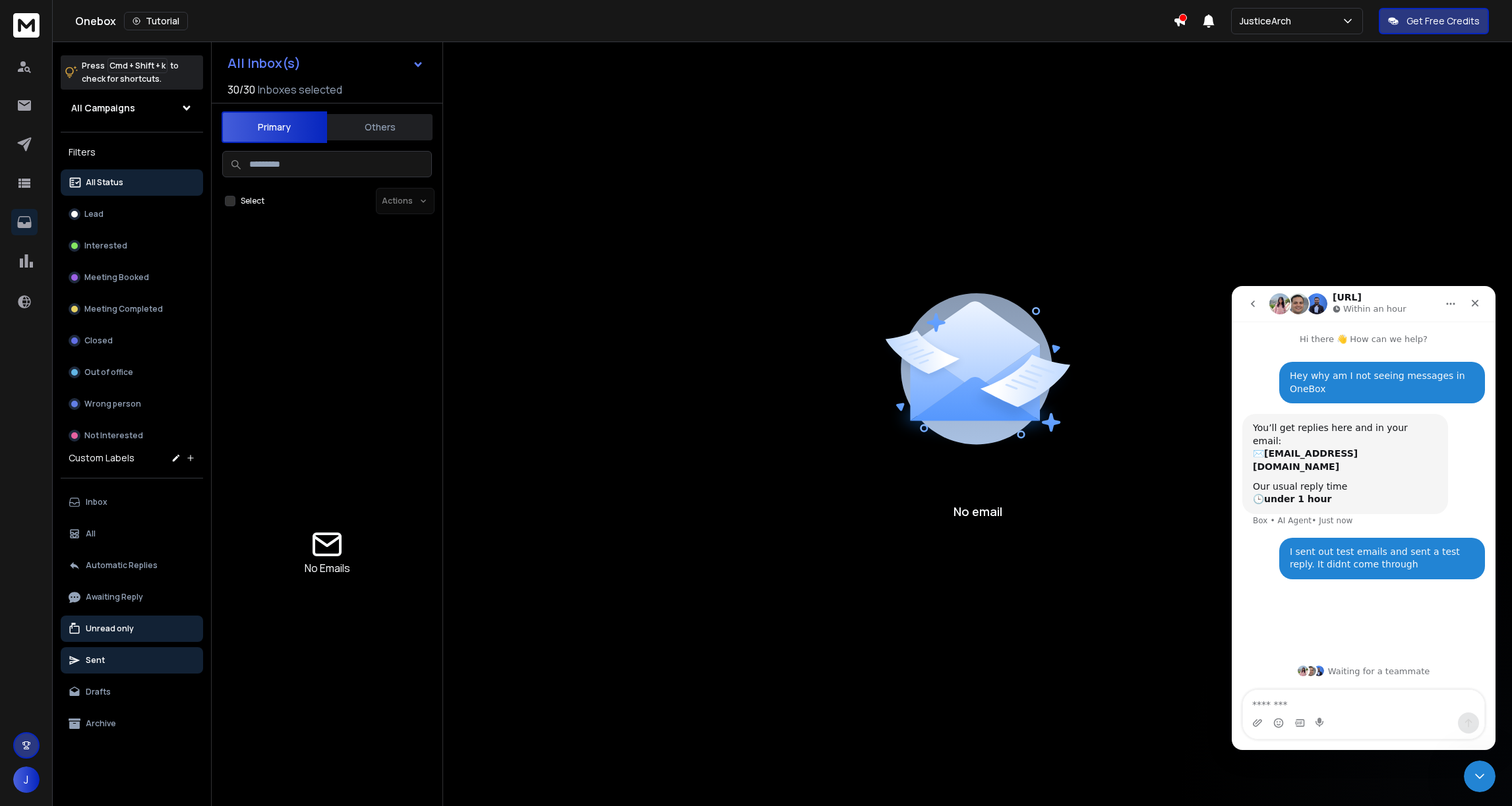
click at [112, 667] on button "Sent" at bounding box center [132, 660] width 143 height 26
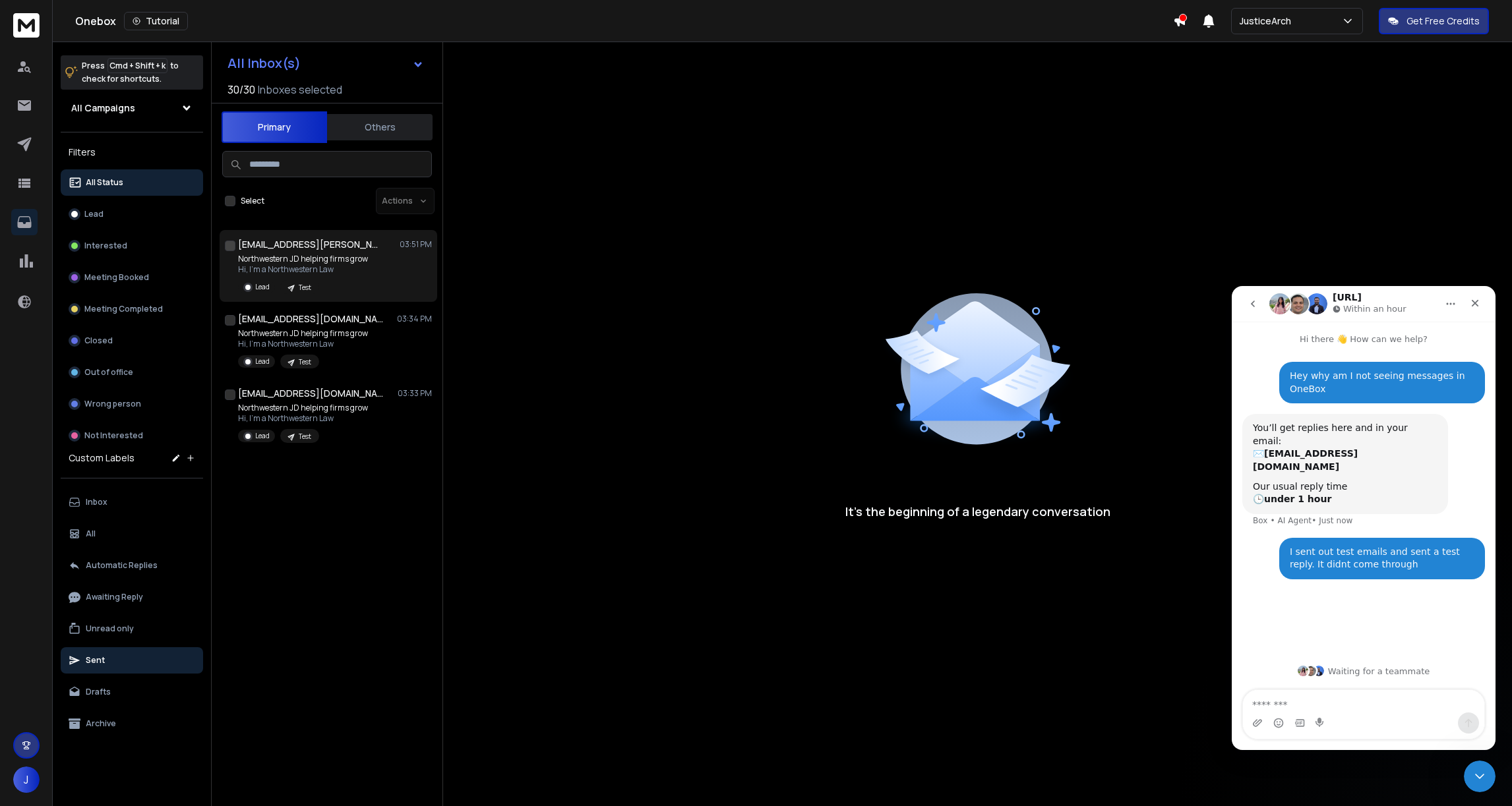
click at [378, 260] on div "Northwestern JD helping firms grow Hi, I’m a Northwestern Law [MEDICAL_DATA]" at bounding box center [335, 273] width 193 height 40
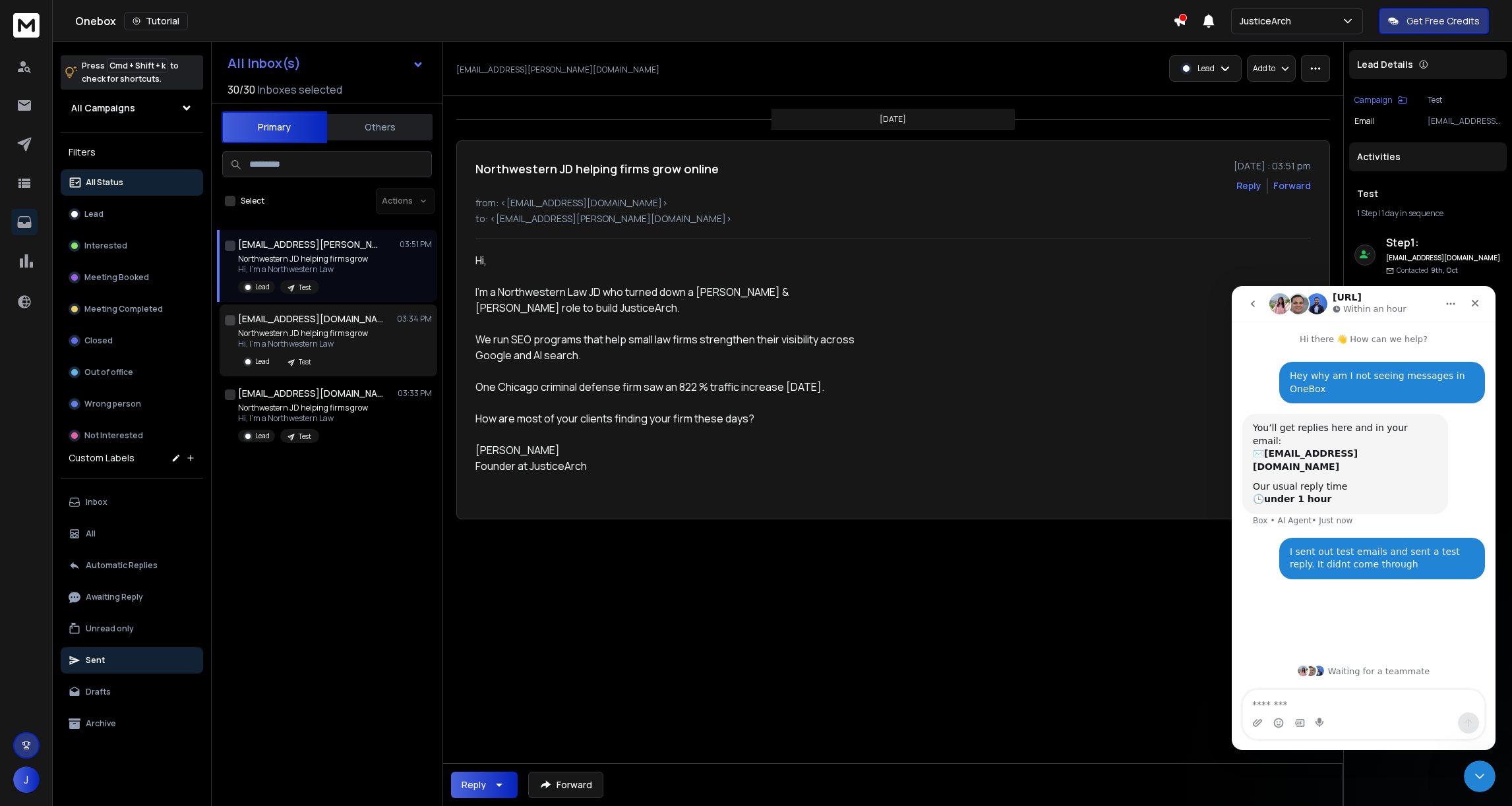
click at [380, 339] on div "Northwestern JD helping firms grow Hi, I’m a Northwestern Law [MEDICAL_DATA]" at bounding box center [335, 348] width 193 height 40
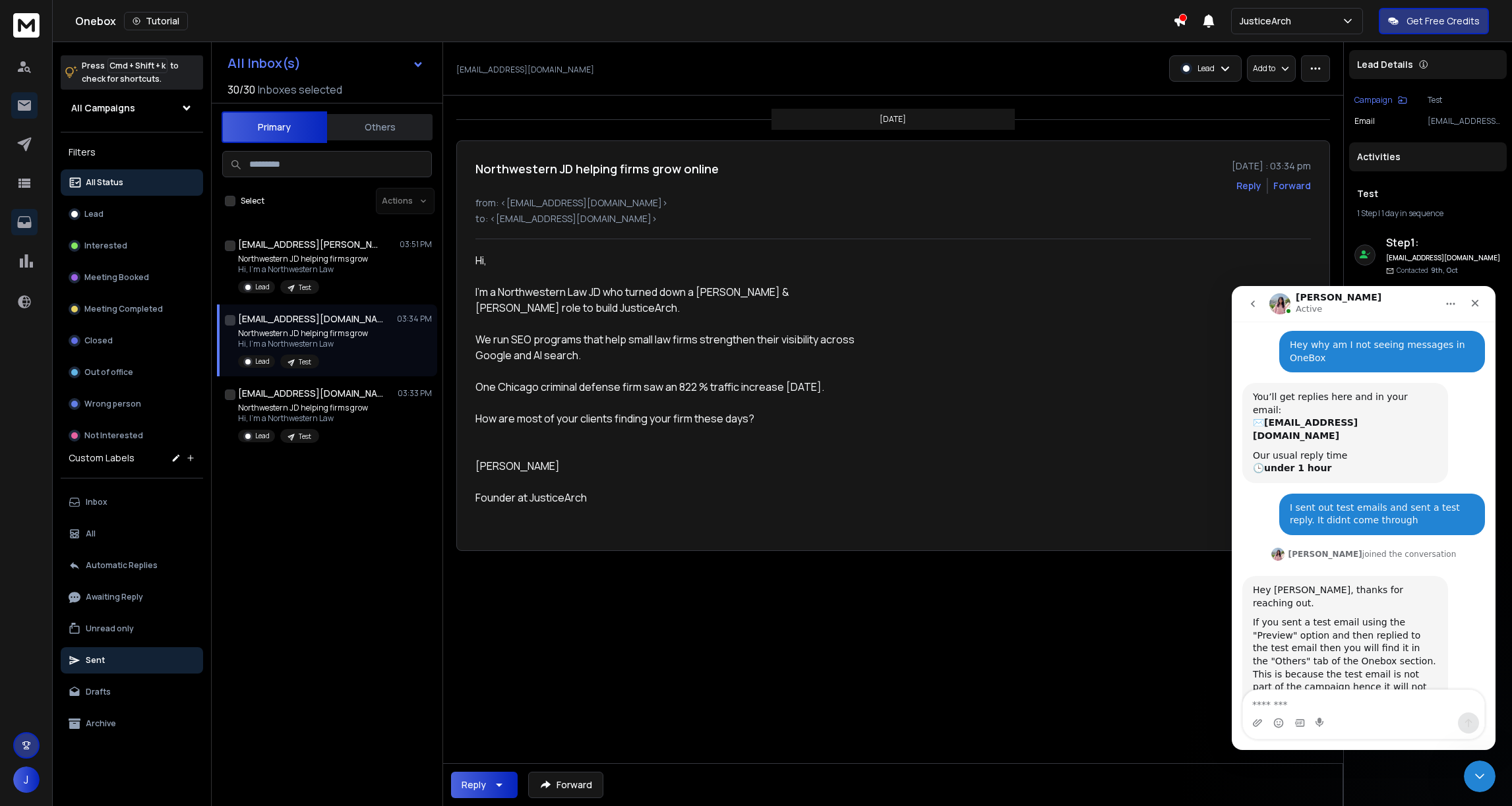
scroll to position [32, 0]
click at [1361, 710] on textarea "Message…" at bounding box center [1364, 701] width 241 height 22
type textarea "**********"
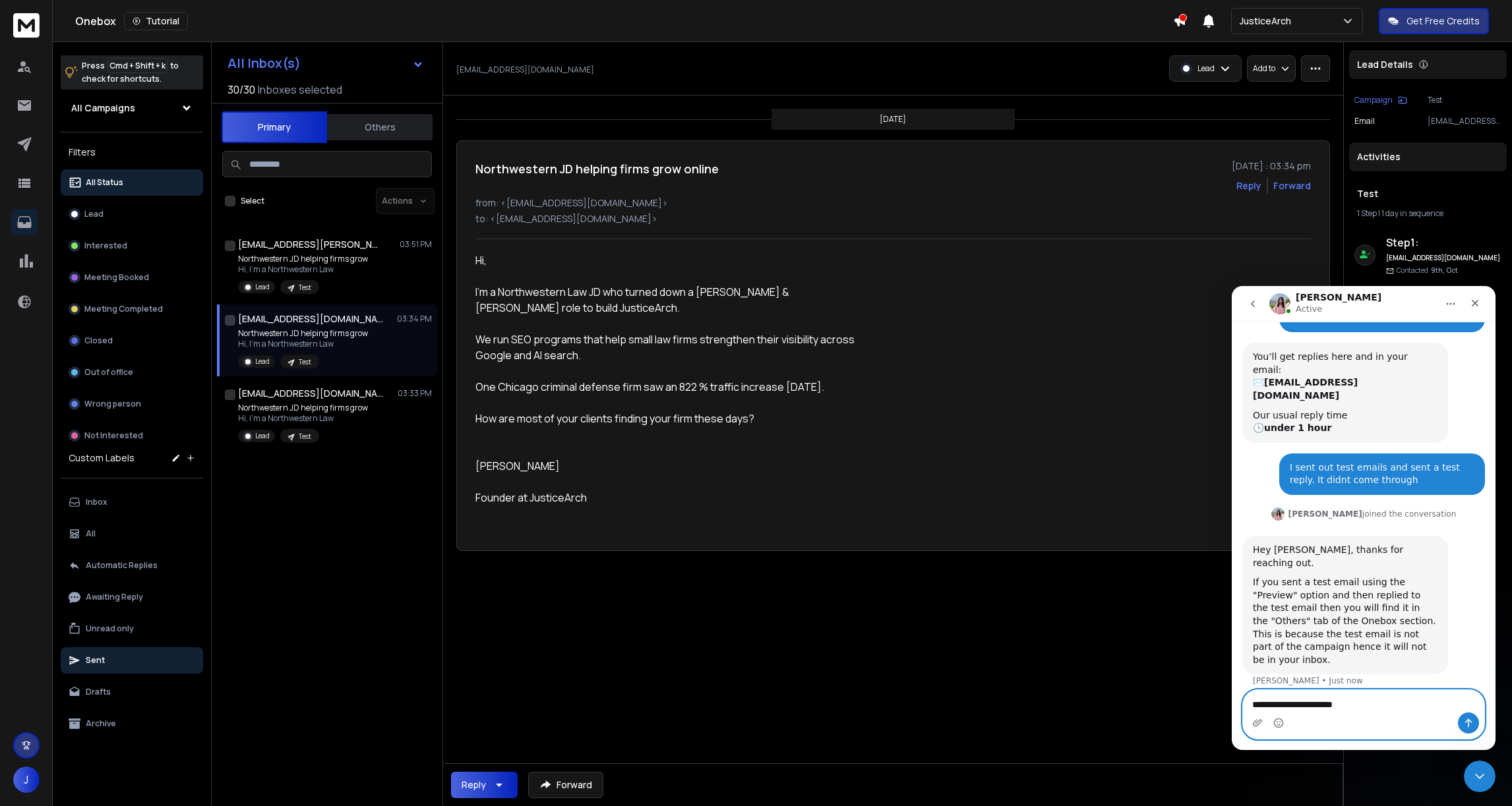
type textarea "**********"
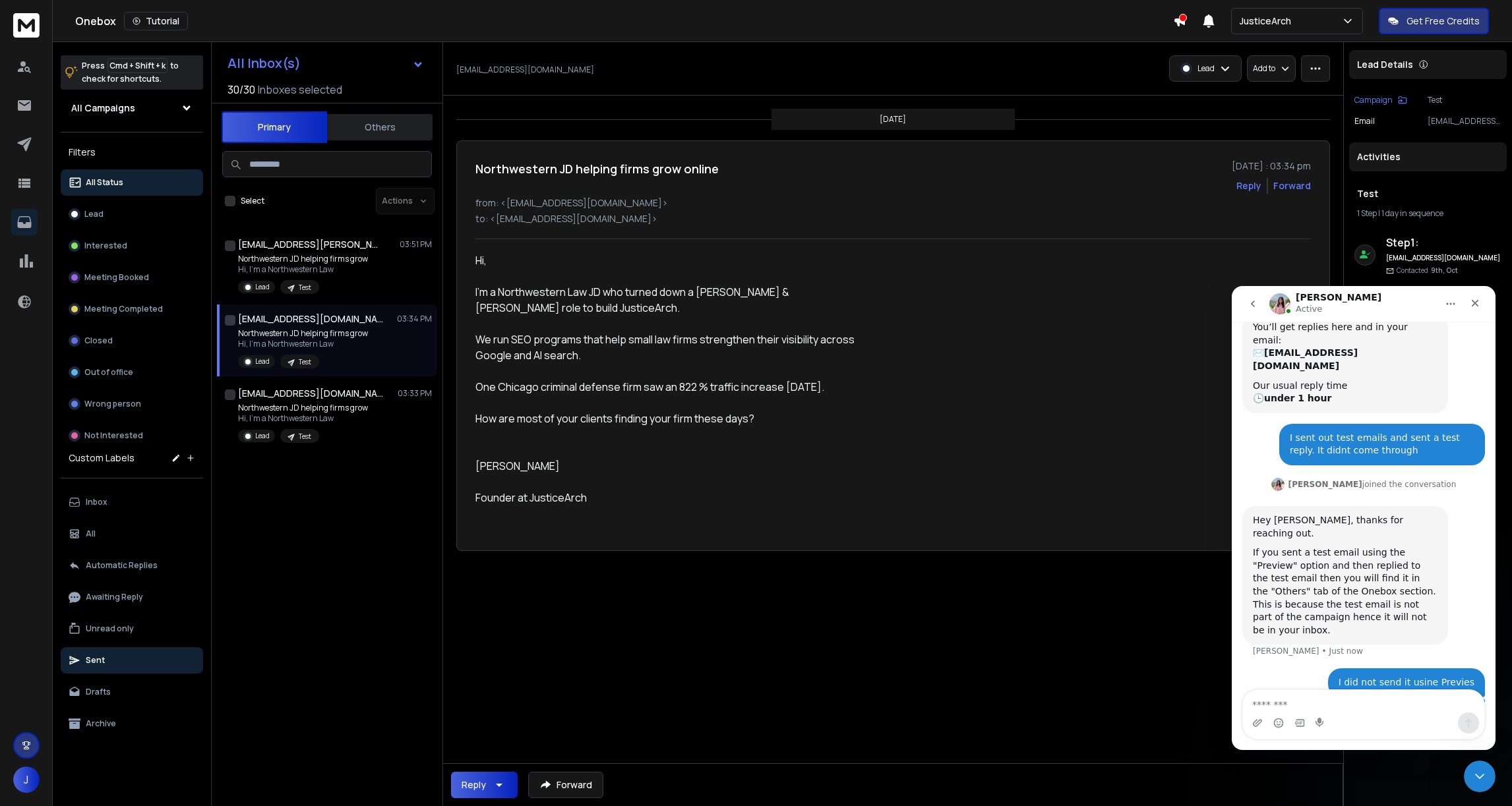
click at [359, 574] on div "All Inbox(s) 30 / 30 Inboxes selected Primary Others Select Actions [EMAIL_ADDR…" at bounding box center [327, 445] width 231 height 806
click at [1274, 703] on textarea "Message…" at bounding box center [1364, 701] width 241 height 22
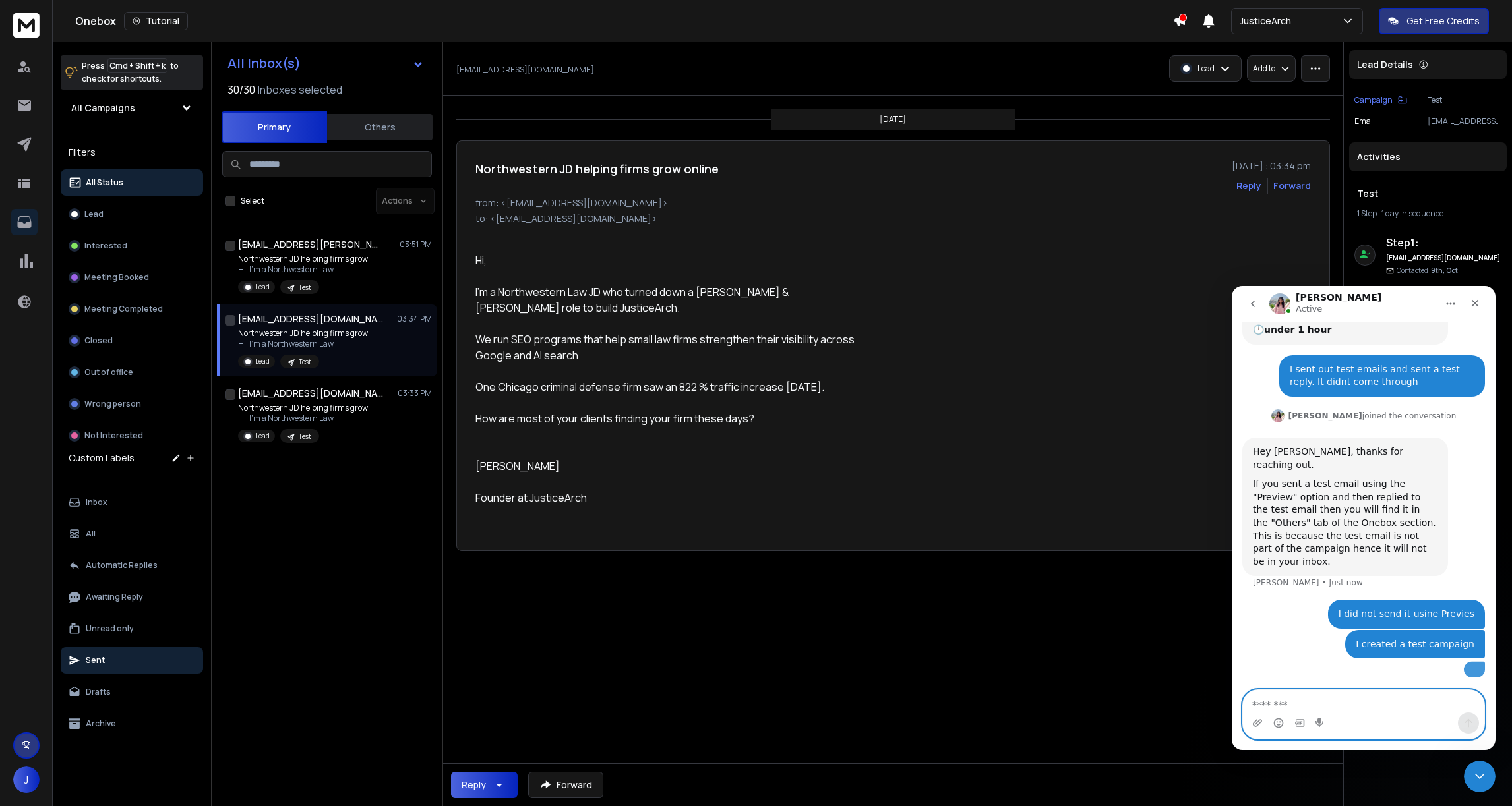
scroll to position [295, 0]
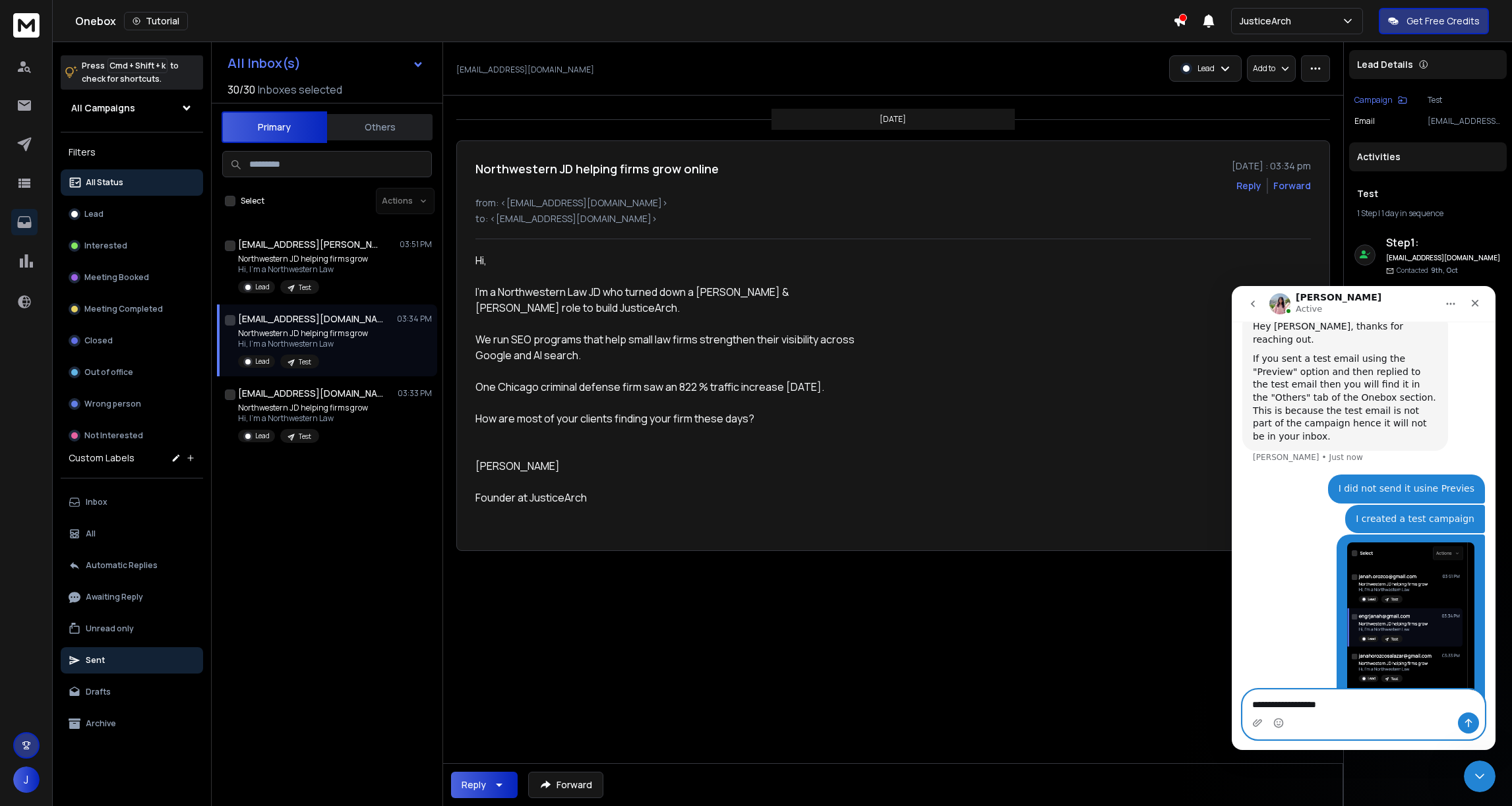
type textarea "**********"
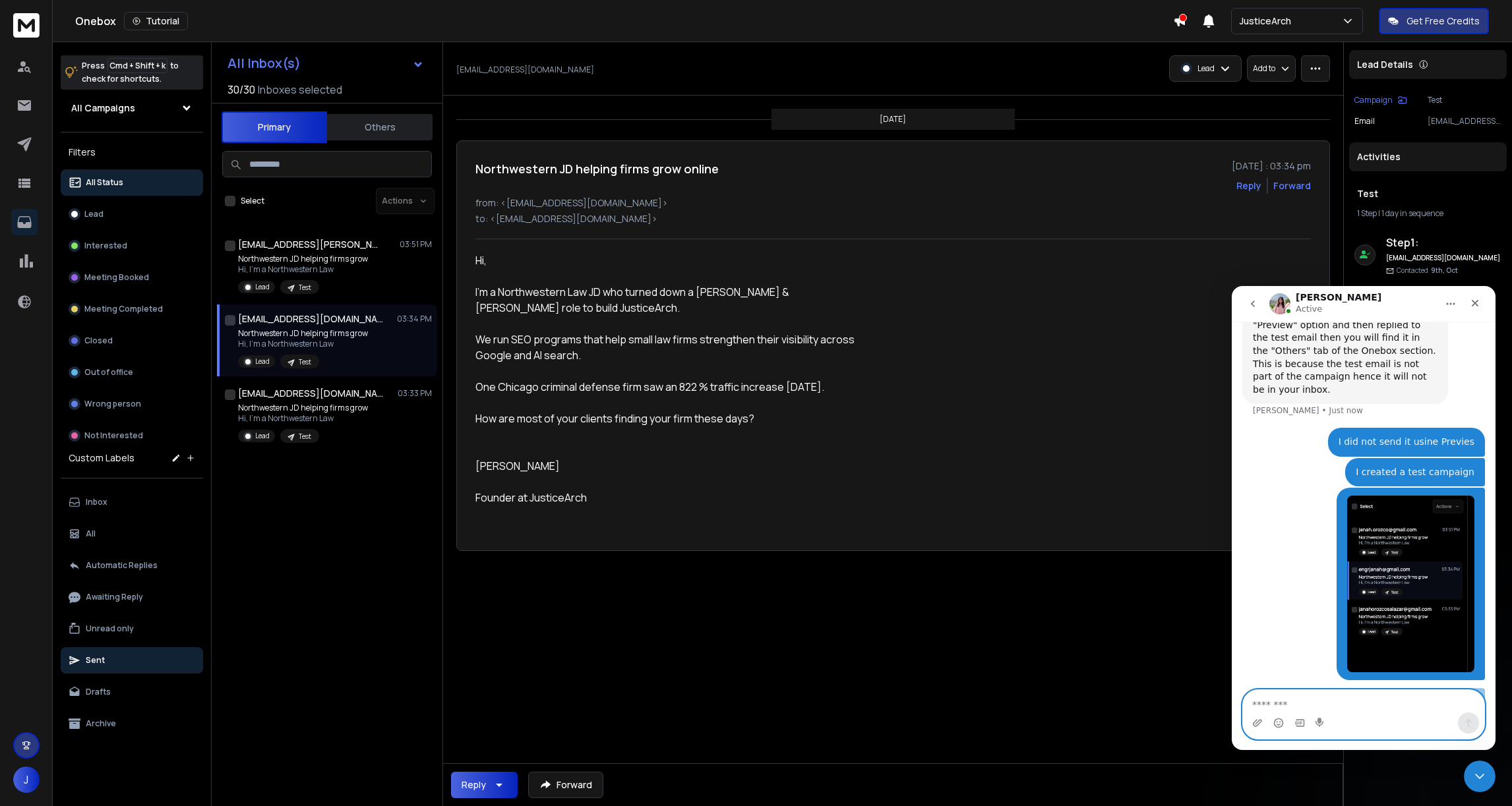
scroll to position [425, 0]
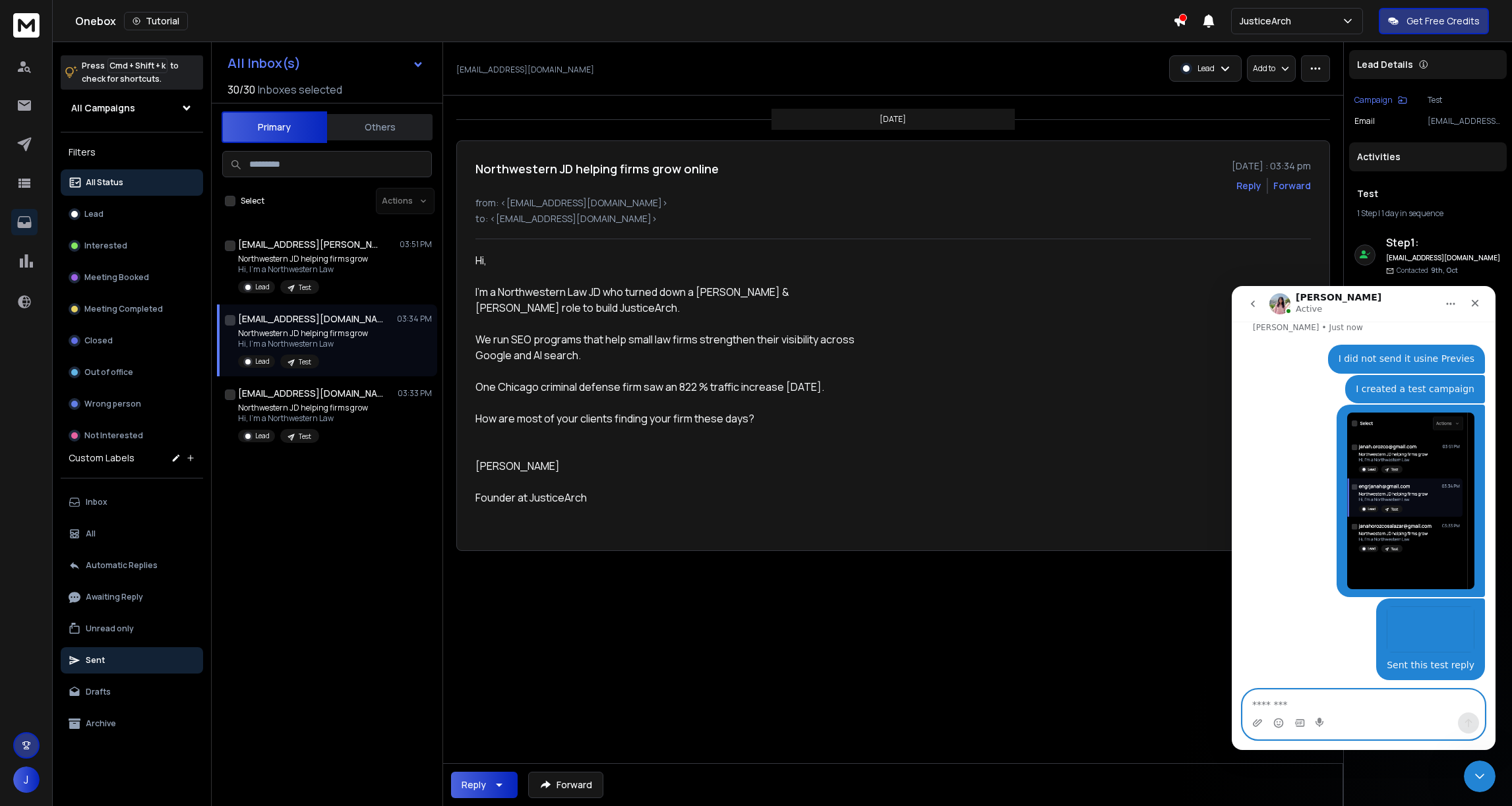
click at [1341, 700] on textarea "Message…" at bounding box center [1364, 701] width 241 height 22
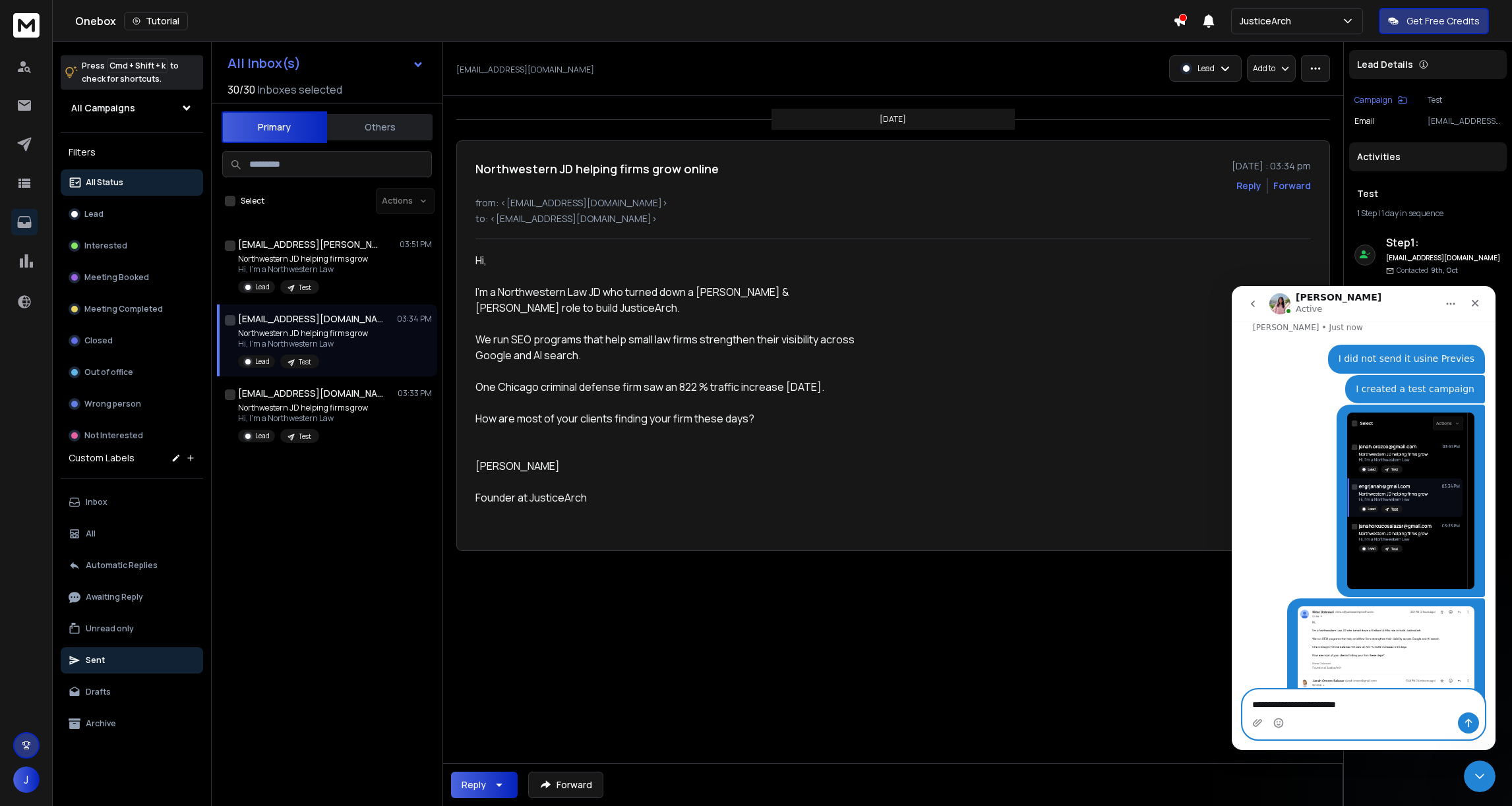
type textarea "**********"
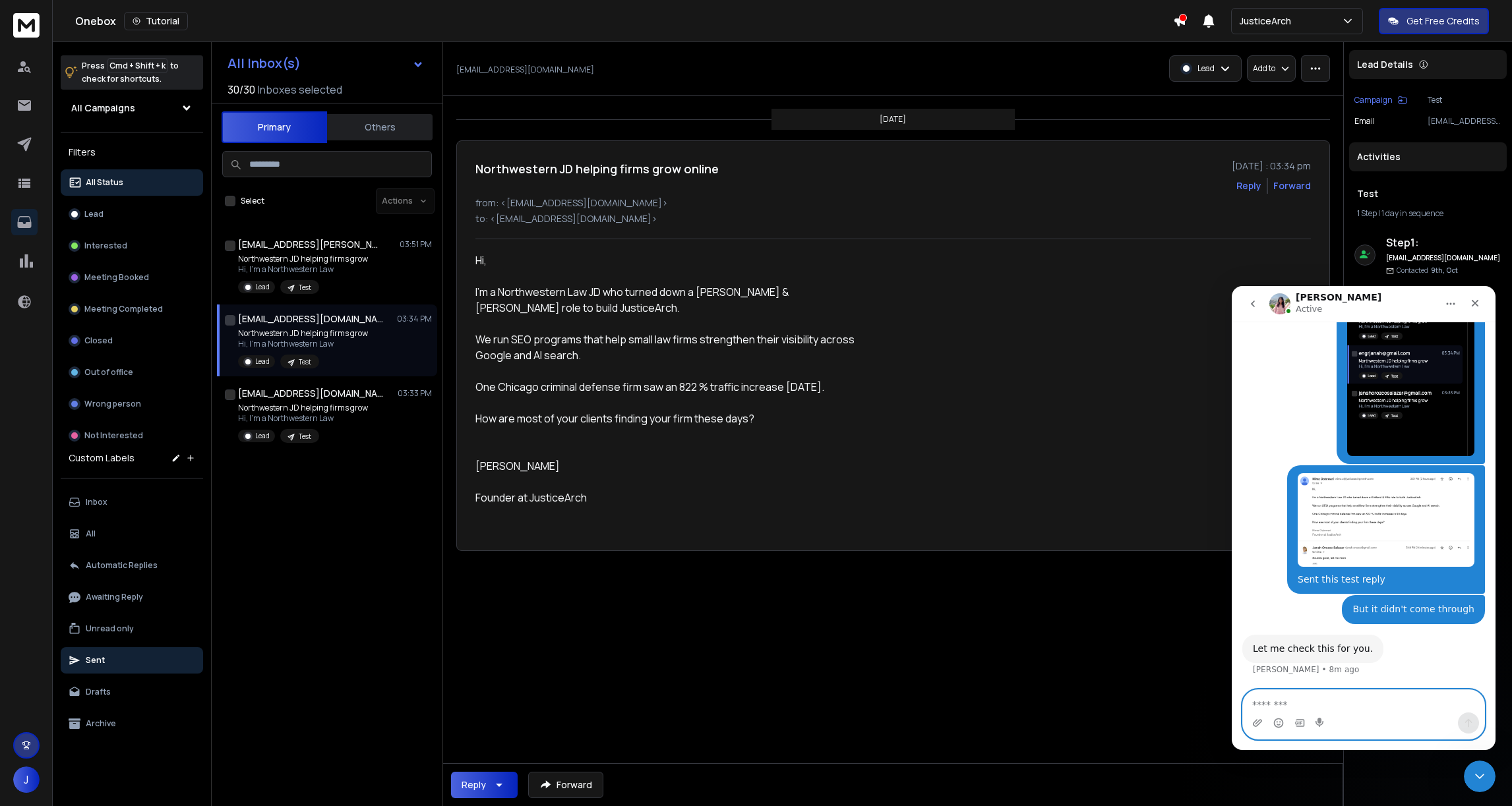
scroll to position [494, 0]
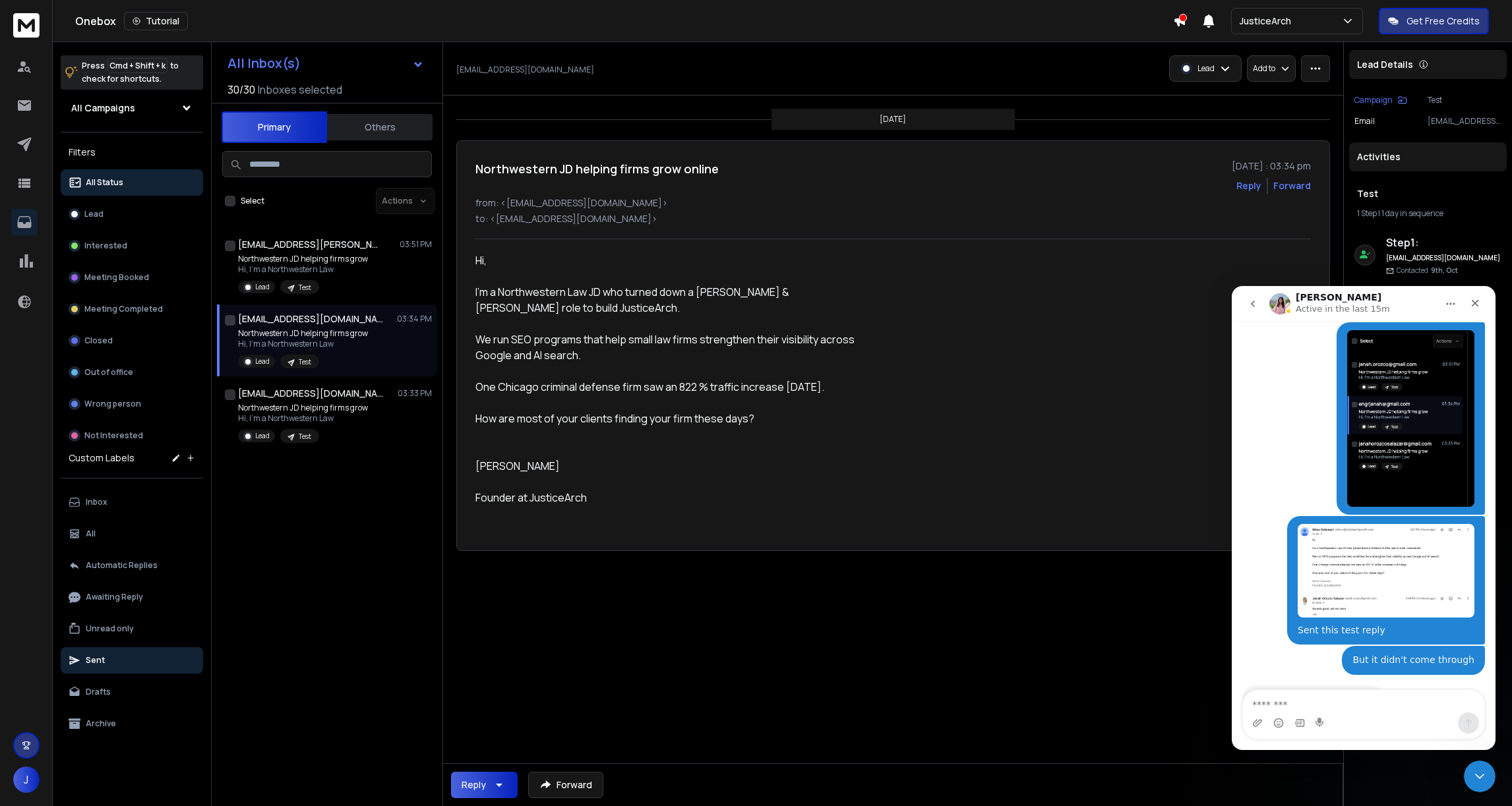
click at [140, 199] on div "All Status Lead Interested Meeting Booked Meeting Completed Closed Out of offic…" at bounding box center [132, 309] width 143 height 280
click at [139, 211] on button "Lead" at bounding box center [132, 214] width 143 height 26
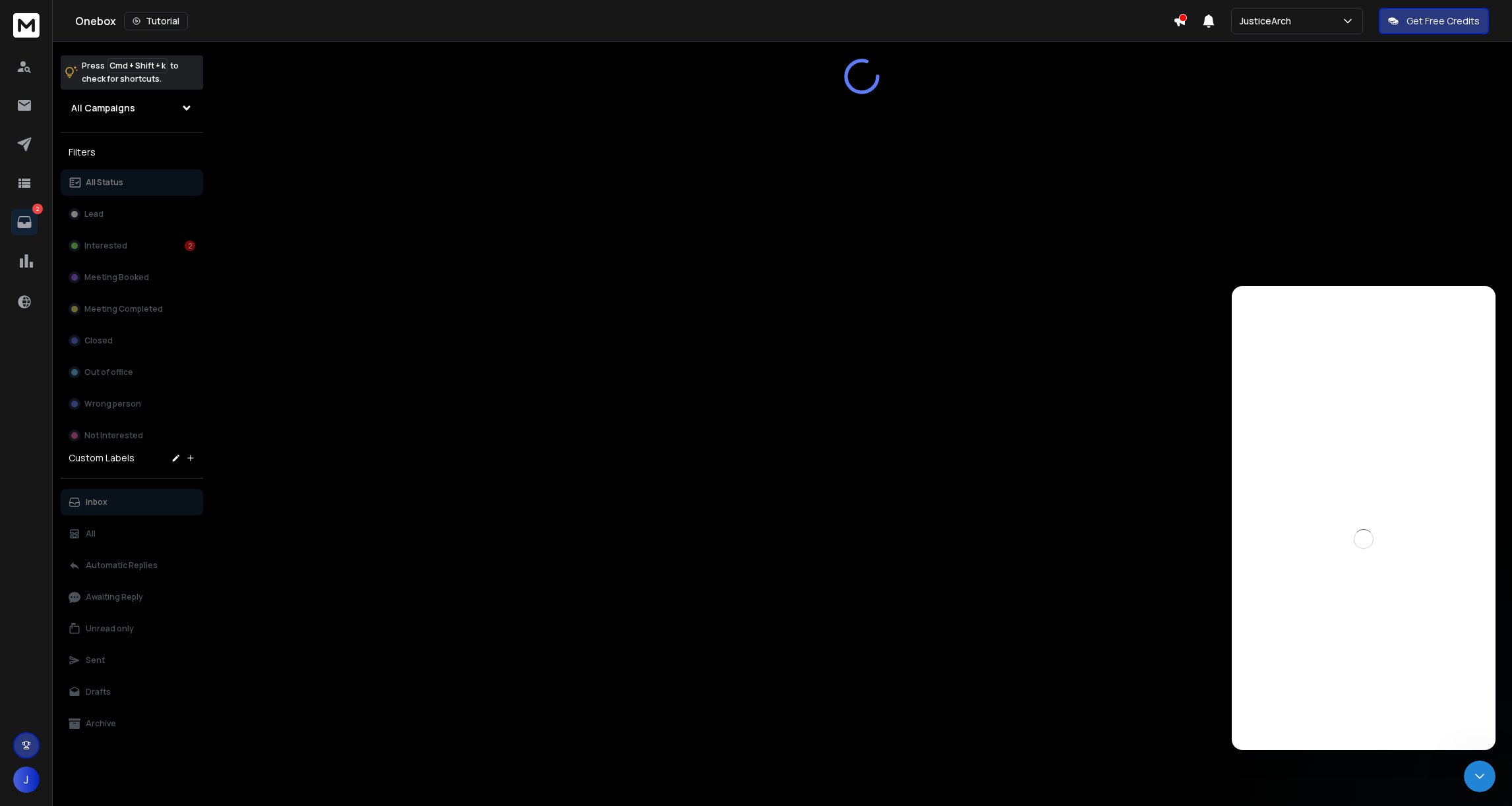
click at [155, 249] on div "All Status Lead Interested 2 Meeting Booked Meeting Completed Closed Out of off…" at bounding box center [132, 309] width 143 height 280
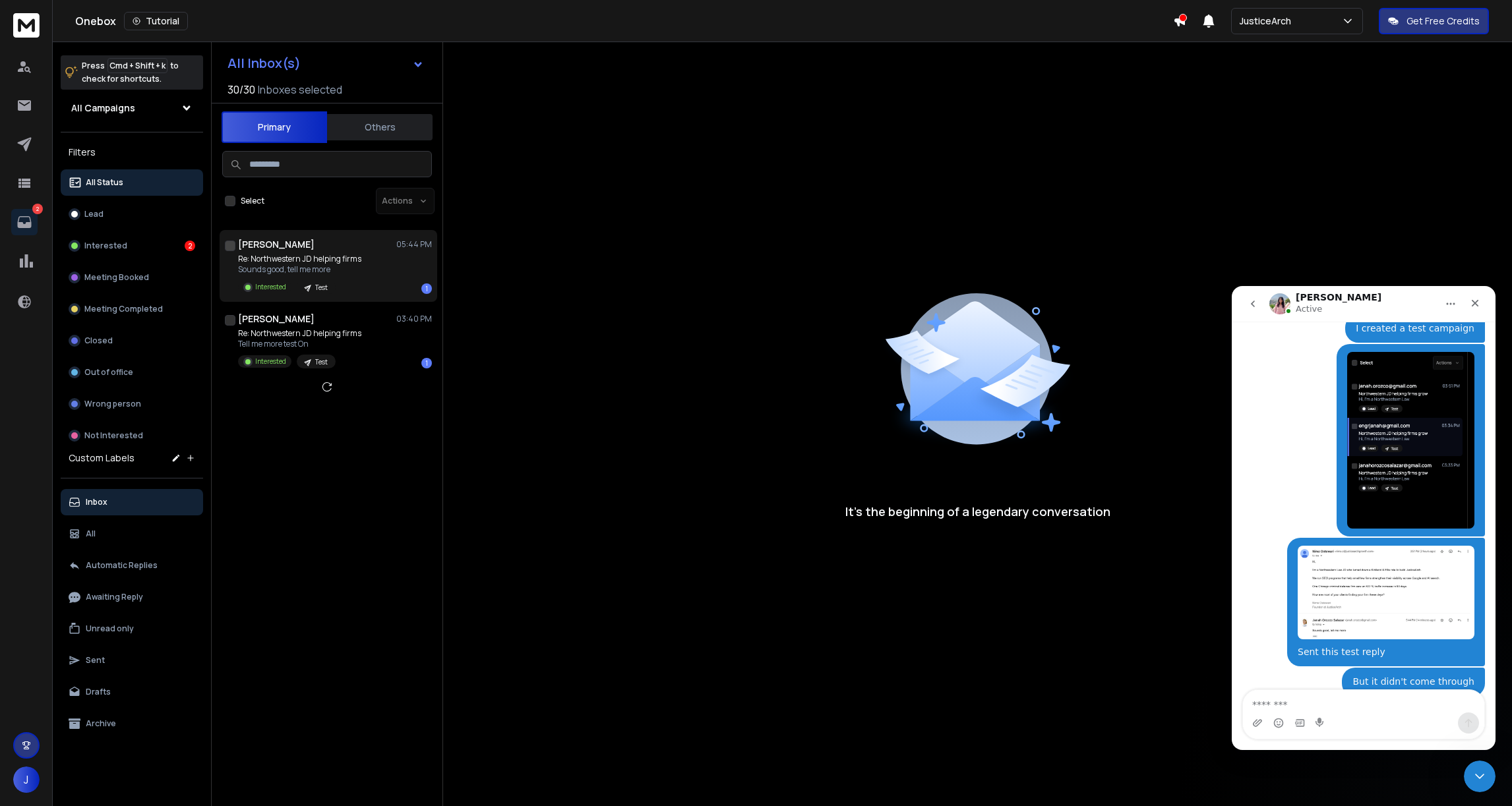
scroll to position [494, 0]
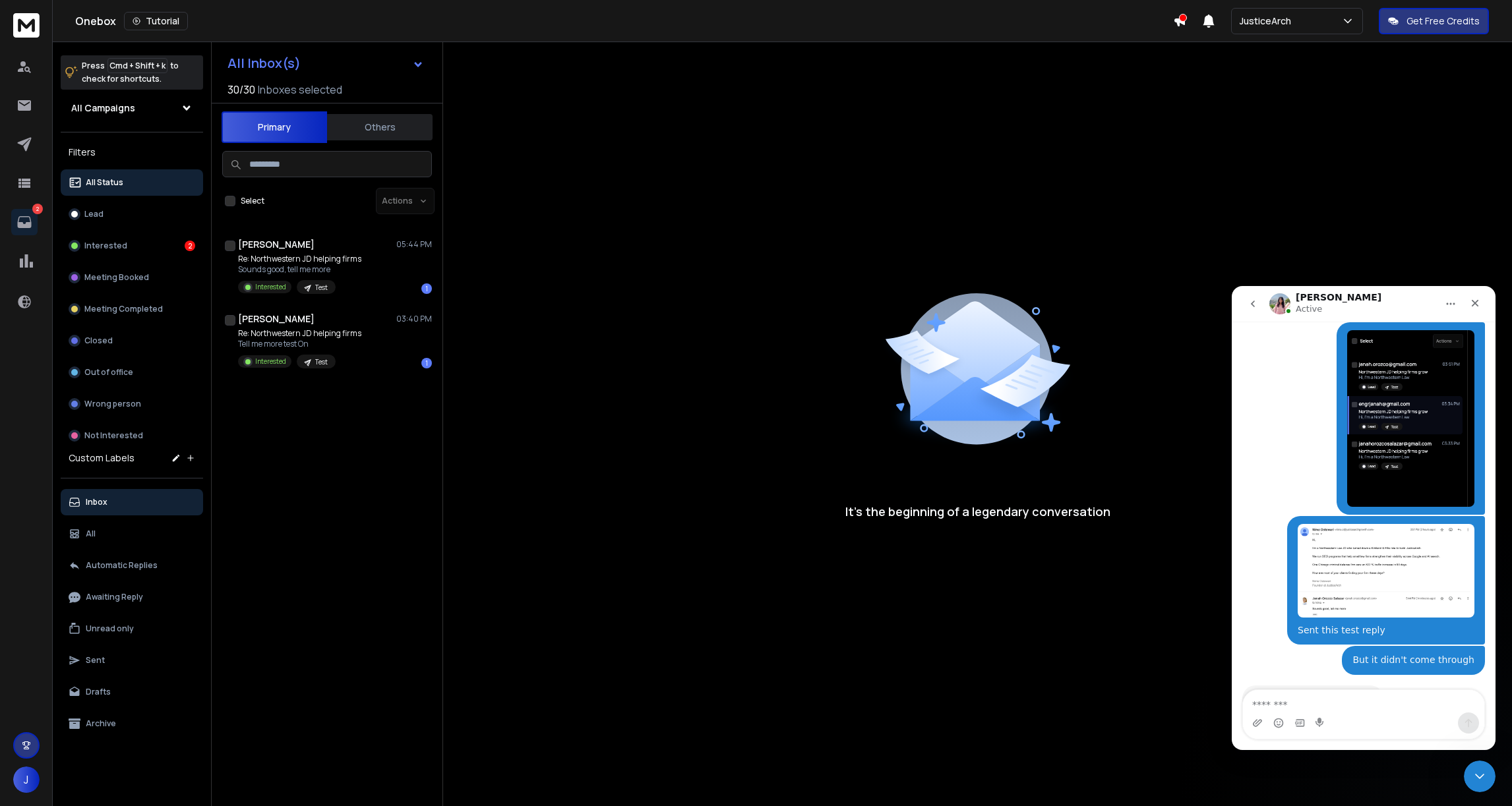
click at [1289, 699] on textarea "Message…" at bounding box center [1364, 701] width 241 height 22
type textarea "**********"
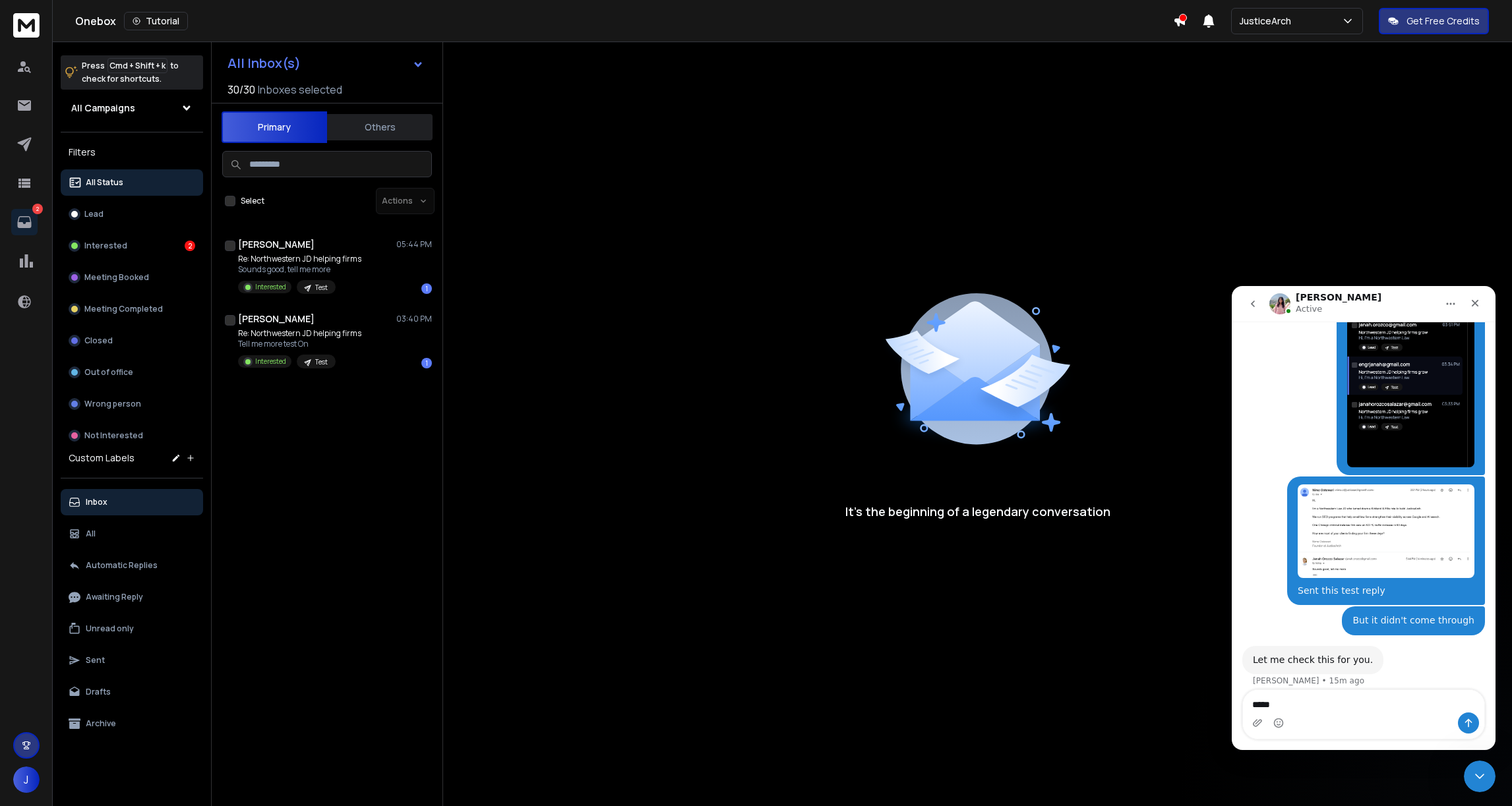
type textarea "******"
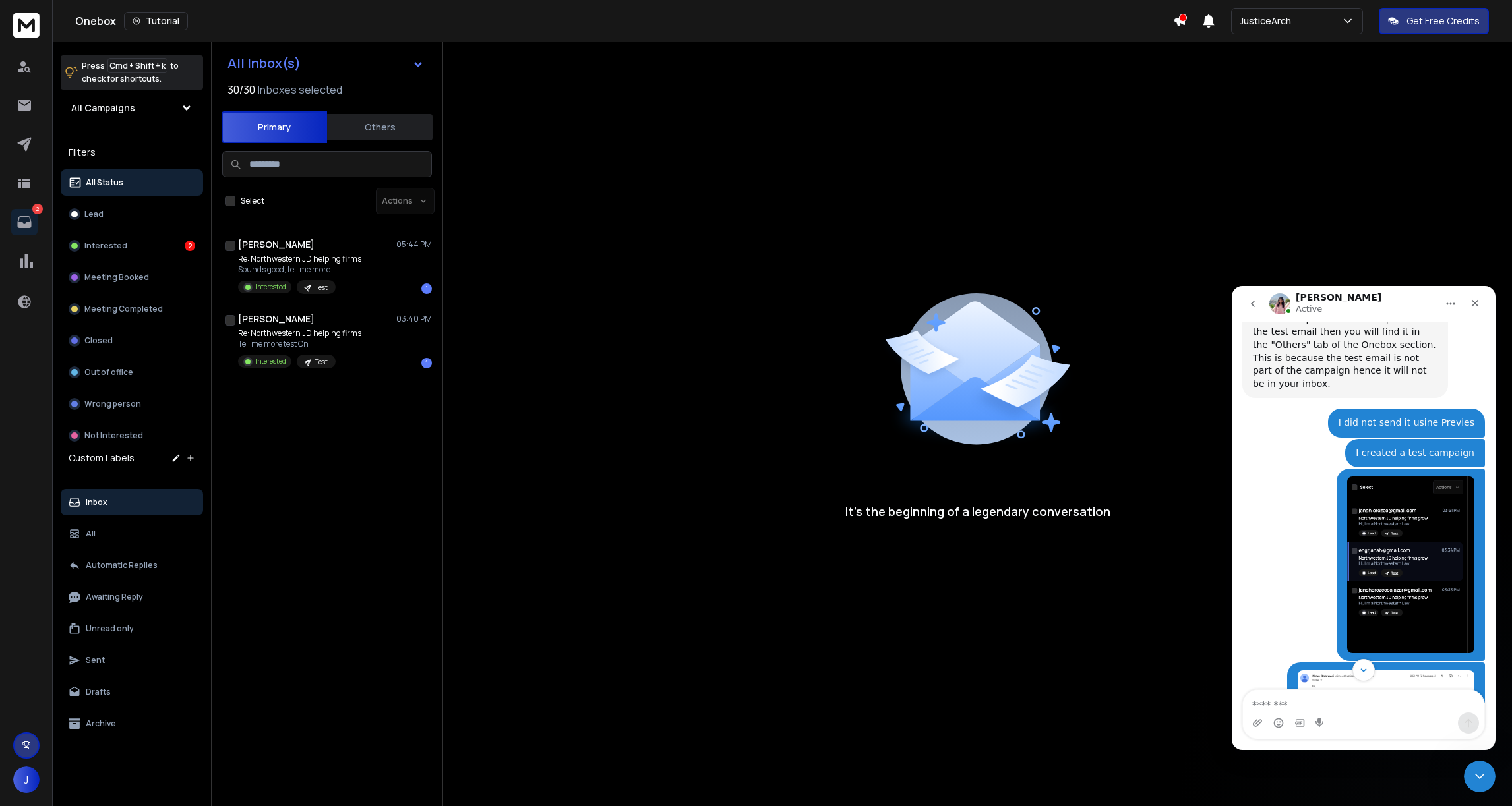
scroll to position [348, 0]
click at [1420, 476] on img "Janah says…" at bounding box center [1411, 563] width 127 height 177
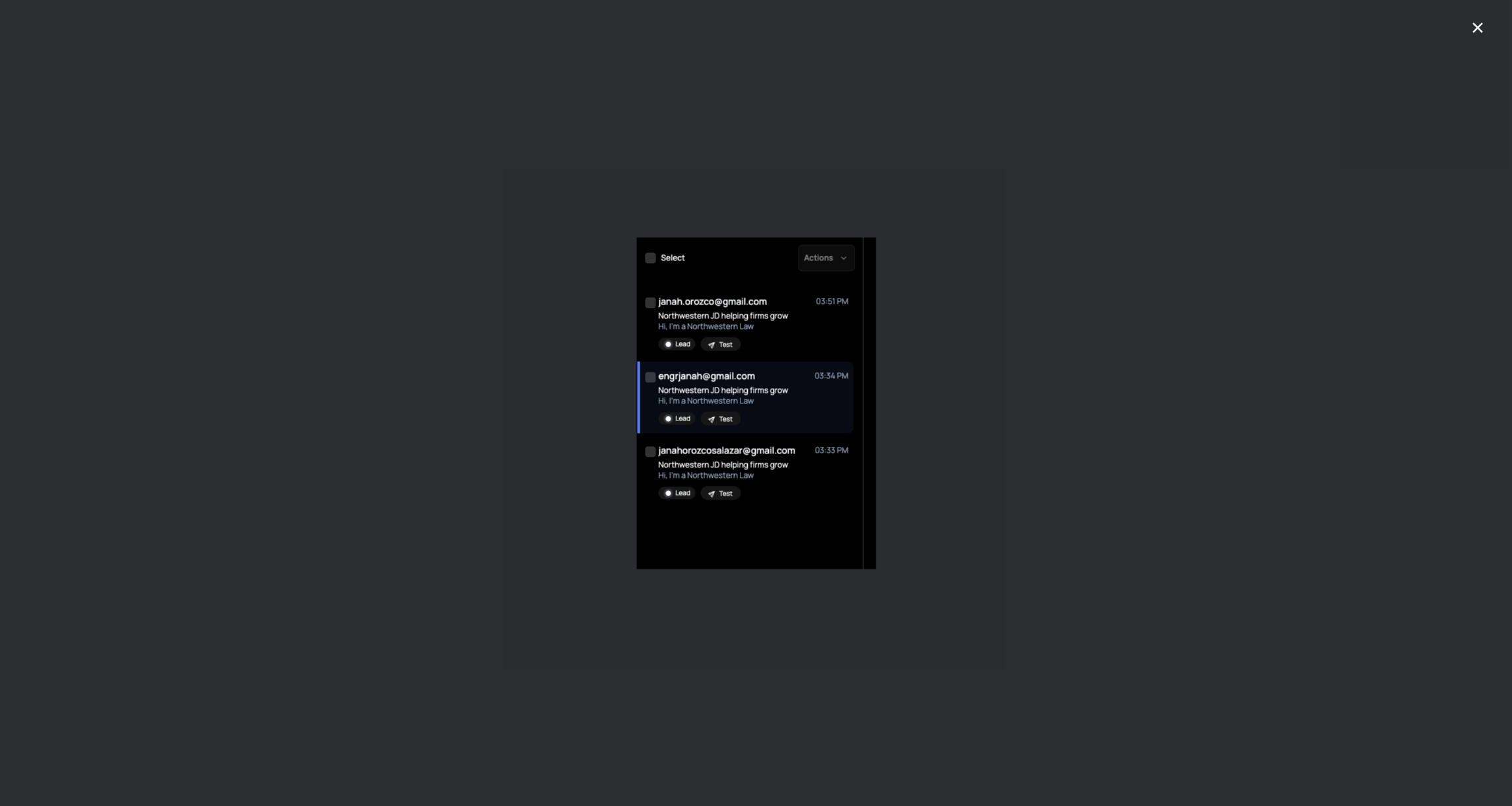
scroll to position [0, 0]
click at [1070, 268] on div "Intercom messenger" at bounding box center [756, 403] width 1512 height 806
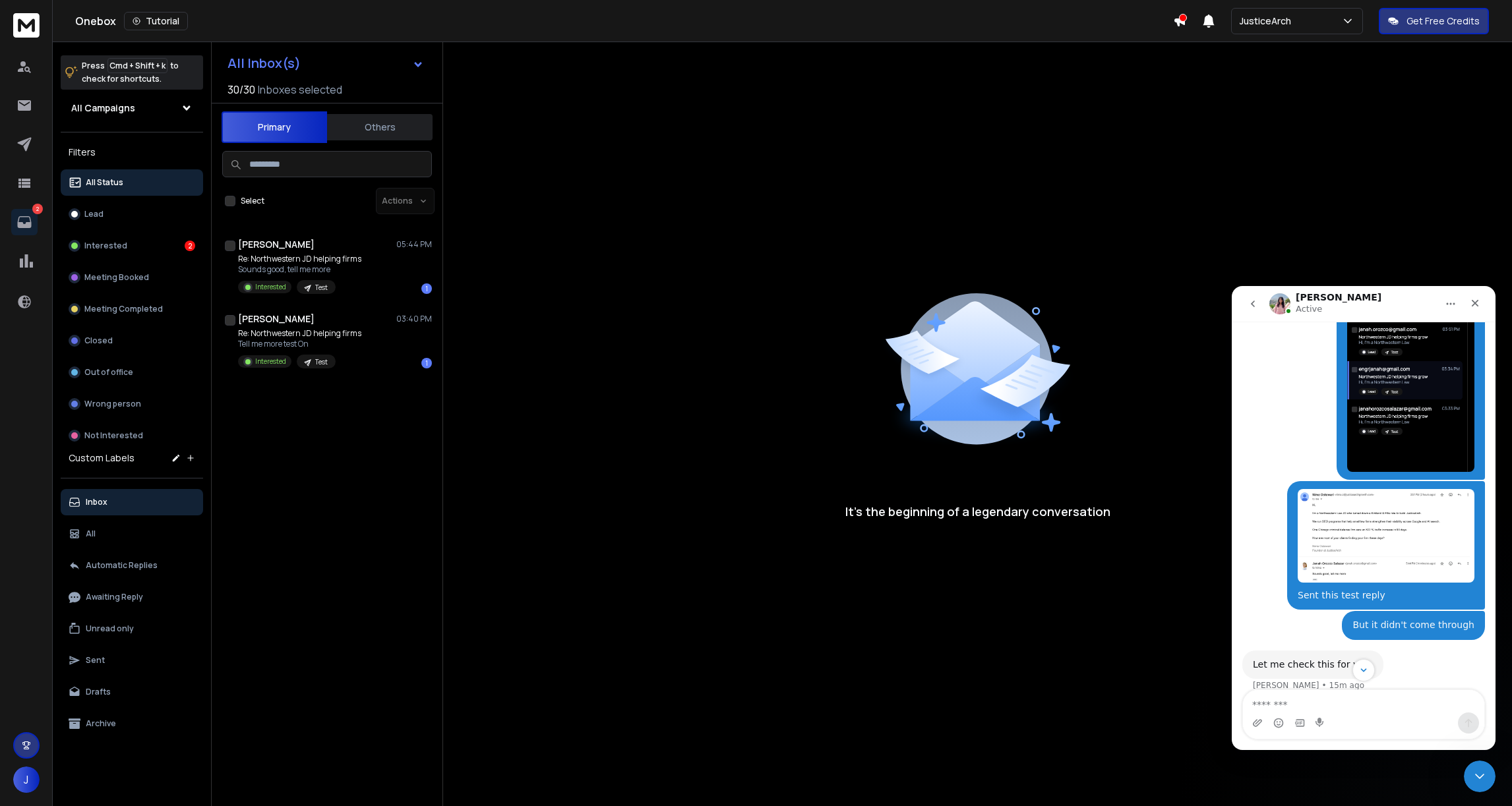
scroll to position [563, 0]
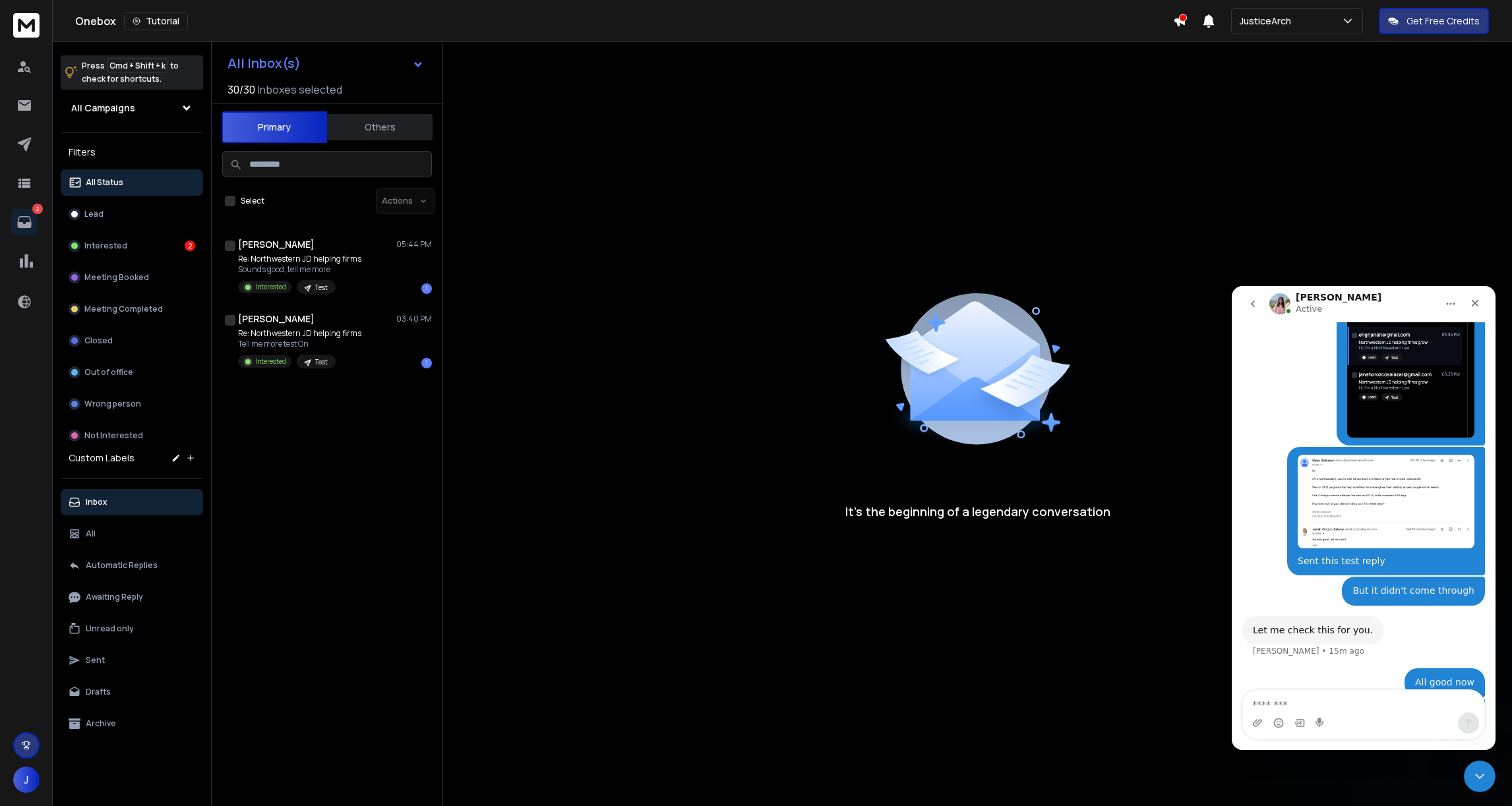
click at [1375, 483] on img "Janah says…" at bounding box center [1386, 501] width 177 height 93
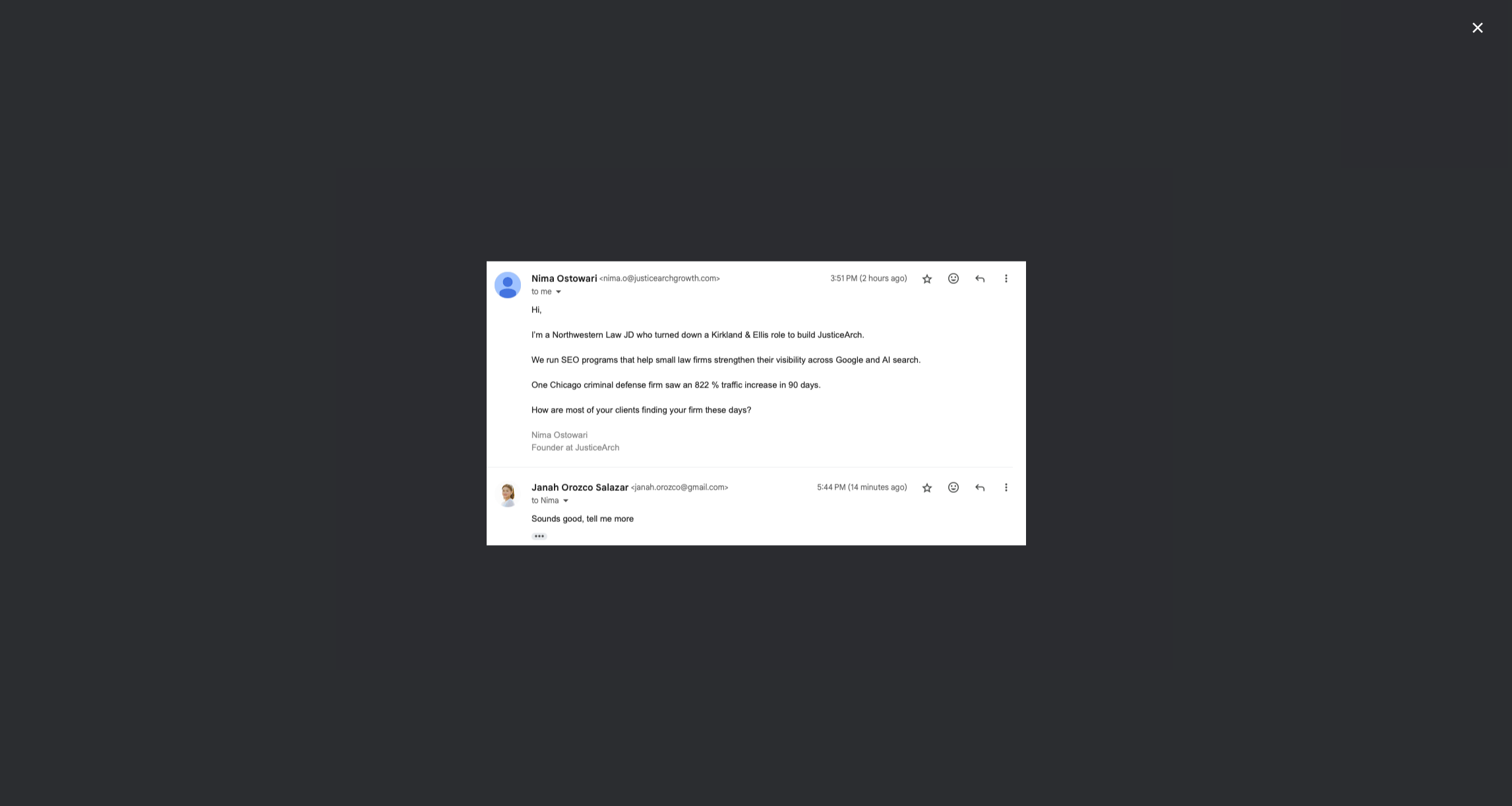
scroll to position [0, 0]
click at [1021, 213] on div "Intercom messenger" at bounding box center [756, 403] width 1512 height 806
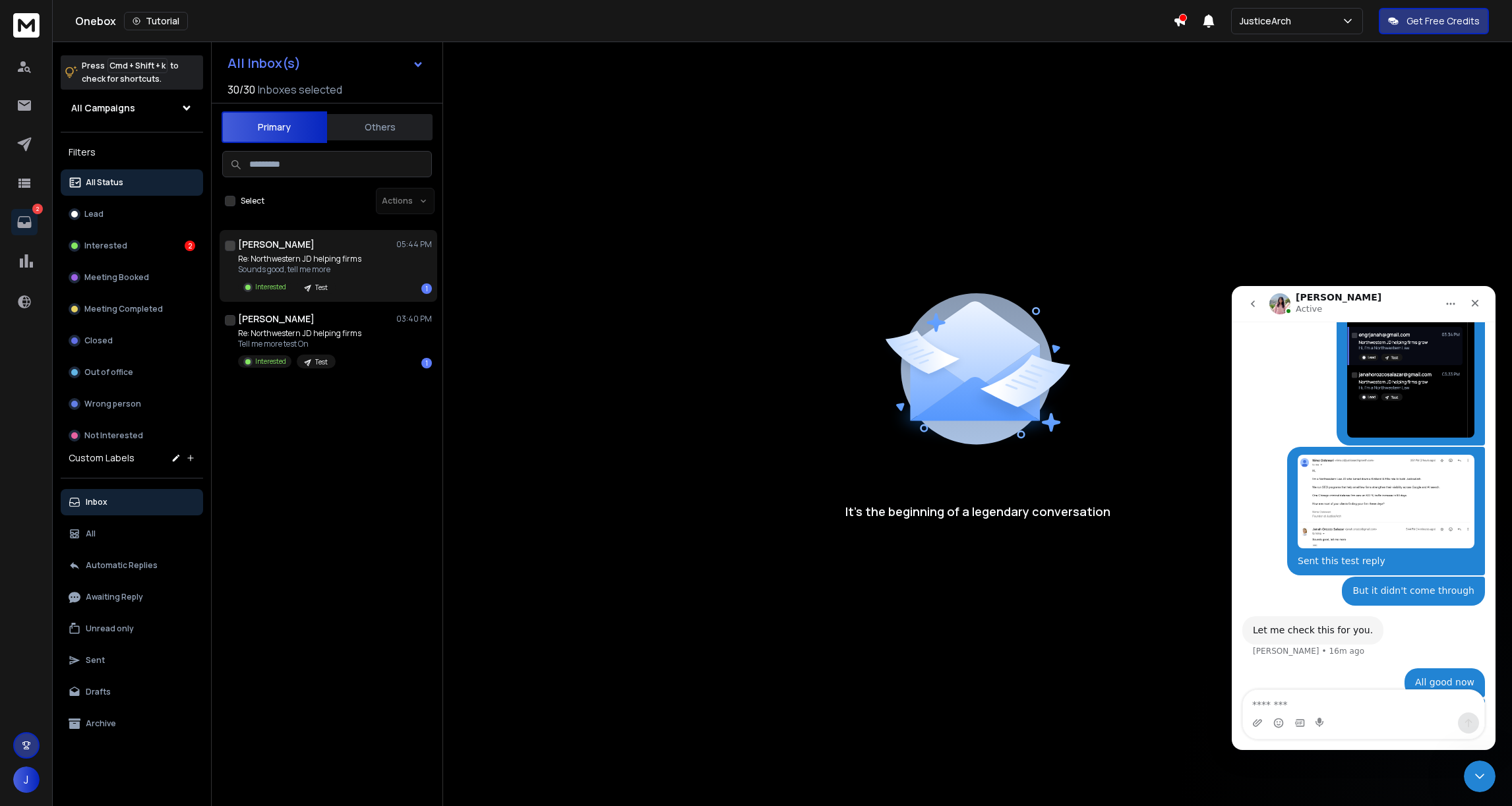
click at [314, 249] on h1 "Janah Orozco Salazar" at bounding box center [276, 244] width 76 height 13
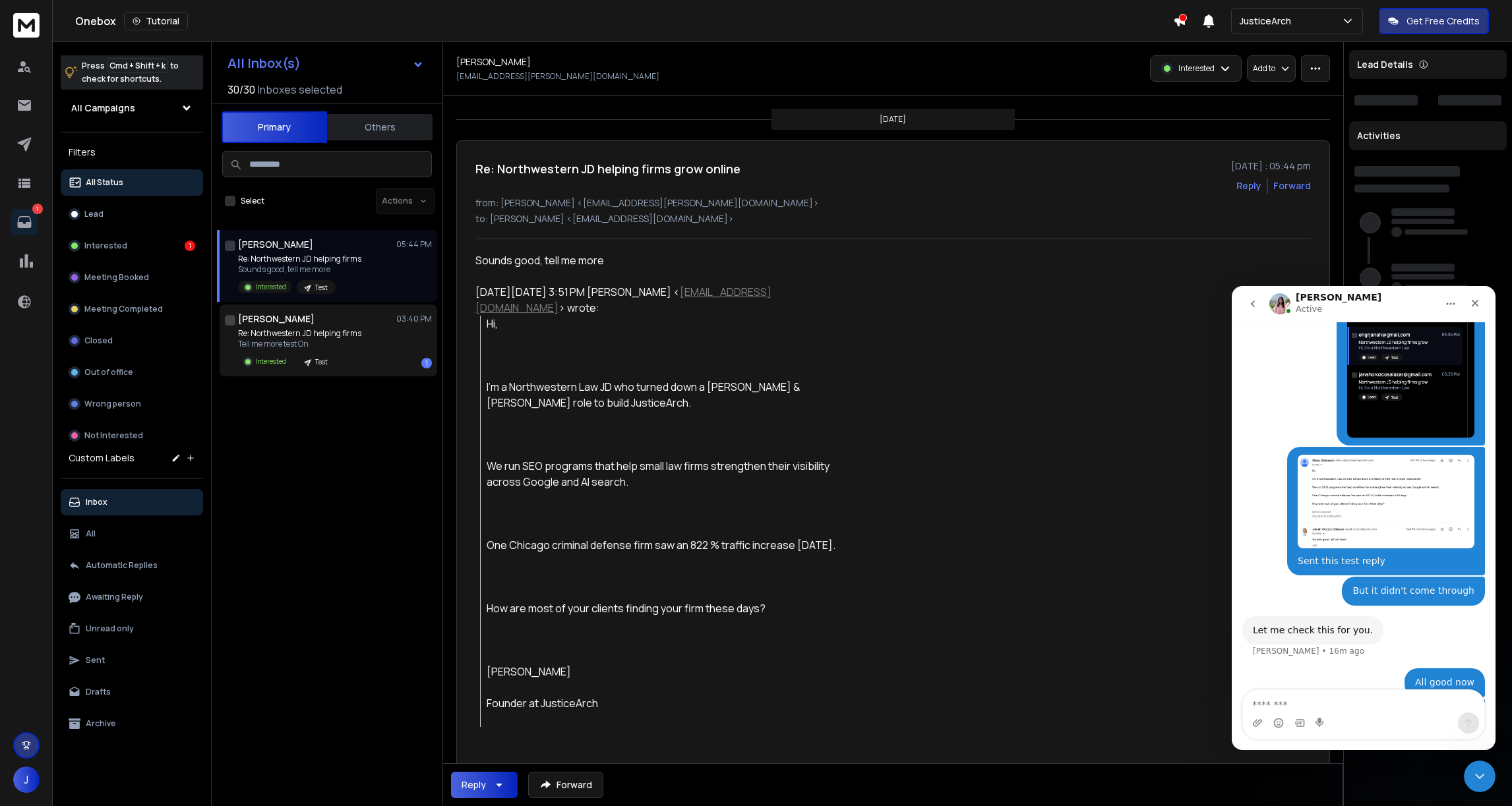
click at [397, 342] on div "Re: Northwestern JD helping firms Tell me more test On Interested Test 1" at bounding box center [335, 348] width 193 height 40
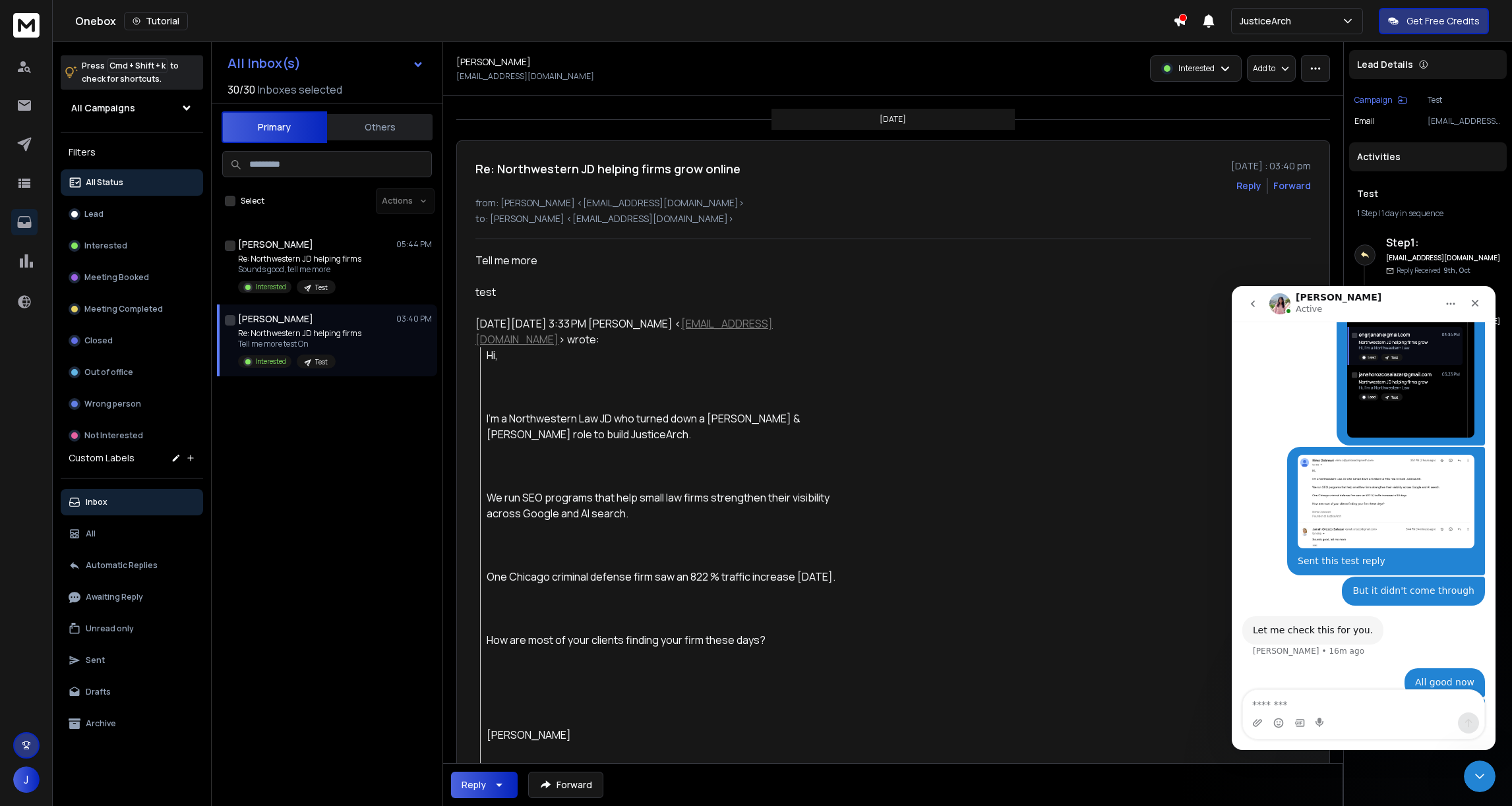
click at [389, 124] on button "Others" at bounding box center [379, 127] width 105 height 29
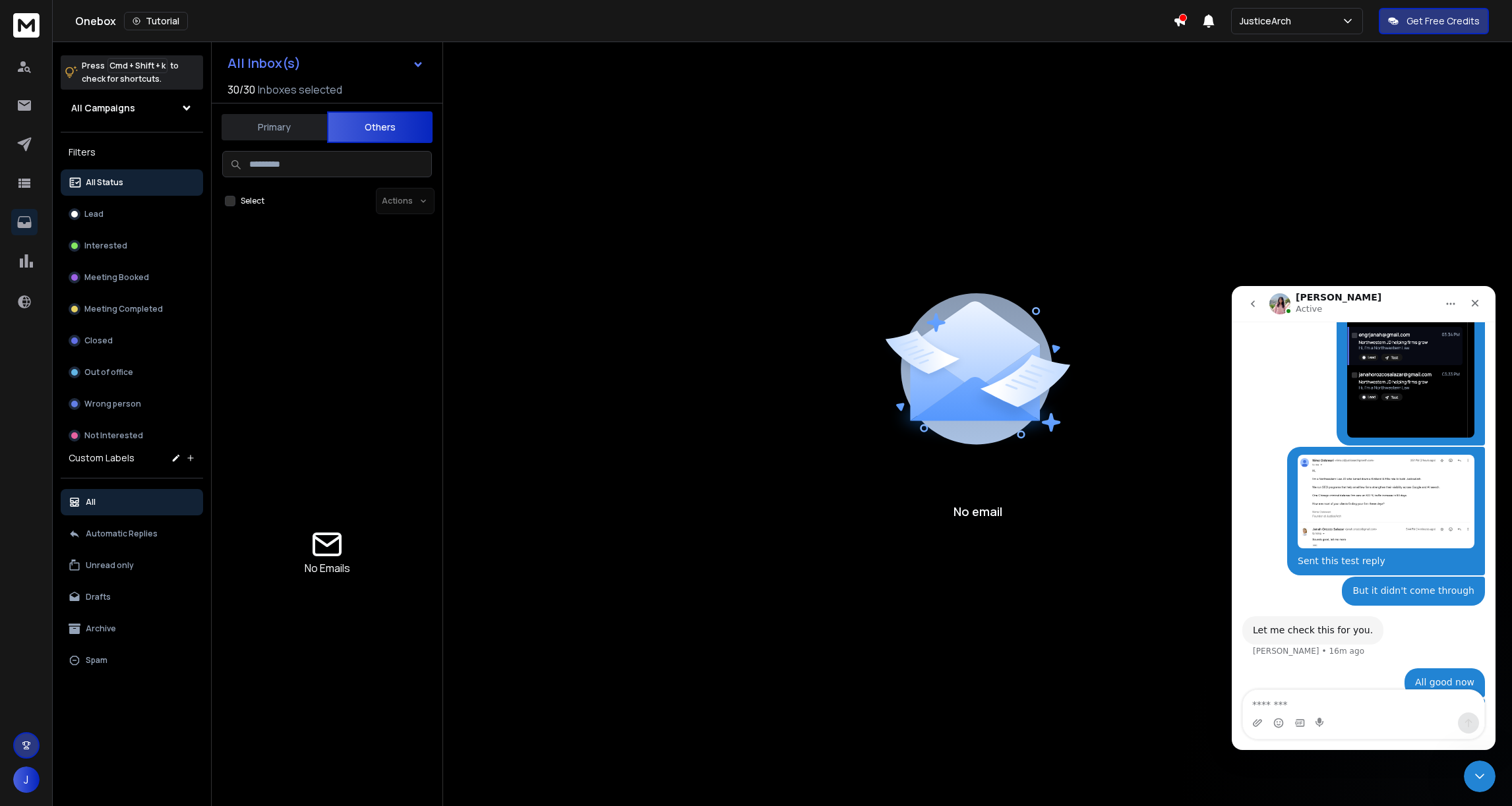
scroll to position [613, 0]
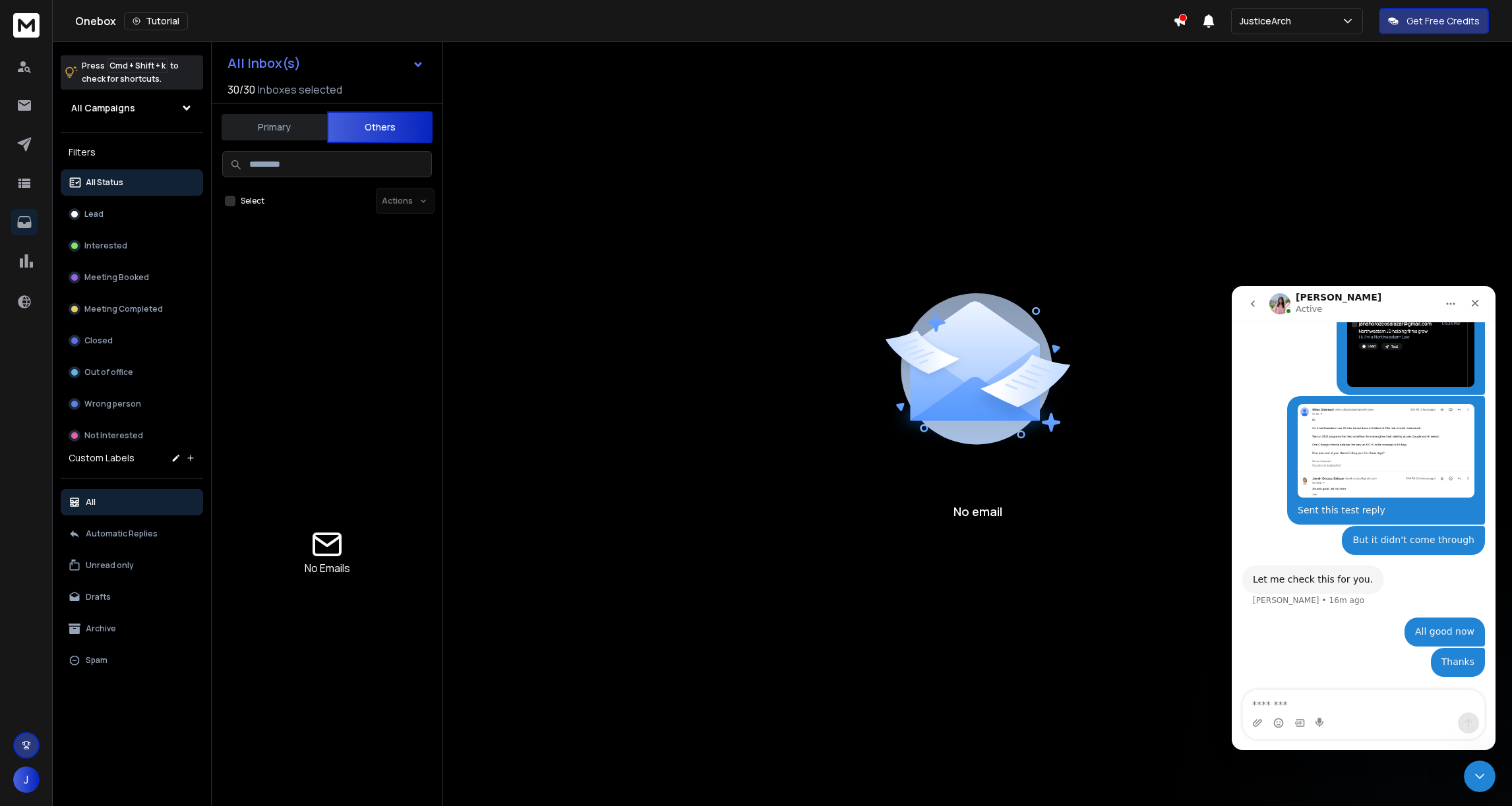
click at [320, 135] on button "Primary" at bounding box center [274, 127] width 105 height 29
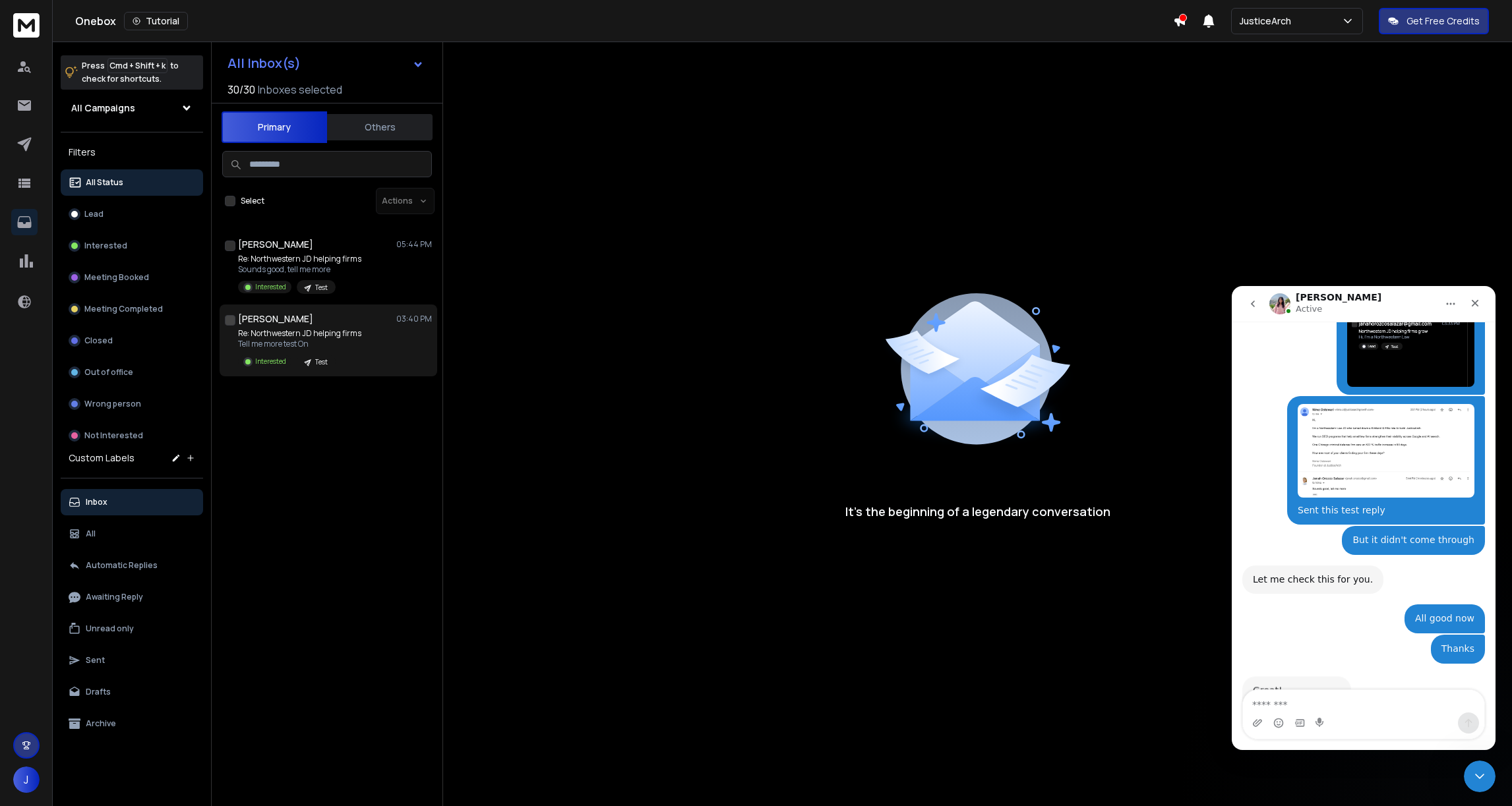
click at [384, 346] on div "Re: Northwestern JD helping firms Tell me more test On Interested Test" at bounding box center [335, 348] width 193 height 40
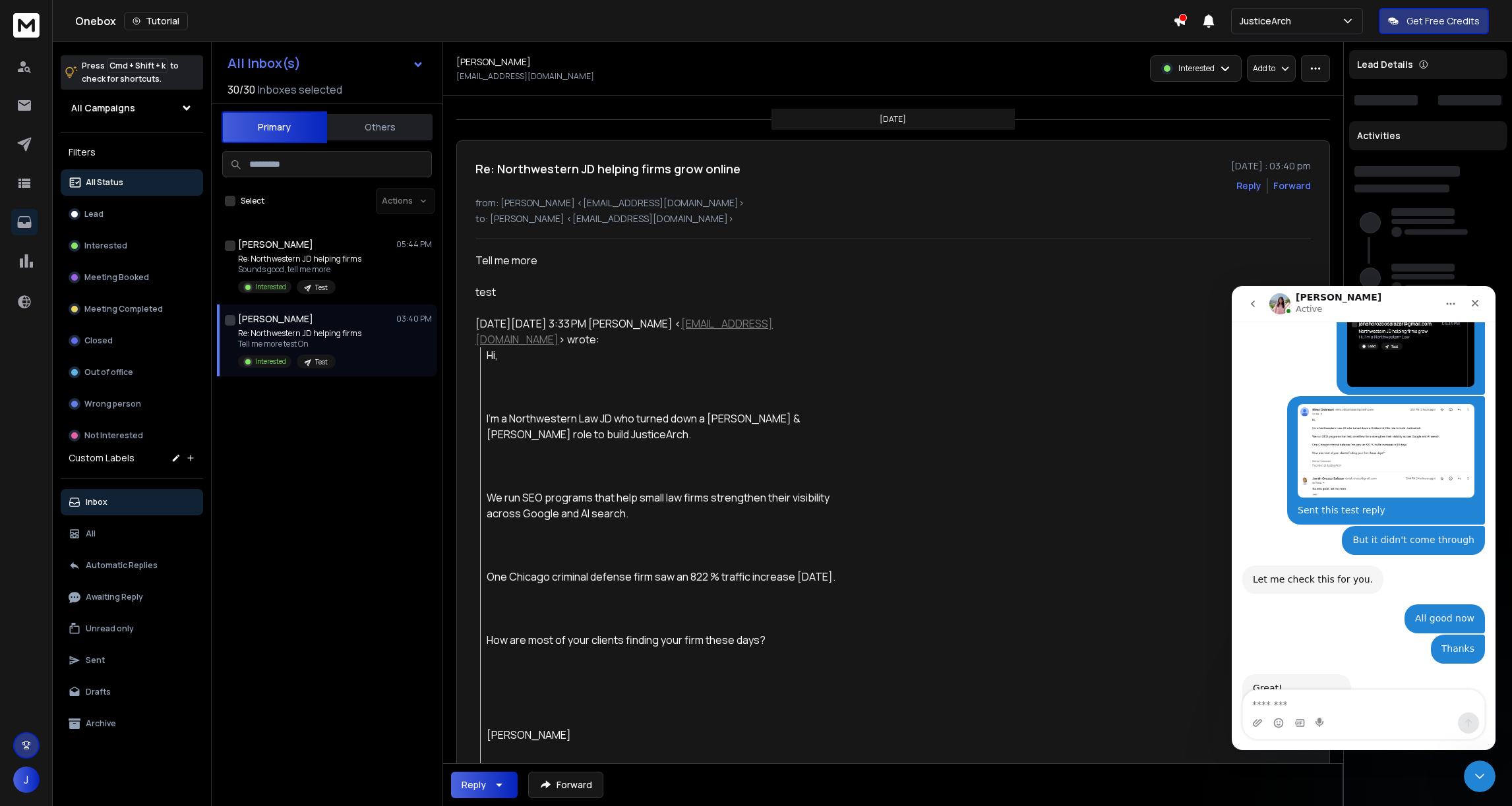
scroll to position [621, 0]
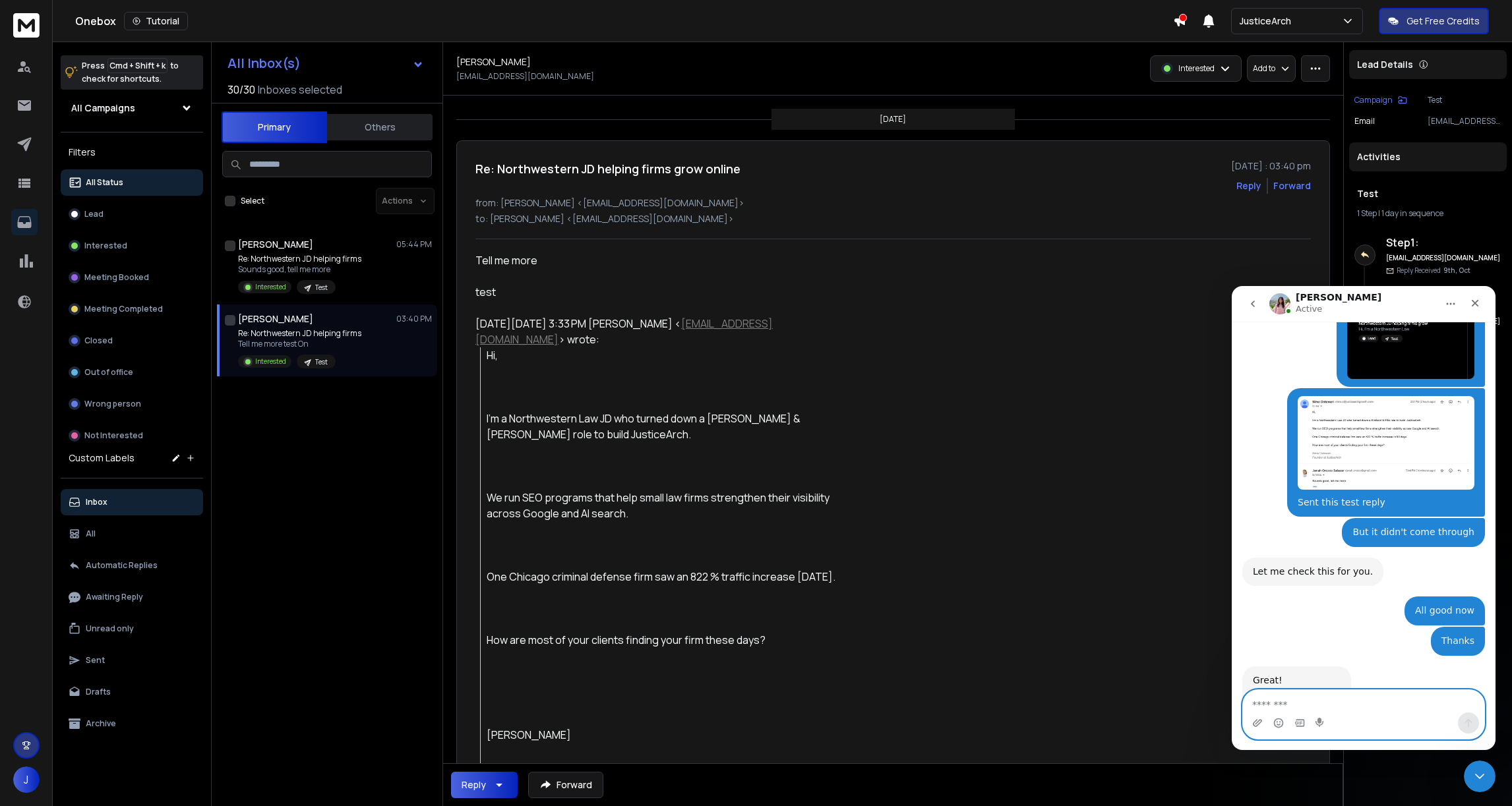
click at [1349, 700] on textarea "Message…" at bounding box center [1364, 701] width 241 height 22
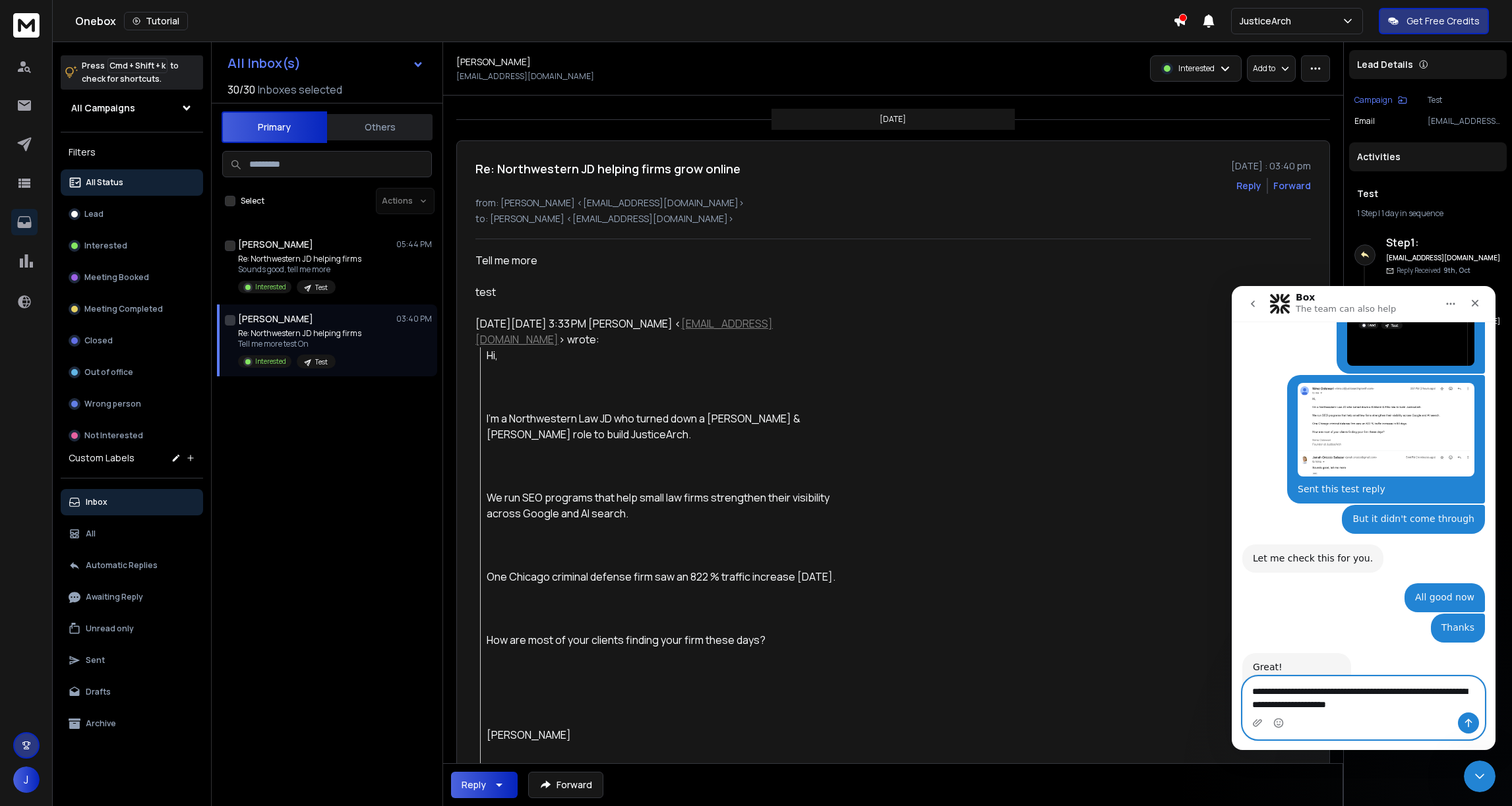
type textarea "**********"
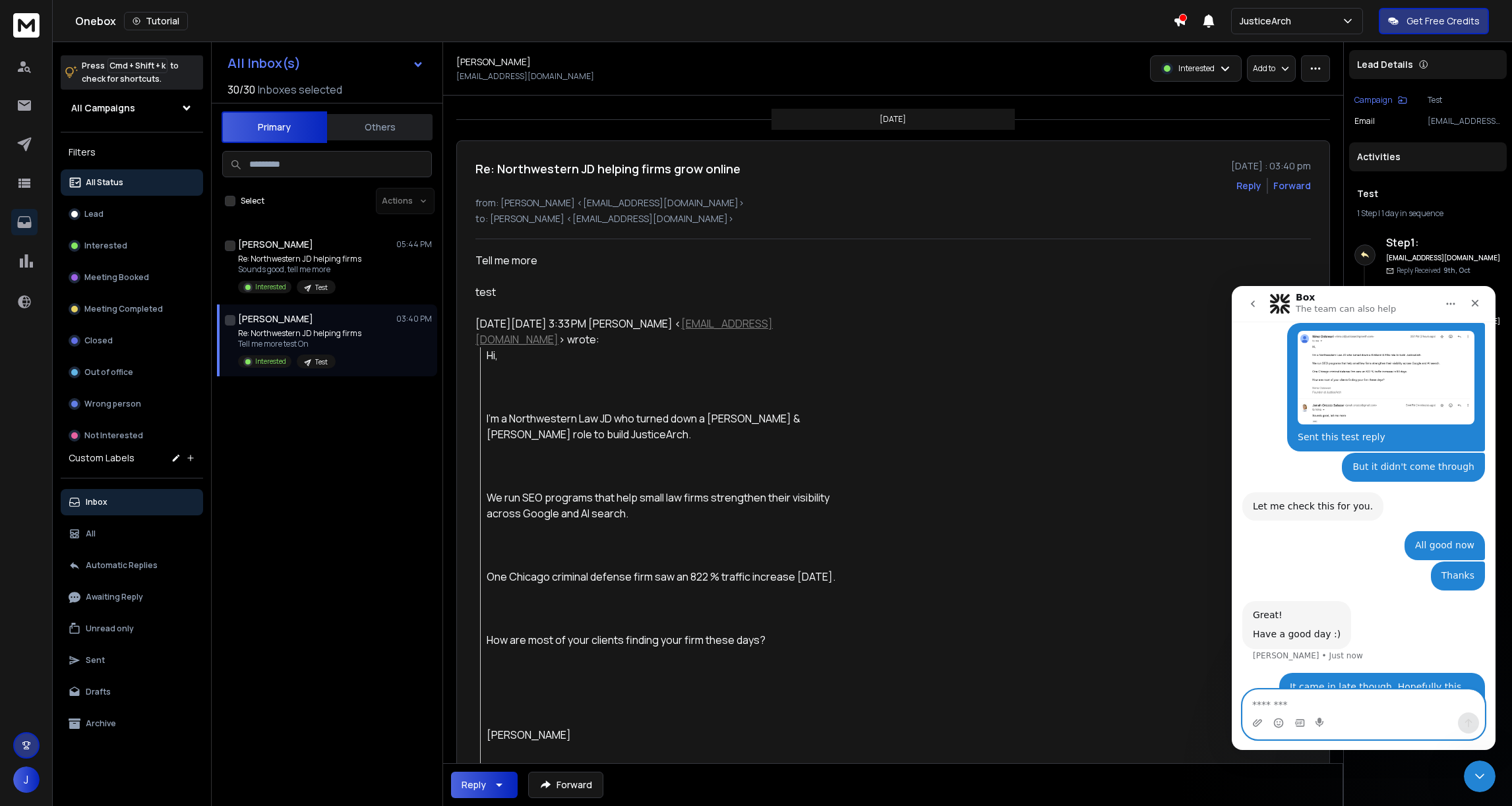
click at [1349, 700] on textarea "Message…" at bounding box center [1364, 701] width 241 height 22
click at [388, 133] on button "Others" at bounding box center [379, 127] width 105 height 29
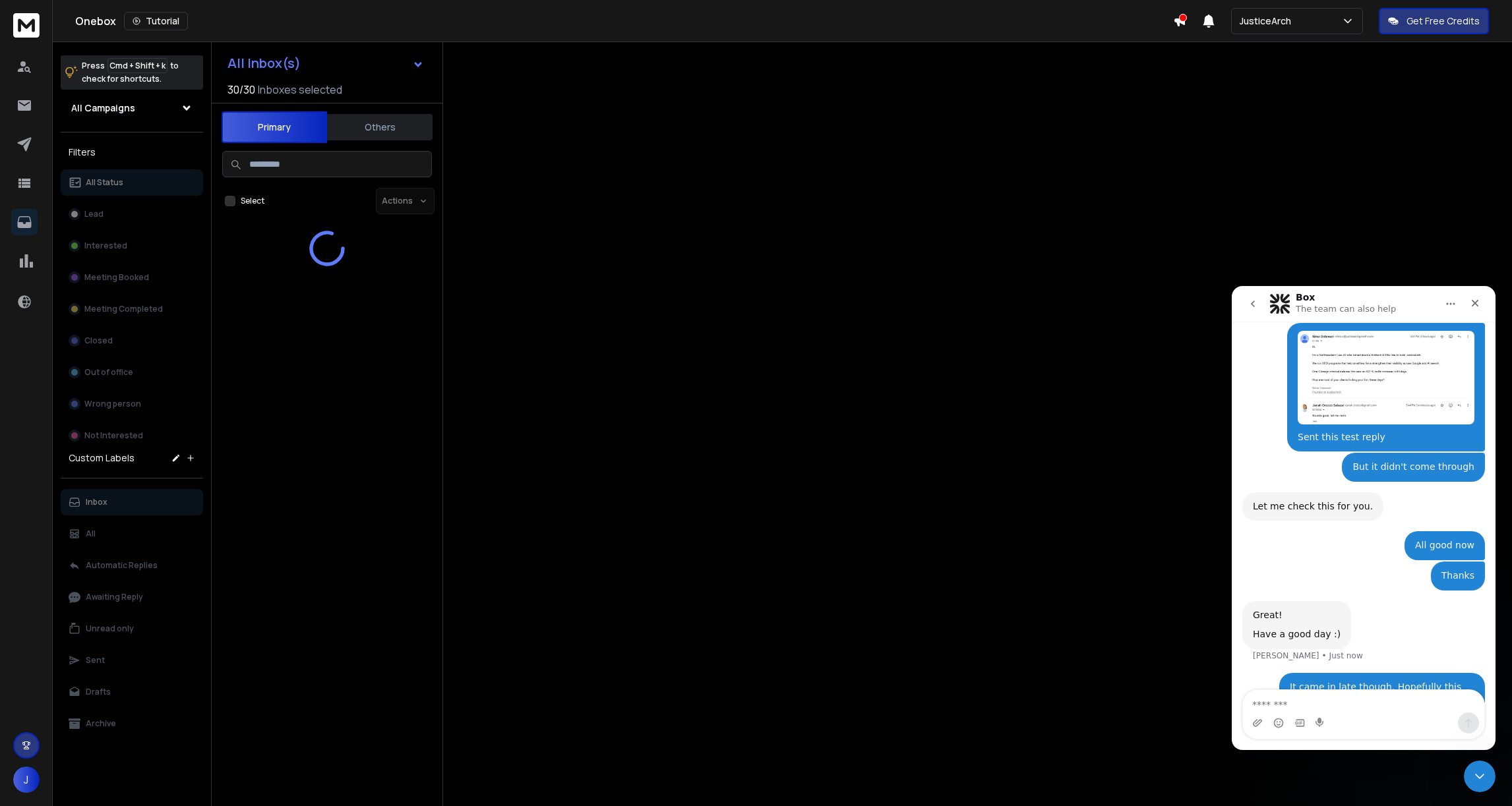
click at [293, 139] on button "Primary" at bounding box center [274, 128] width 105 height 32
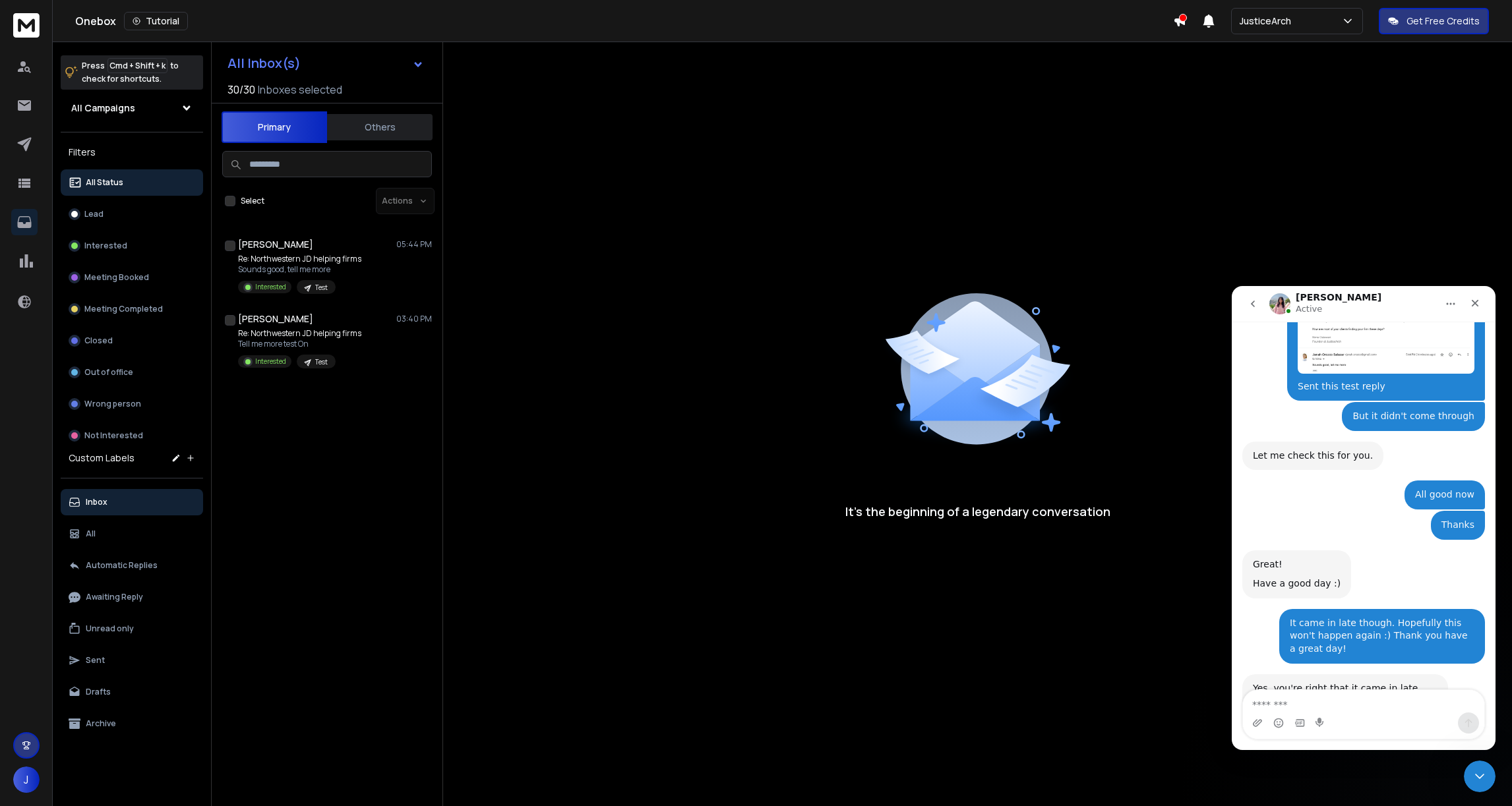
scroll to position [752, 0]
